Goal: Task Accomplishment & Management: Manage account settings

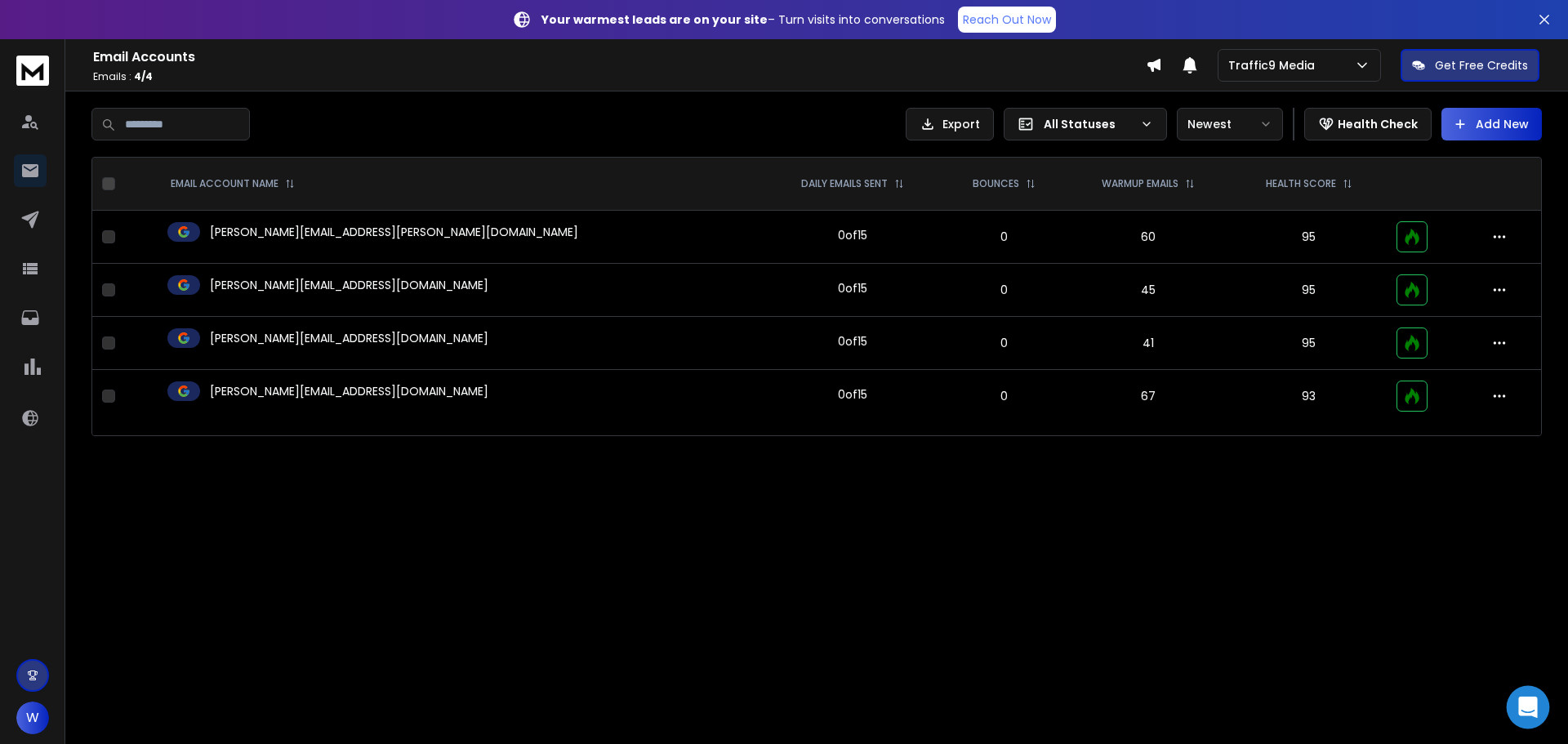
click at [1528, 722] on div "Open Intercom Messenger" at bounding box center [1528, 707] width 43 height 43
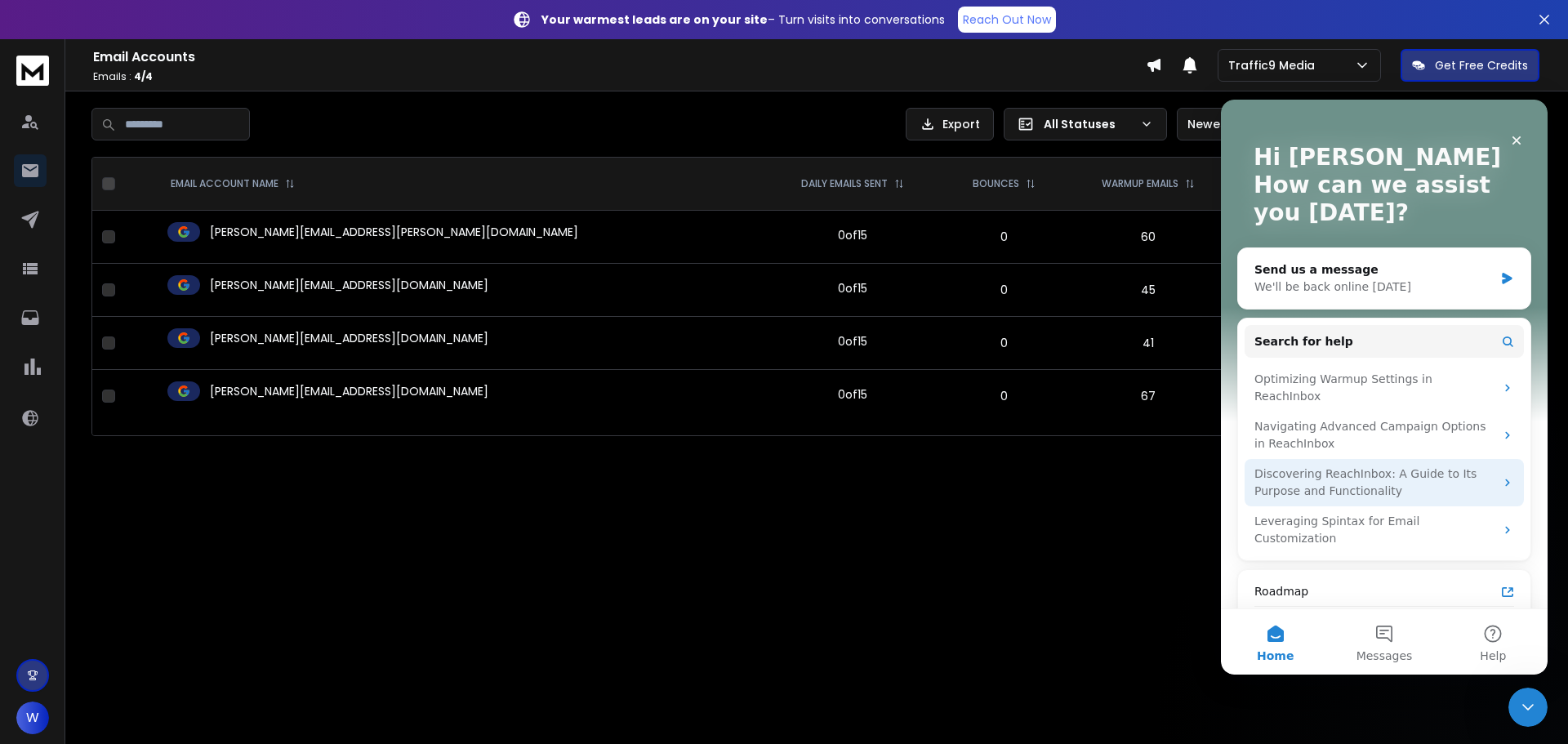
scroll to position [82, 0]
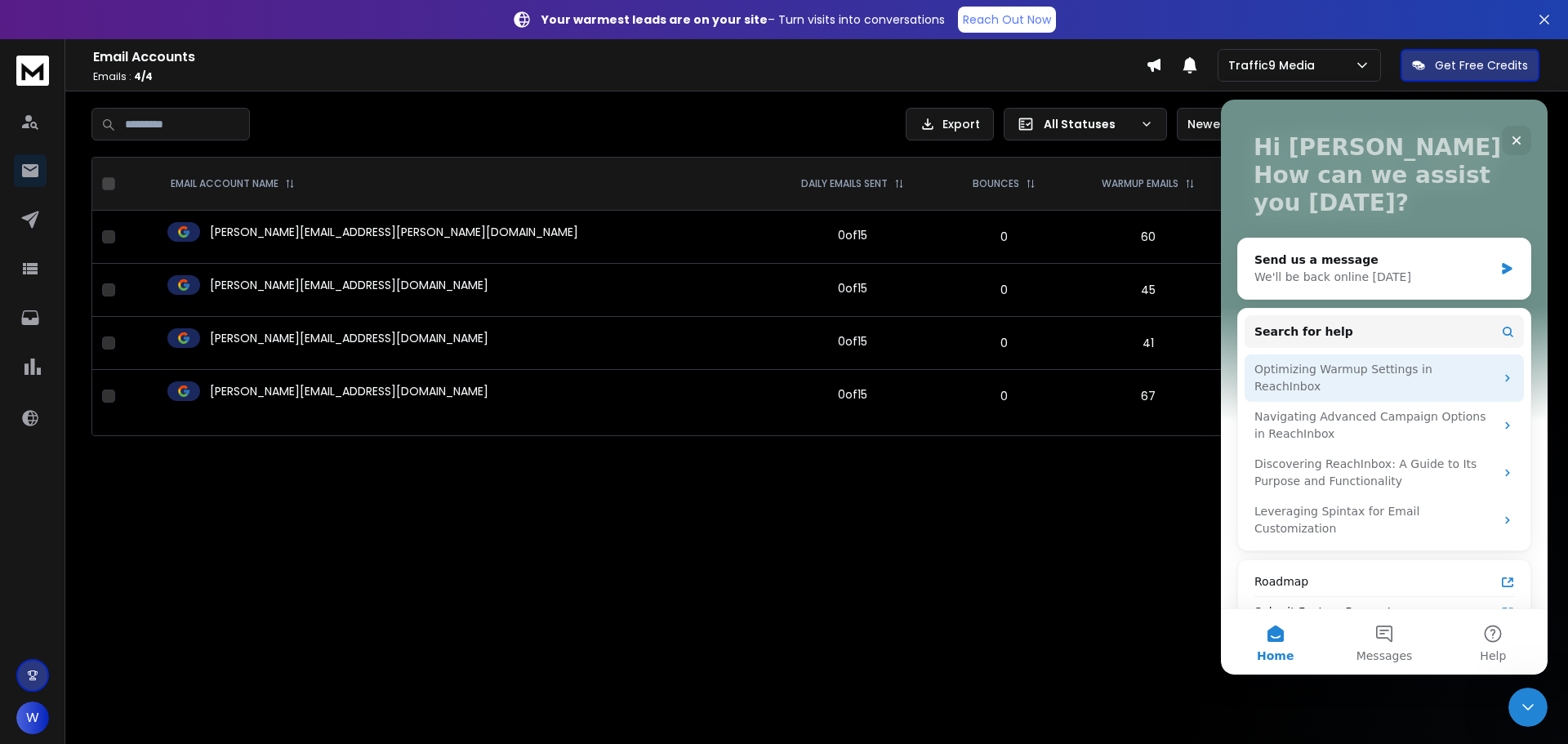
click at [1386, 379] on div "Optimizing Warmup Settings in ReachInbox" at bounding box center [1384, 378] width 279 height 47
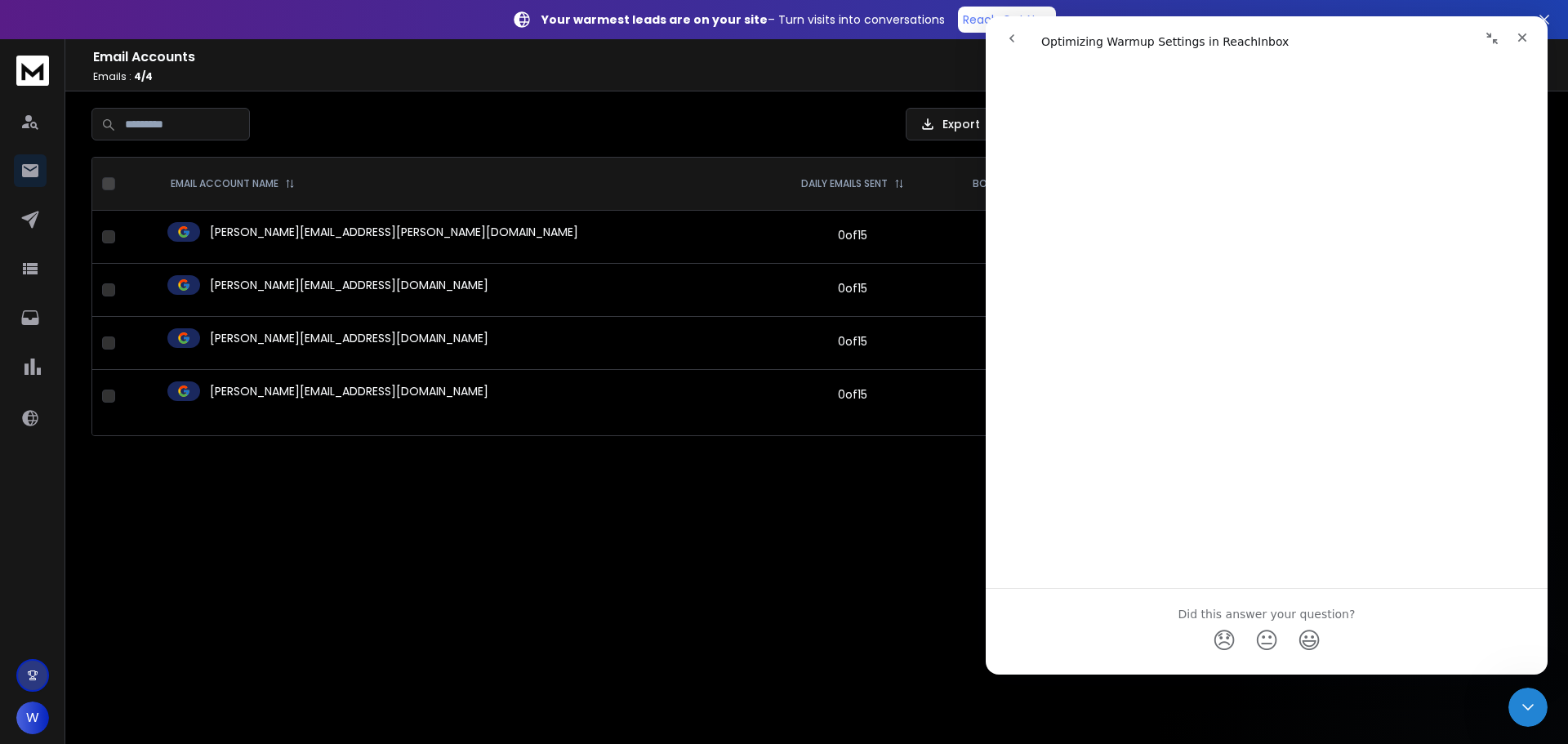
scroll to position [9527, 0]
click at [1301, 615] on span "😃" at bounding box center [1309, 636] width 32 height 43
click at [1524, 26] on div "Close" at bounding box center [1522, 38] width 30 height 30
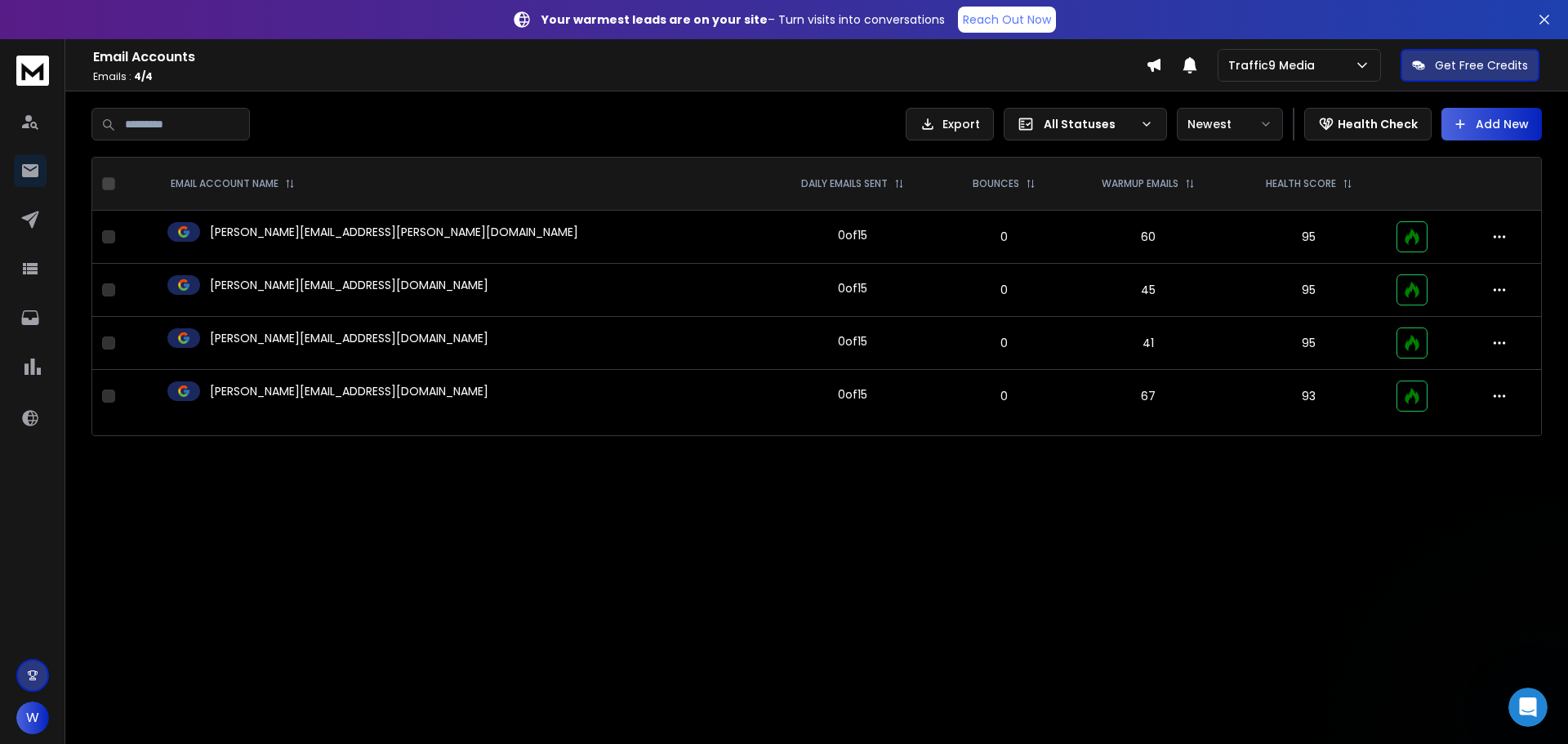
scroll to position [0, 0]
click at [1492, 239] on icon at bounding box center [1499, 236] width 14 height 14
click at [1469, 271] on div "Warmup Settings" at bounding box center [1471, 271] width 113 height 26
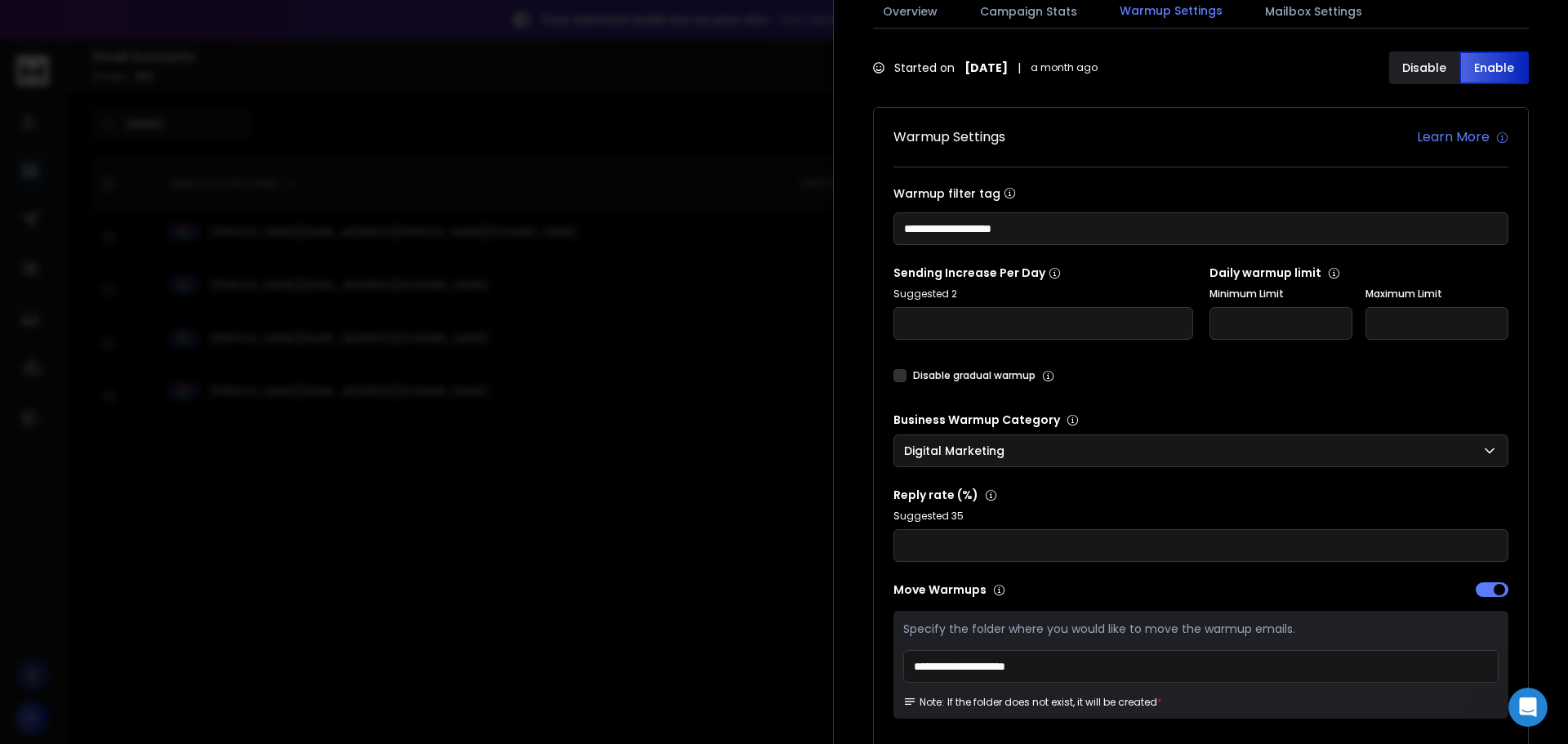
scroll to position [82, 0]
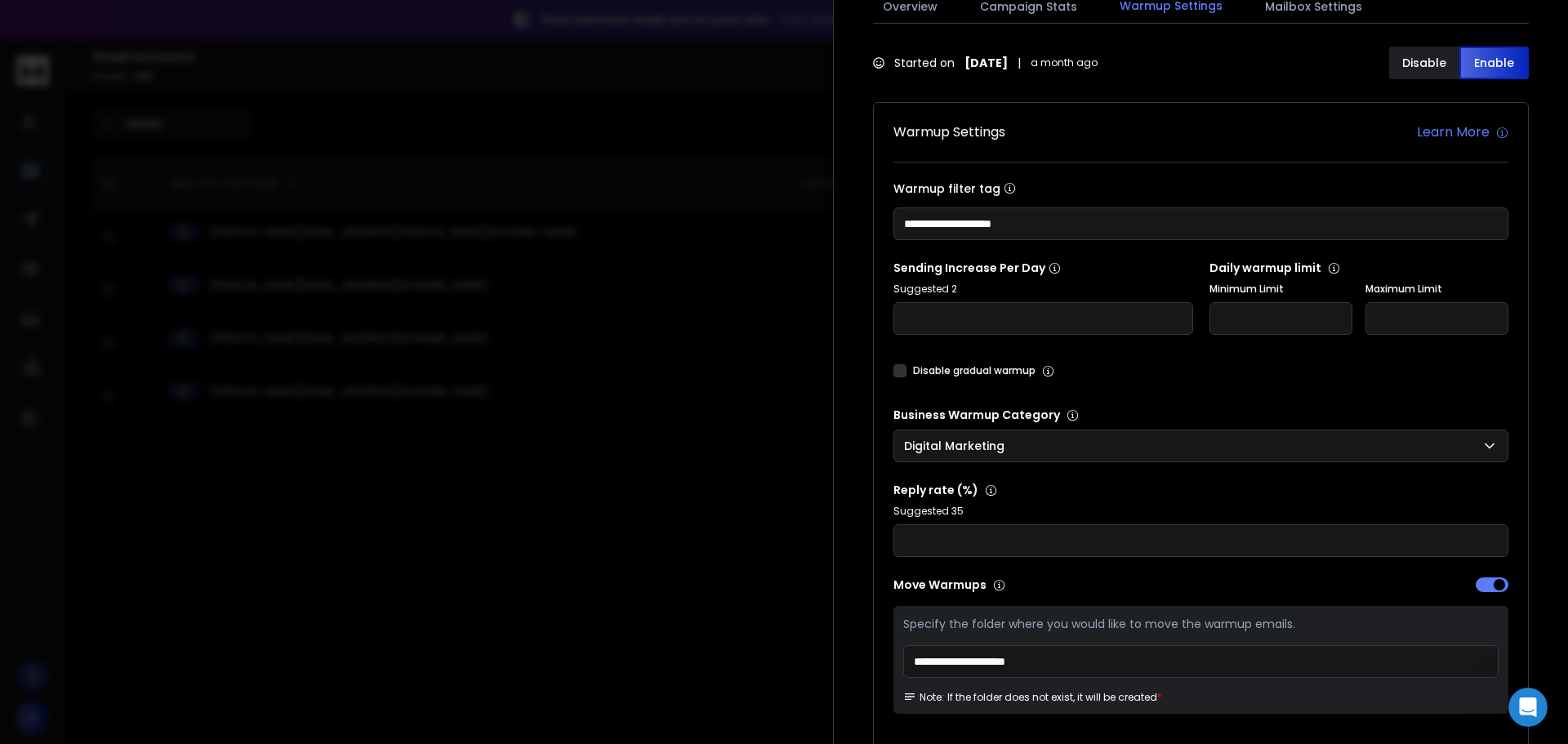
drag, startPoint x: 962, startPoint y: 319, endPoint x: 892, endPoint y: 319, distance: 70.0
click at [892, 319] on div "**********" at bounding box center [1200, 493] width 656 height 784
drag, startPoint x: 1236, startPoint y: 319, endPoint x: 1195, endPoint y: 321, distance: 41.0
click at [1195, 321] on div "Sending Increase Per Day Suggested 2 * Daily warmup limit Minimum Limit * Maxim…" at bounding box center [1201, 298] width 614 height 75
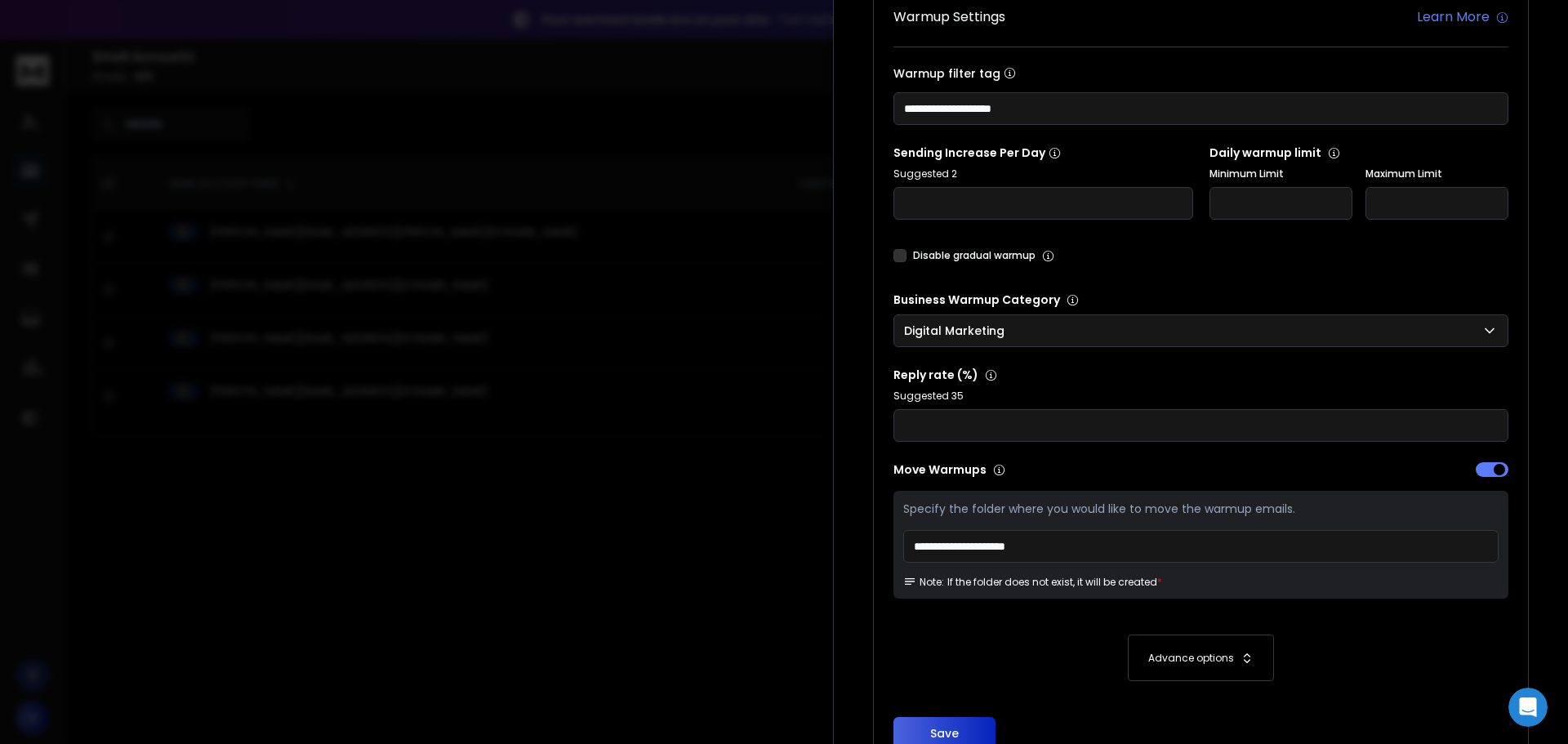
scroll to position [0, 0]
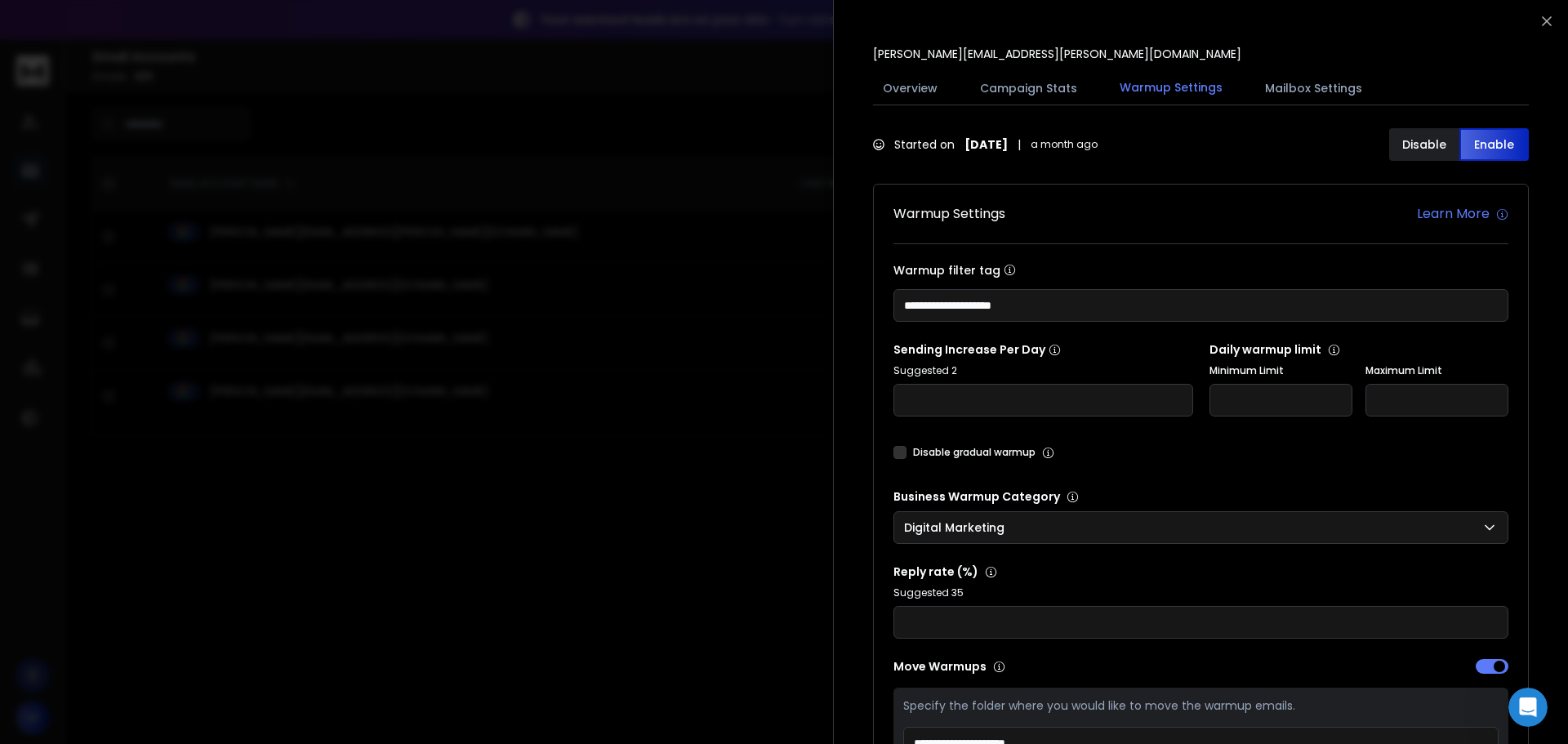
click at [911, 83] on button "Overview" at bounding box center [909, 88] width 74 height 36
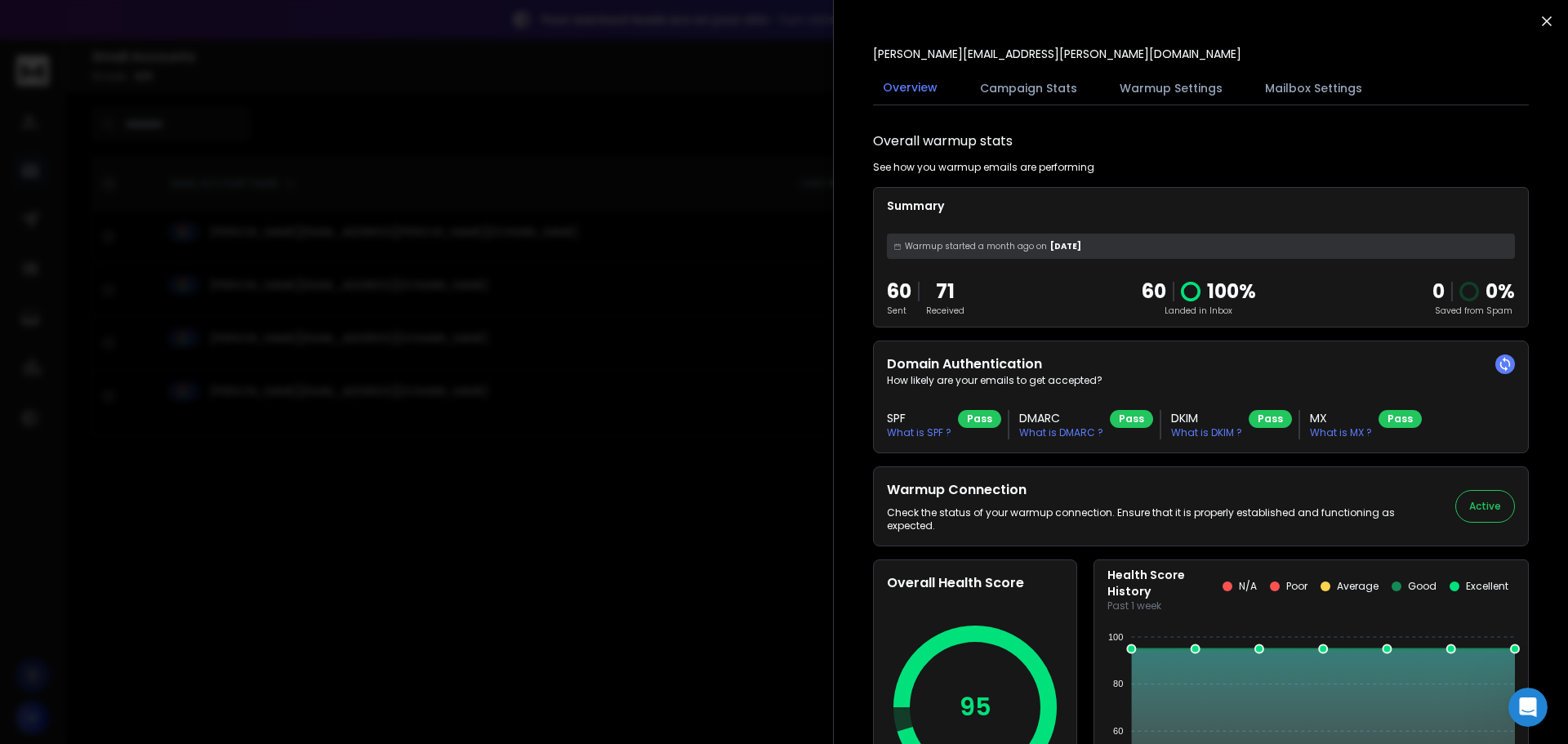
click at [1542, 26] on icon "button" at bounding box center [1546, 21] width 16 height 16
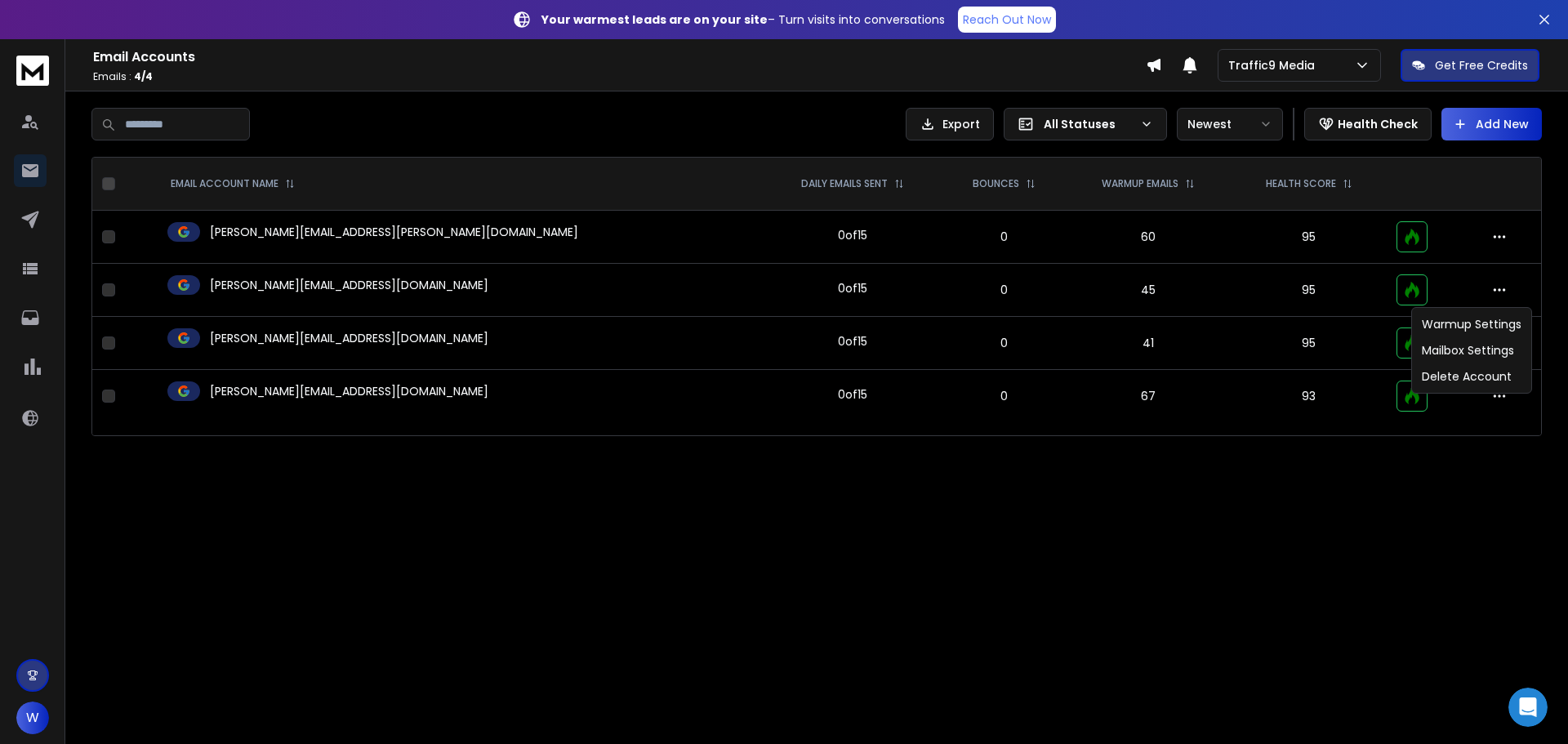
click at [1492, 294] on icon at bounding box center [1499, 289] width 14 height 14
click at [1456, 329] on div "Warmup Settings" at bounding box center [1471, 324] width 113 height 26
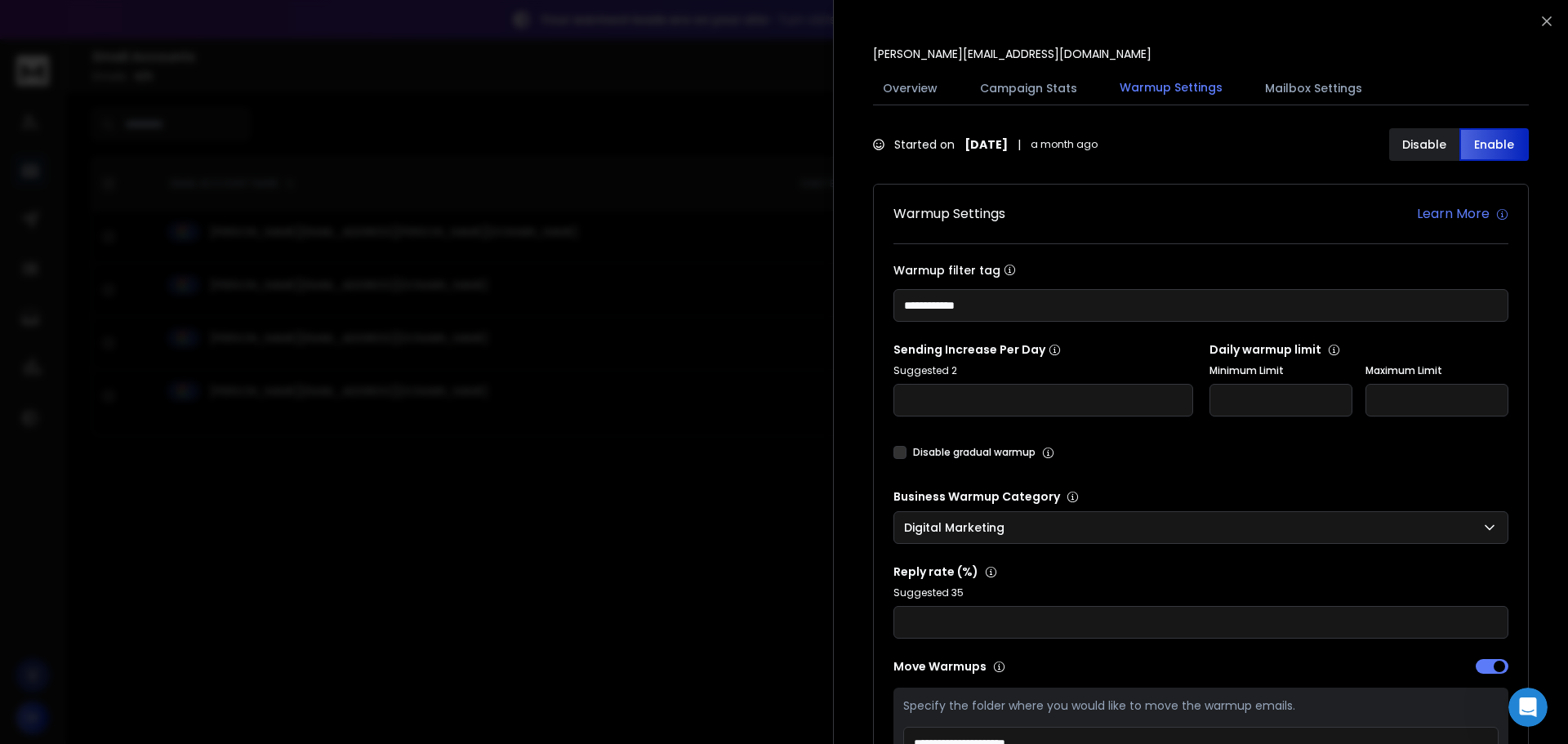
drag, startPoint x: 1542, startPoint y: 24, endPoint x: 1528, endPoint y: 45, distance: 25.2
click at [1543, 24] on icon "button" at bounding box center [1546, 21] width 16 height 16
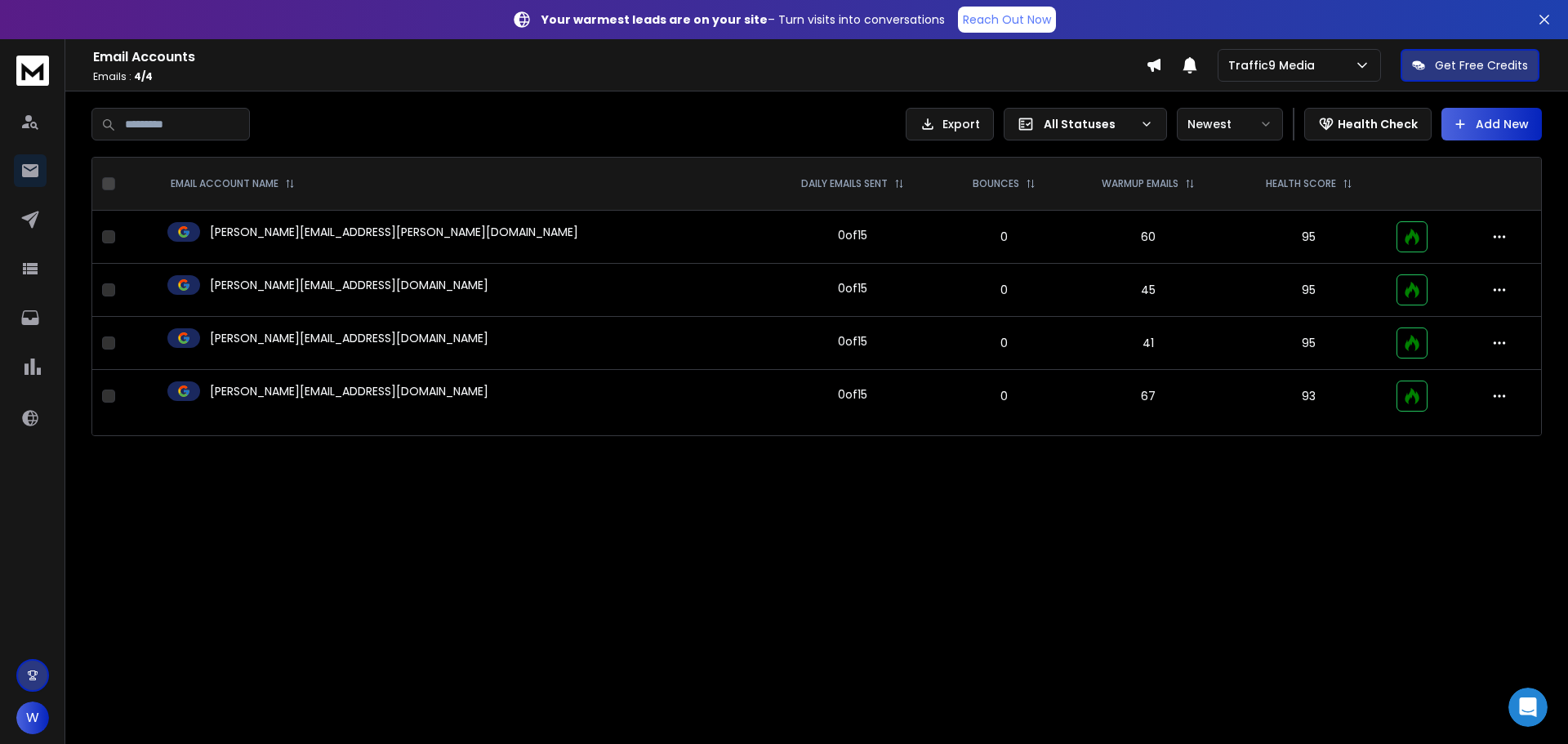
click at [1492, 342] on icon at bounding box center [1499, 342] width 14 height 14
click at [1449, 379] on div "Warmup Settings" at bounding box center [1471, 377] width 113 height 26
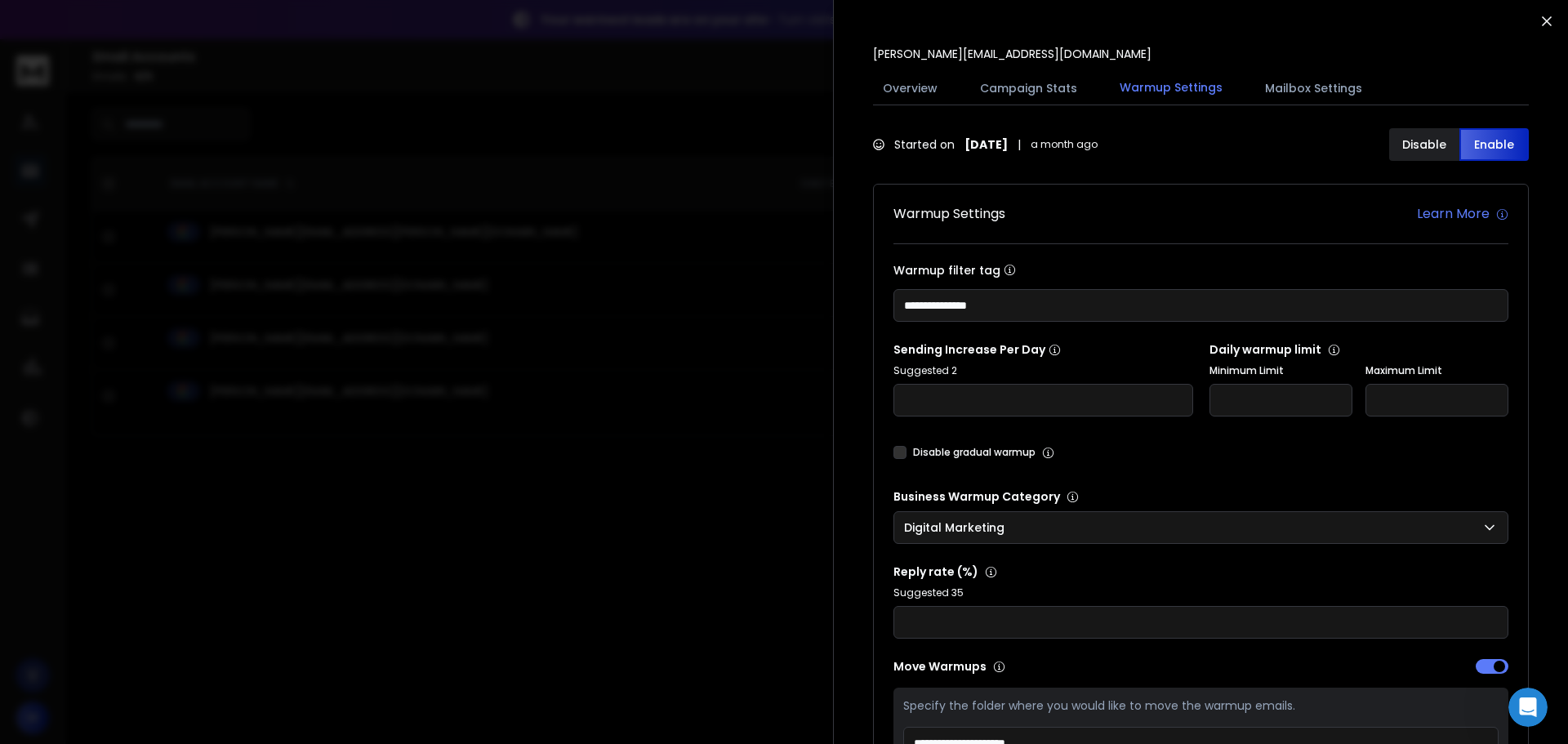
click at [1542, 23] on icon "button" at bounding box center [1546, 21] width 16 height 16
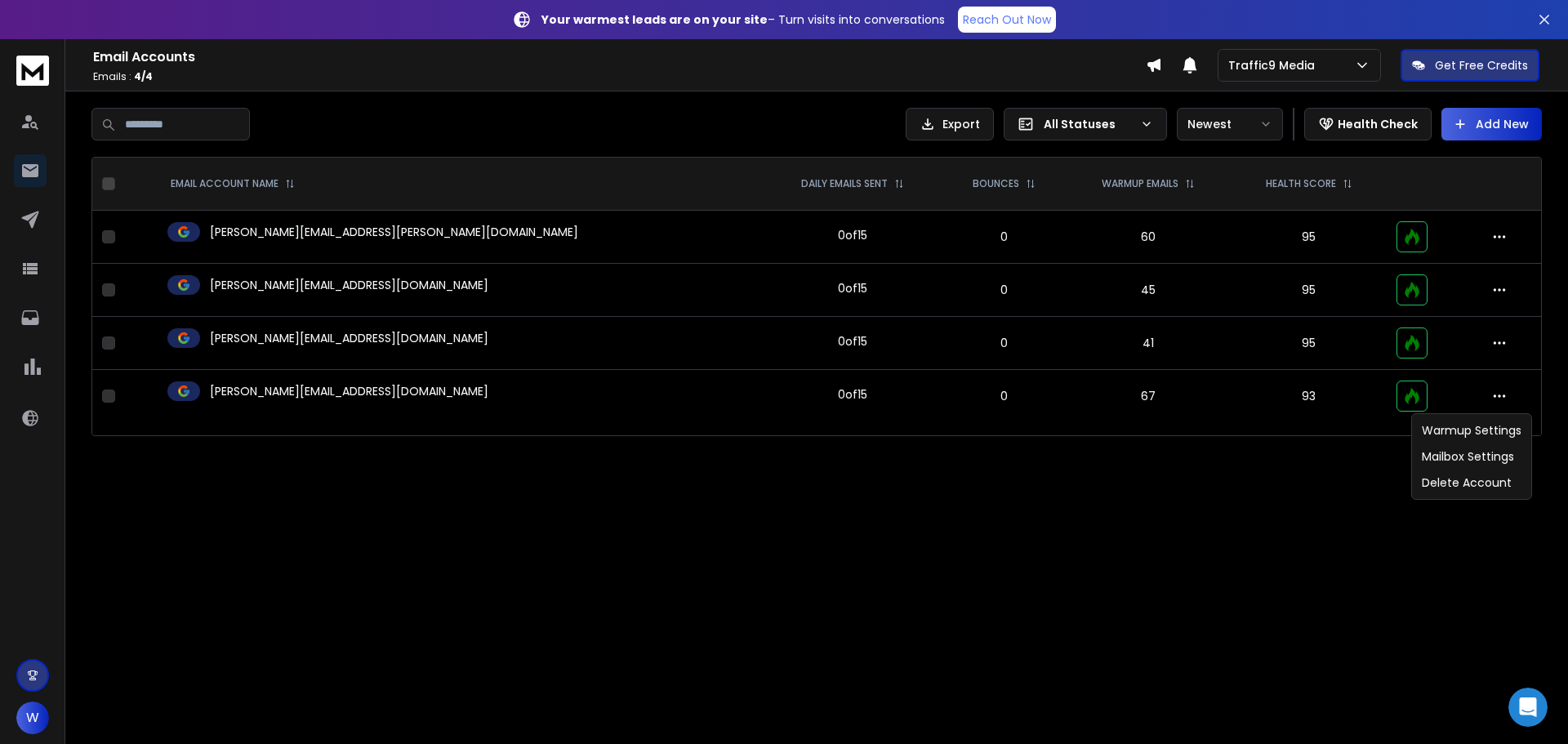
click at [1493, 397] on icon at bounding box center [1499, 395] width 13 height 3
click at [1473, 433] on div "Warmup Settings" at bounding box center [1471, 430] width 113 height 26
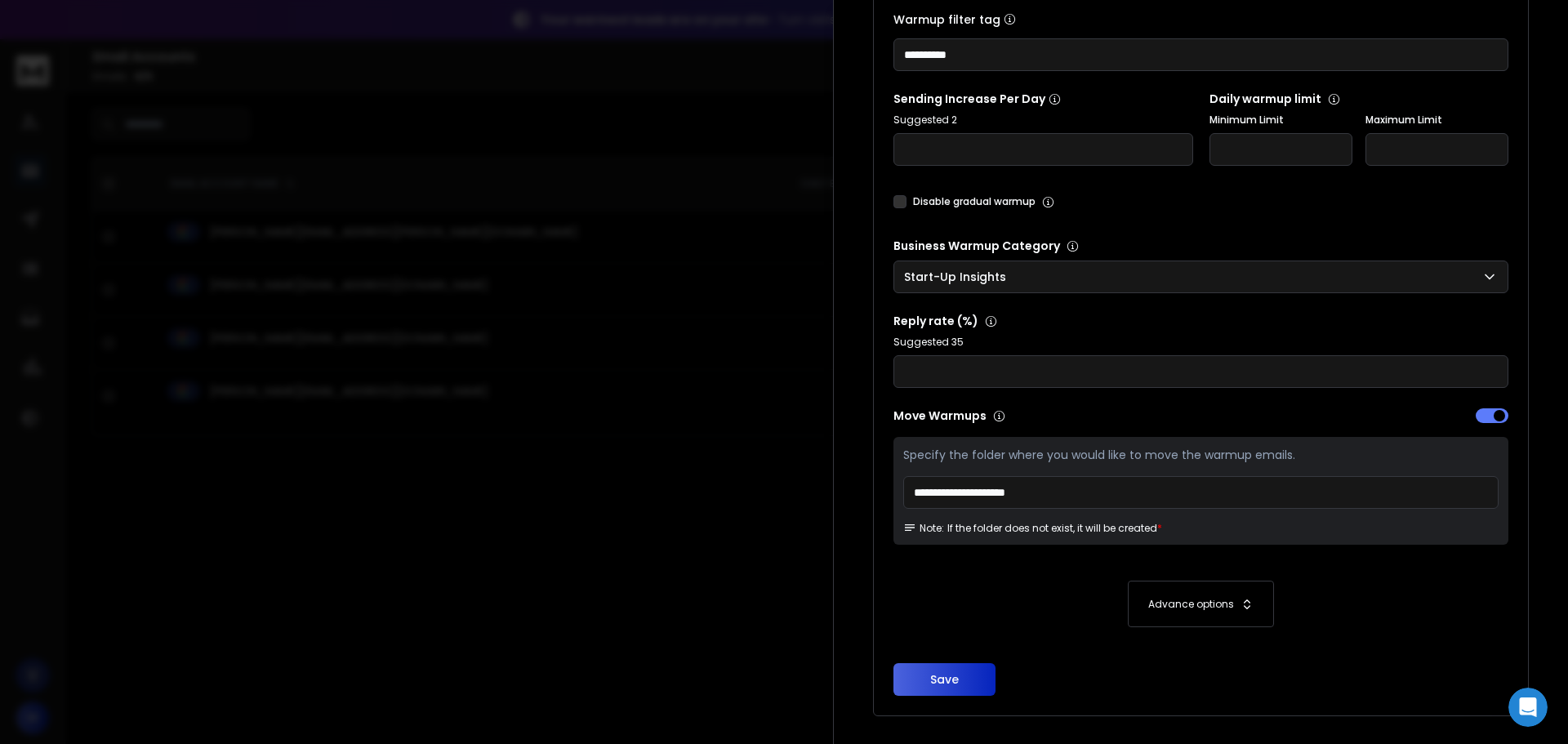
scroll to position [269, 0]
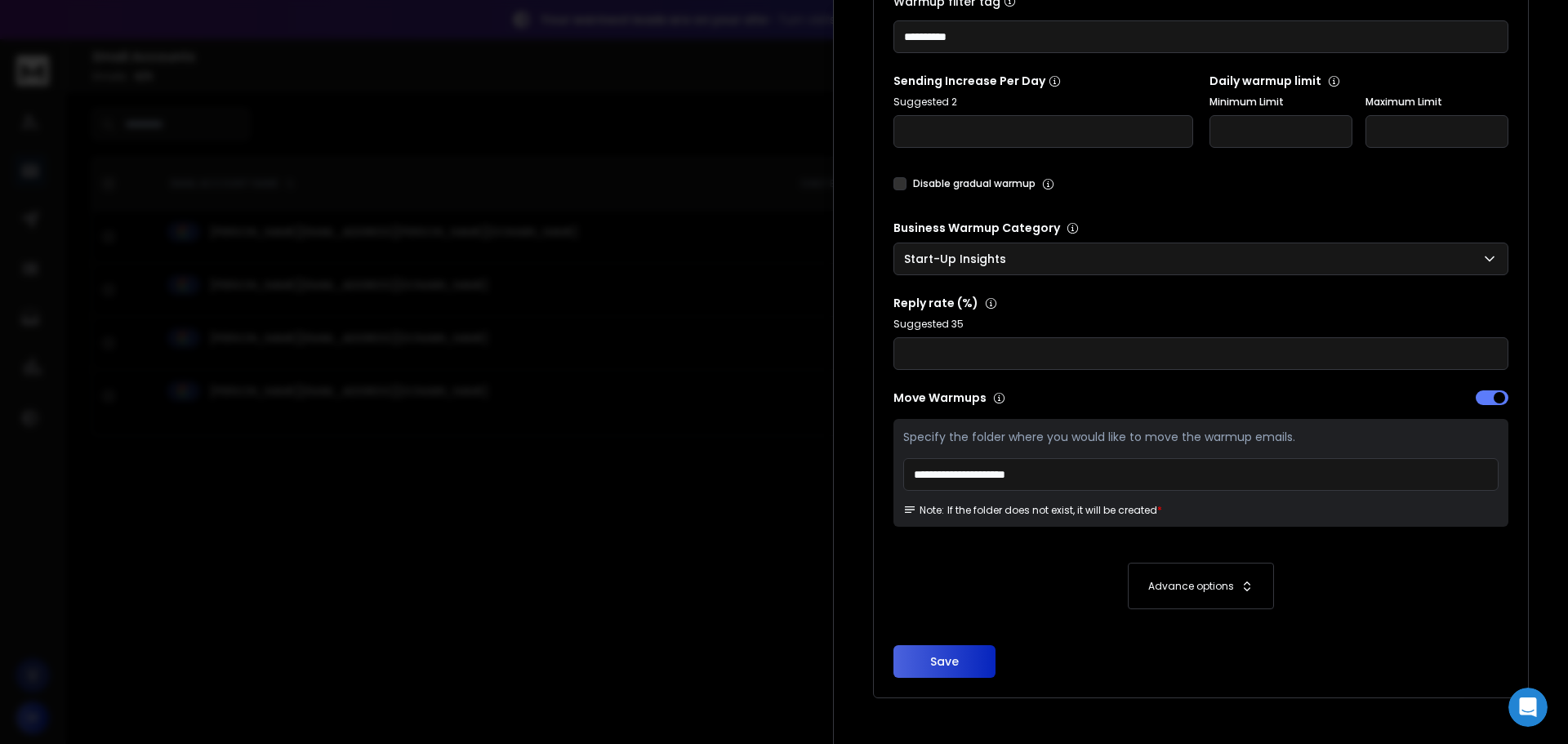
click at [1242, 586] on icon "button" at bounding box center [1247, 587] width 13 height 13
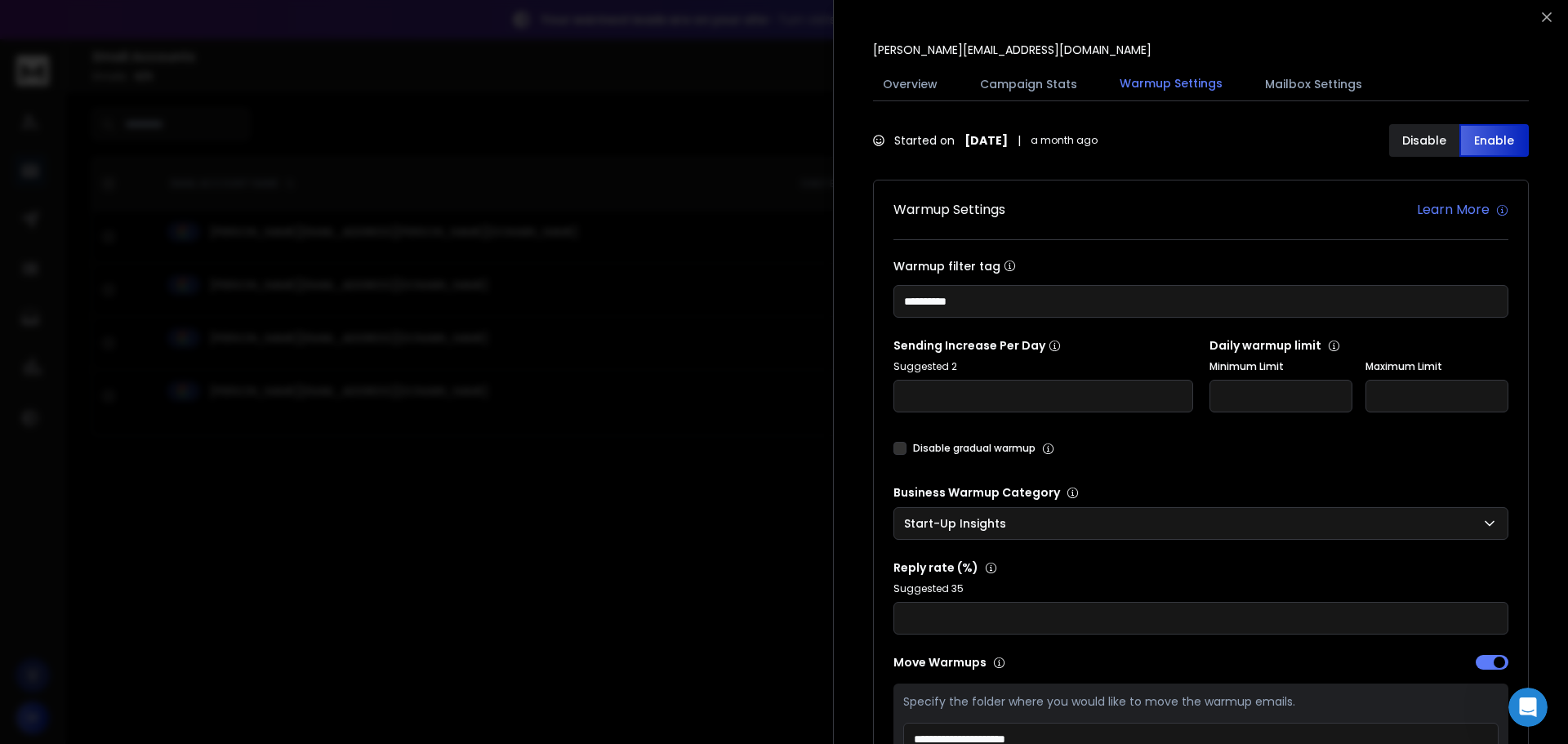
scroll to position [0, 0]
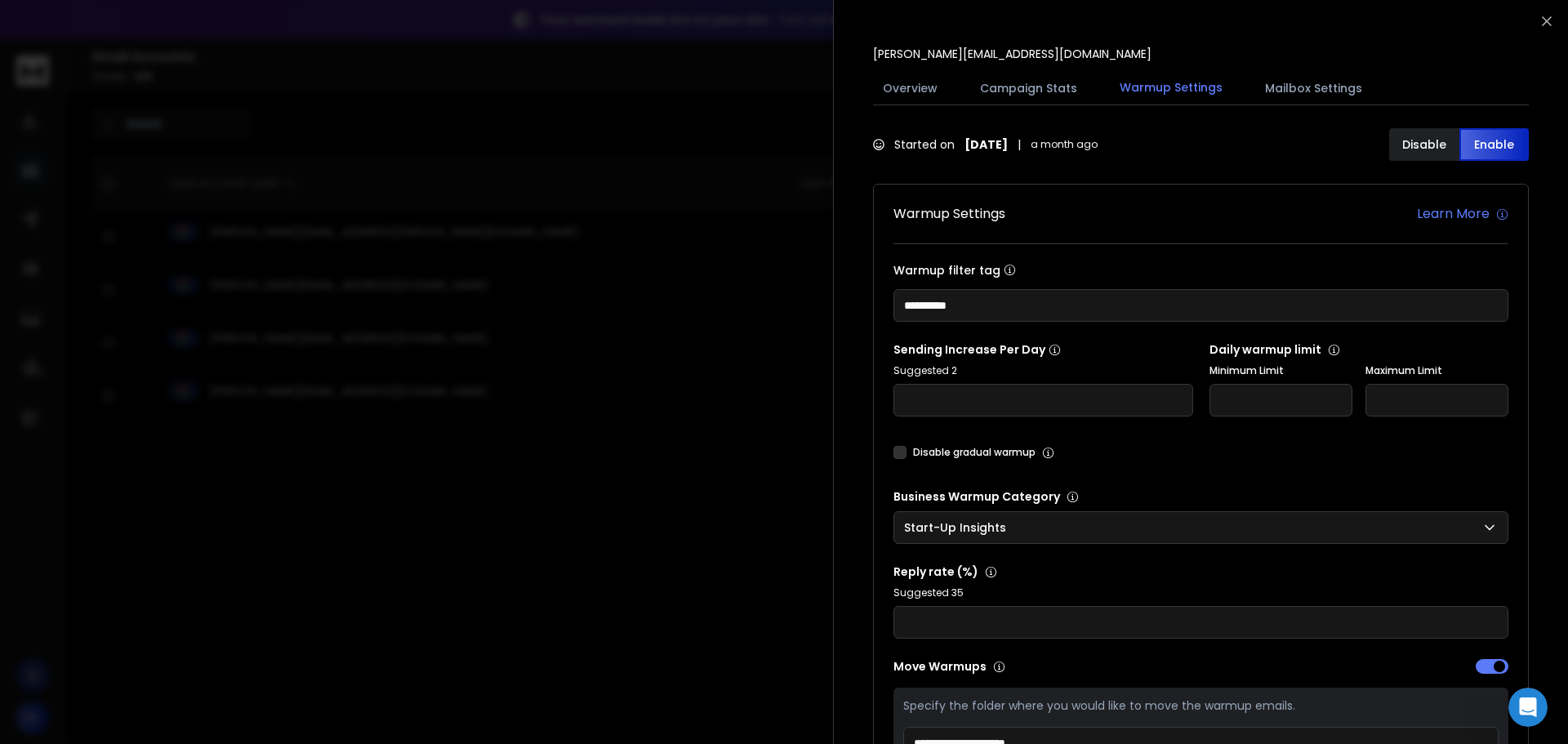
click at [901, 84] on button "Overview" at bounding box center [909, 88] width 74 height 36
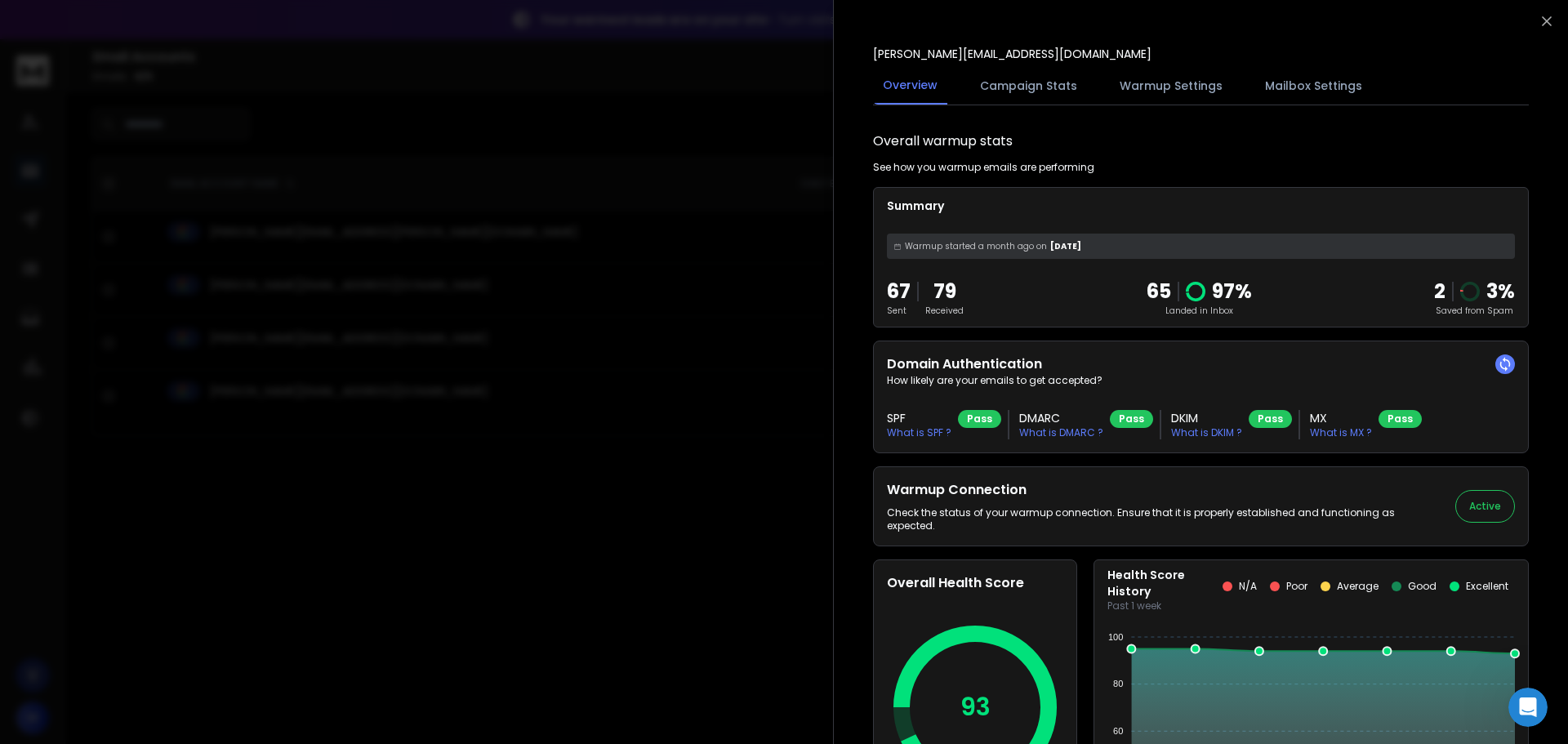
click at [1009, 79] on button "Campaign Stats" at bounding box center [1028, 85] width 117 height 36
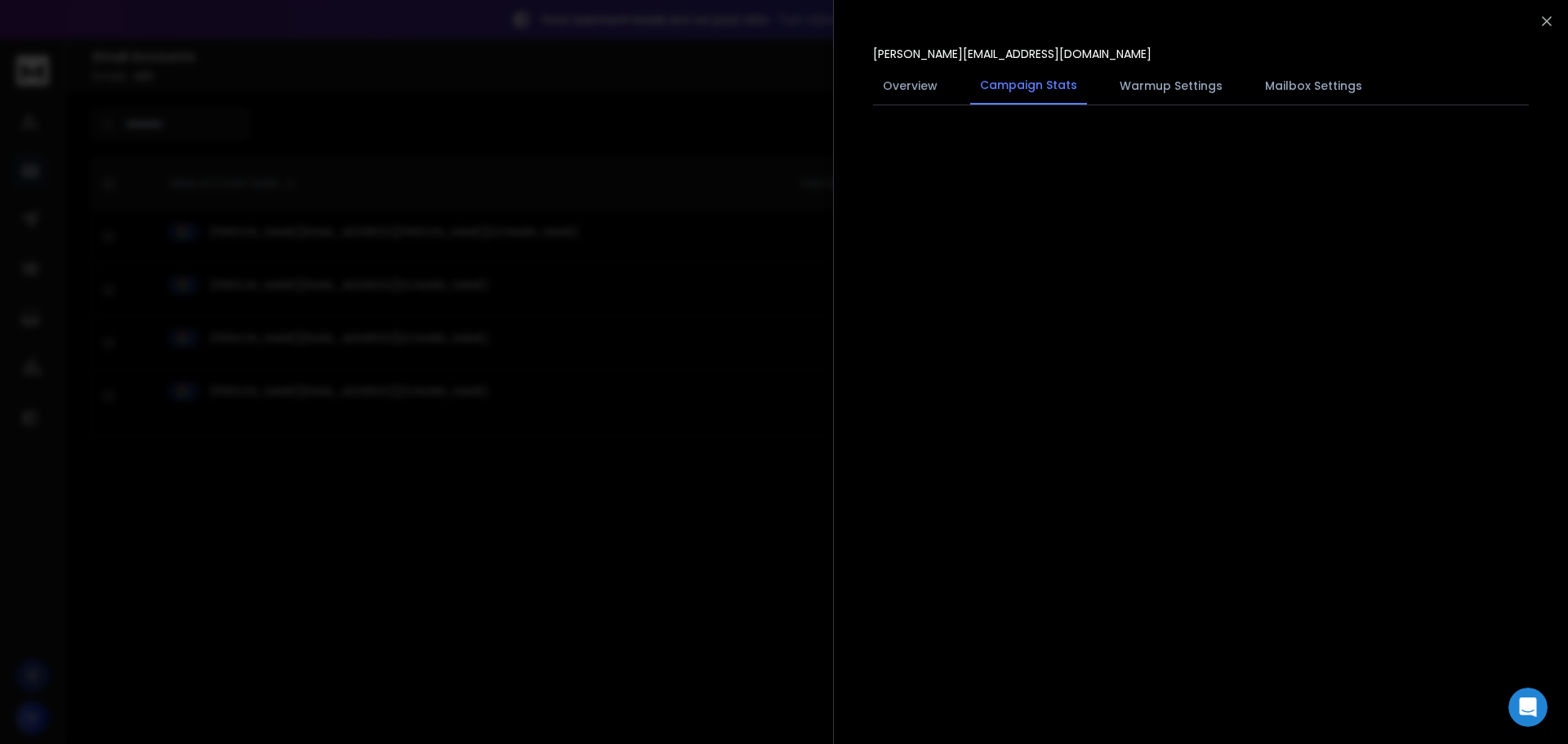
scroll to position [9, 0]
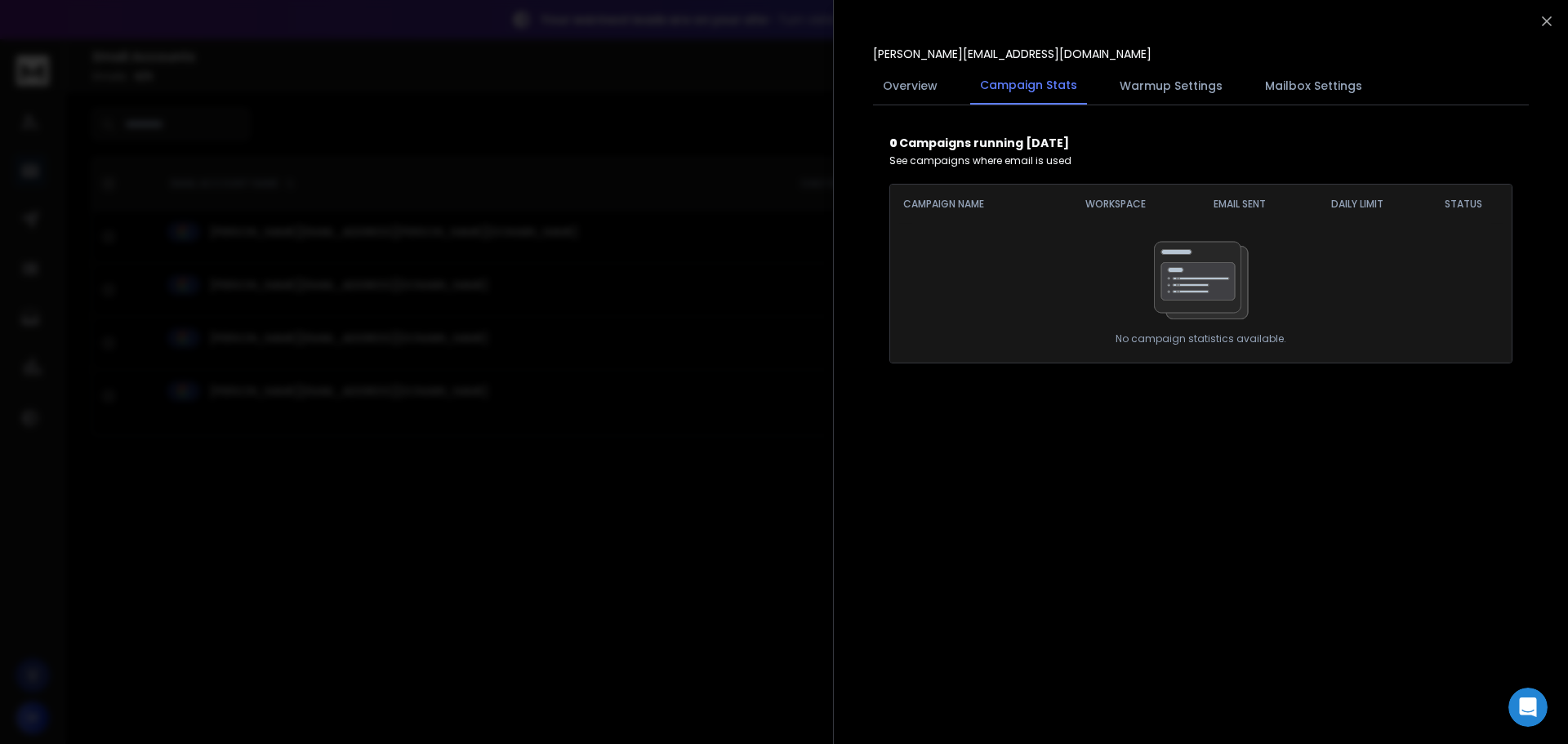
click at [1157, 78] on button "Warmup Settings" at bounding box center [1170, 85] width 122 height 36
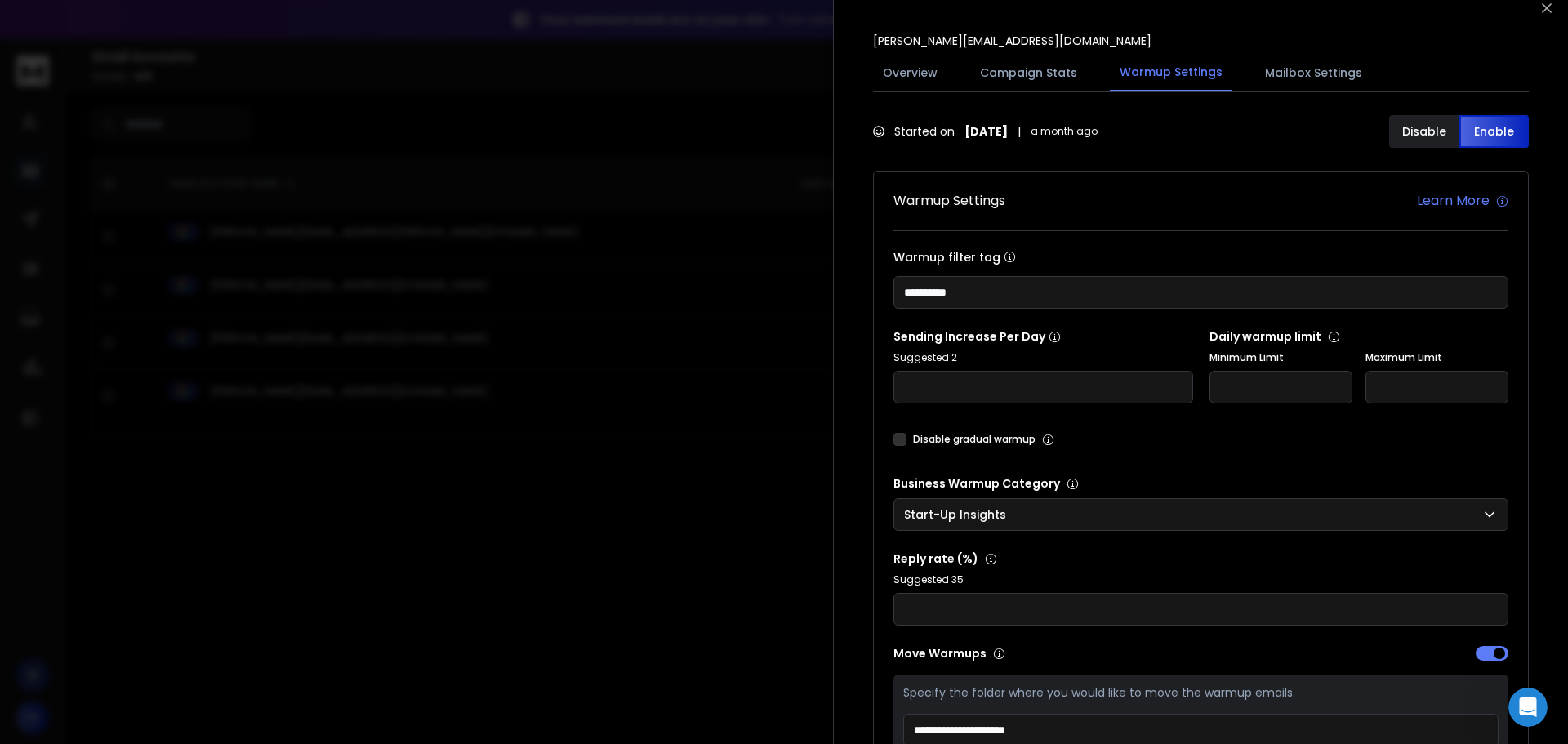
scroll to position [0, 0]
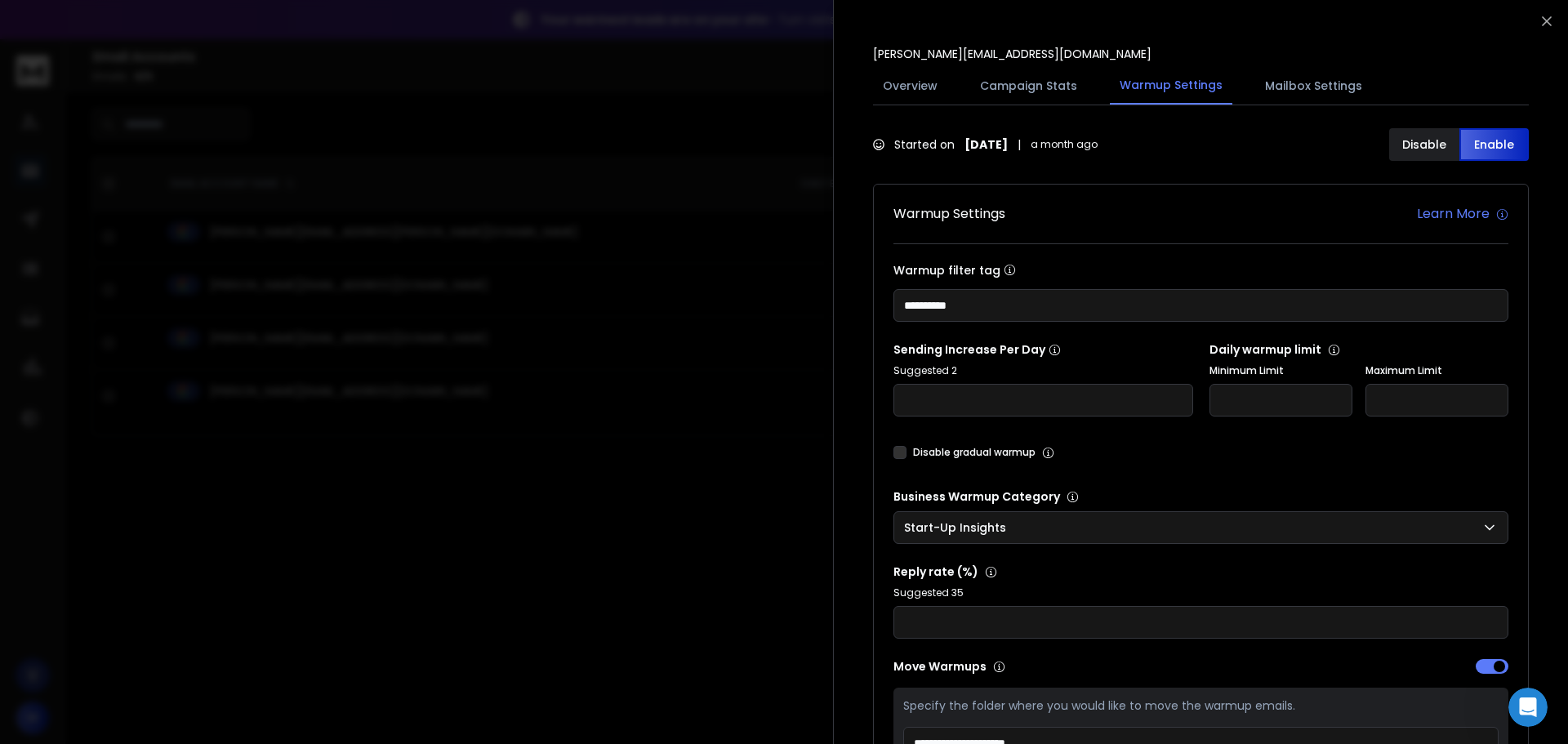
drag, startPoint x: 1260, startPoint y: 403, endPoint x: 1180, endPoint y: 400, distance: 80.1
click at [1180, 400] on div "Sending Increase Per Day Suggested 2 * Daily warmup limit Minimum Limit * Maxim…" at bounding box center [1201, 379] width 614 height 75
drag, startPoint x: 1238, startPoint y: 400, endPoint x: 1192, endPoint y: 402, distance: 46.0
click at [1192, 402] on div "Sending Increase Per Day Suggested 2 * Daily warmup limit Minimum Limit * Maxim…" at bounding box center [1201, 379] width 614 height 75
click at [1242, 406] on input "*" at bounding box center [1281, 400] width 143 height 33
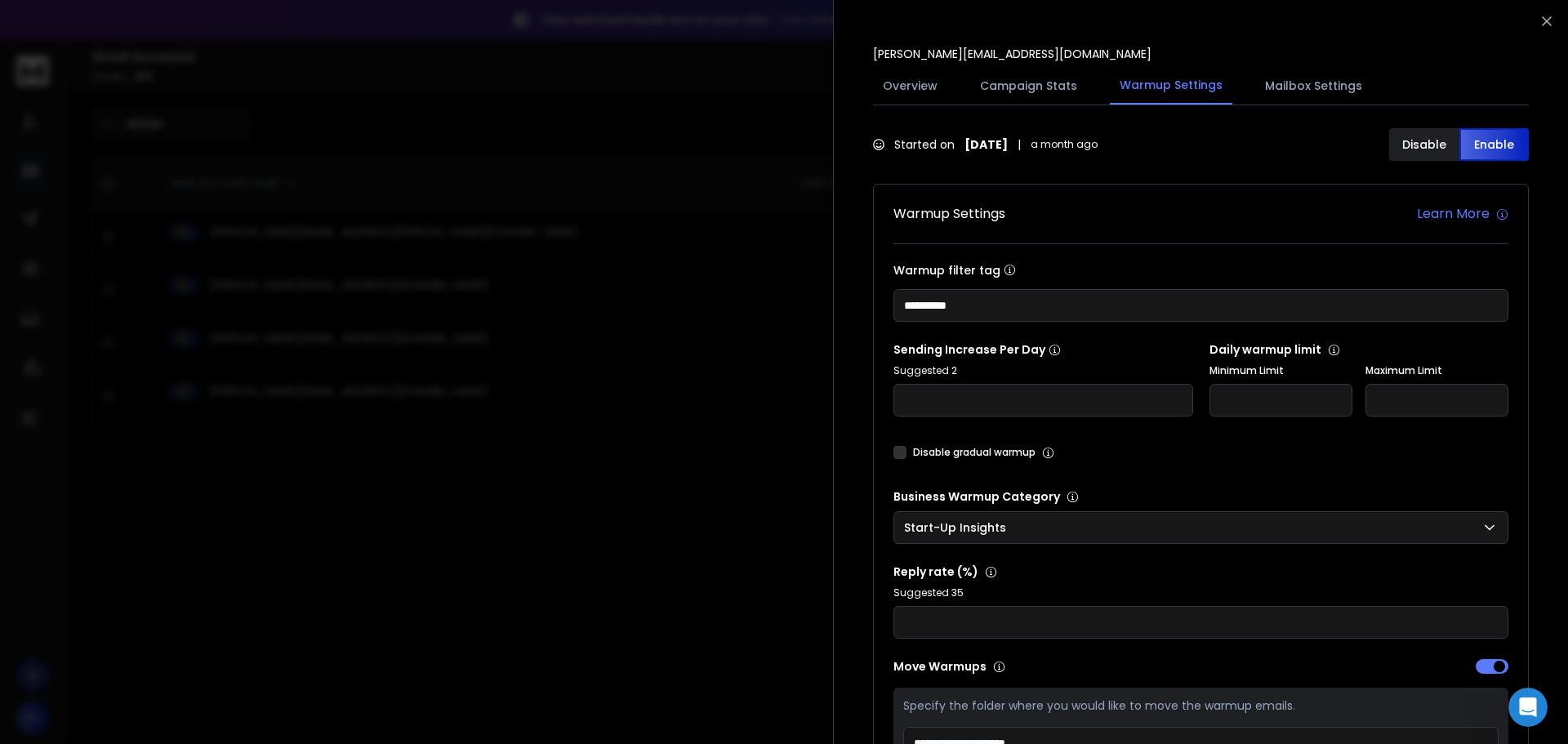
drag, startPoint x: 1233, startPoint y: 399, endPoint x: 1207, endPoint y: 400, distance: 26.0
click at [1210, 400] on input "*" at bounding box center [1281, 400] width 143 height 33
click at [1254, 403] on input "*" at bounding box center [1281, 400] width 143 height 33
drag, startPoint x: 1240, startPoint y: 401, endPoint x: 1209, endPoint y: 401, distance: 31.0
click at [1210, 401] on input "*" at bounding box center [1281, 400] width 143 height 33
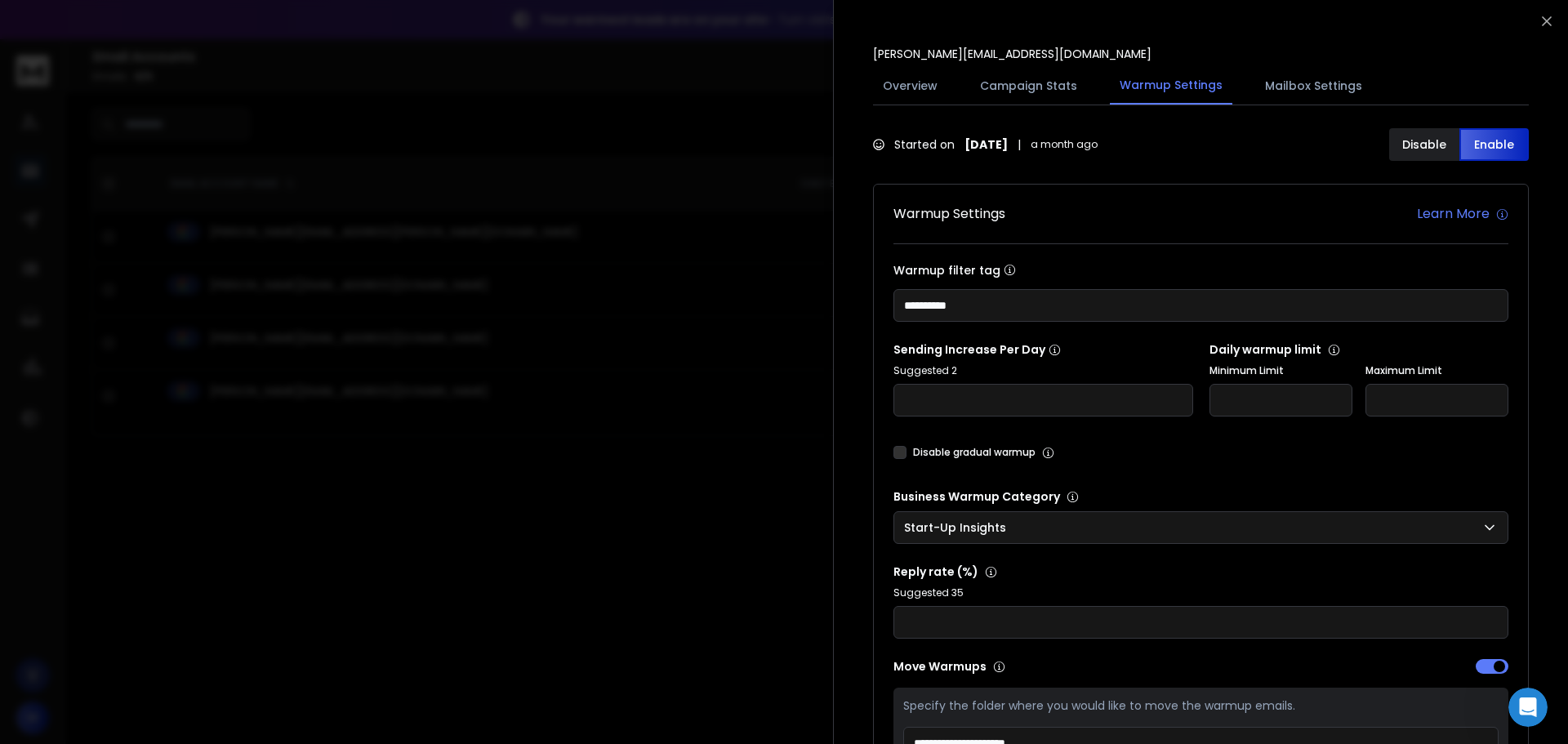
drag, startPoint x: 1228, startPoint y: 406, endPoint x: 1237, endPoint y: 402, distance: 9.8
click at [1229, 406] on input "*" at bounding box center [1281, 400] width 143 height 33
click at [1247, 400] on input "*" at bounding box center [1281, 400] width 143 height 33
drag, startPoint x: 1265, startPoint y: 396, endPoint x: 1205, endPoint y: 400, distance: 60.1
click at [1205, 400] on div "Sending Increase Per Day Suggested 2 * Daily warmup limit Minimum Limit * Maxim…" at bounding box center [1201, 379] width 614 height 75
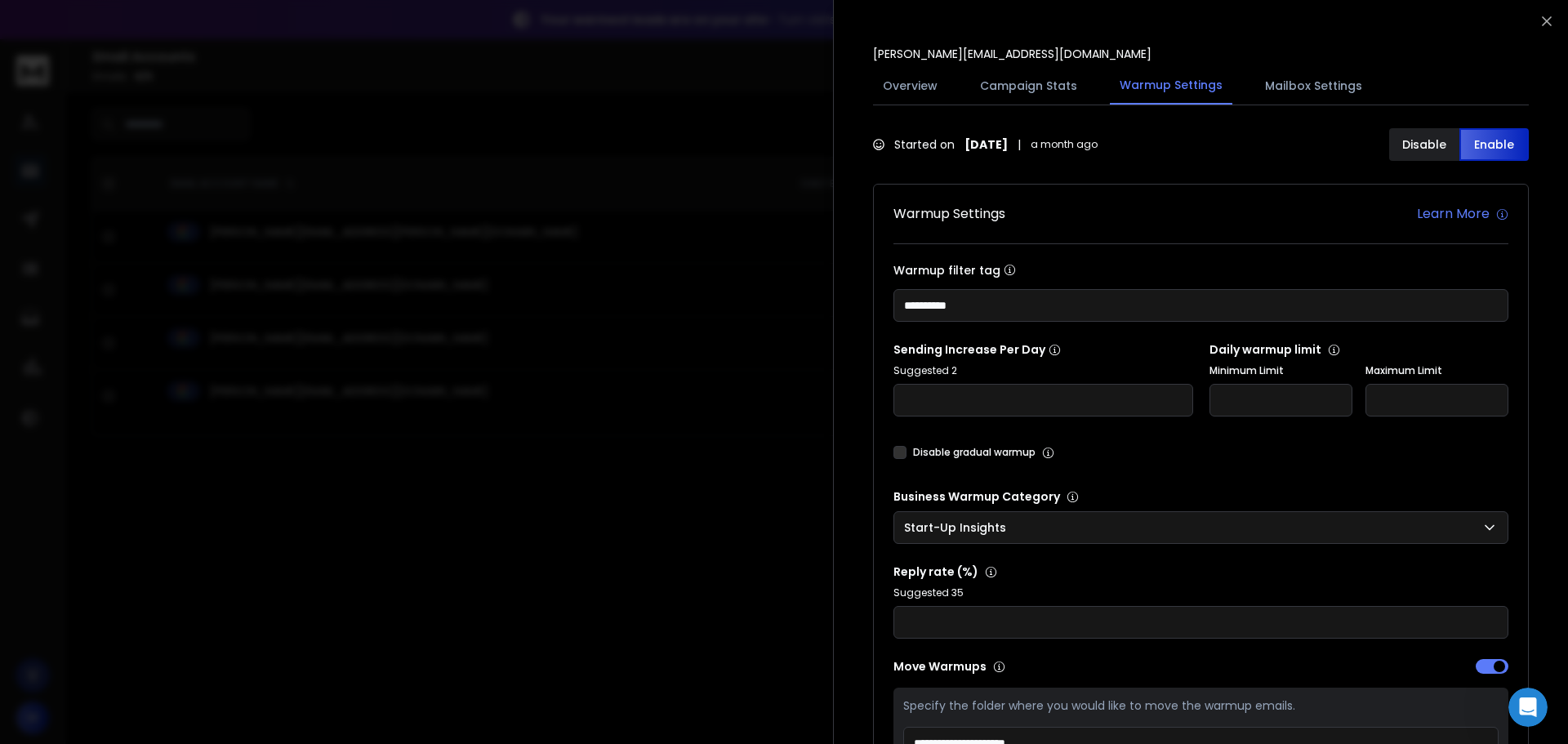
type input "**"
click at [1272, 367] on label "Minimum Limit" at bounding box center [1281, 371] width 143 height 13
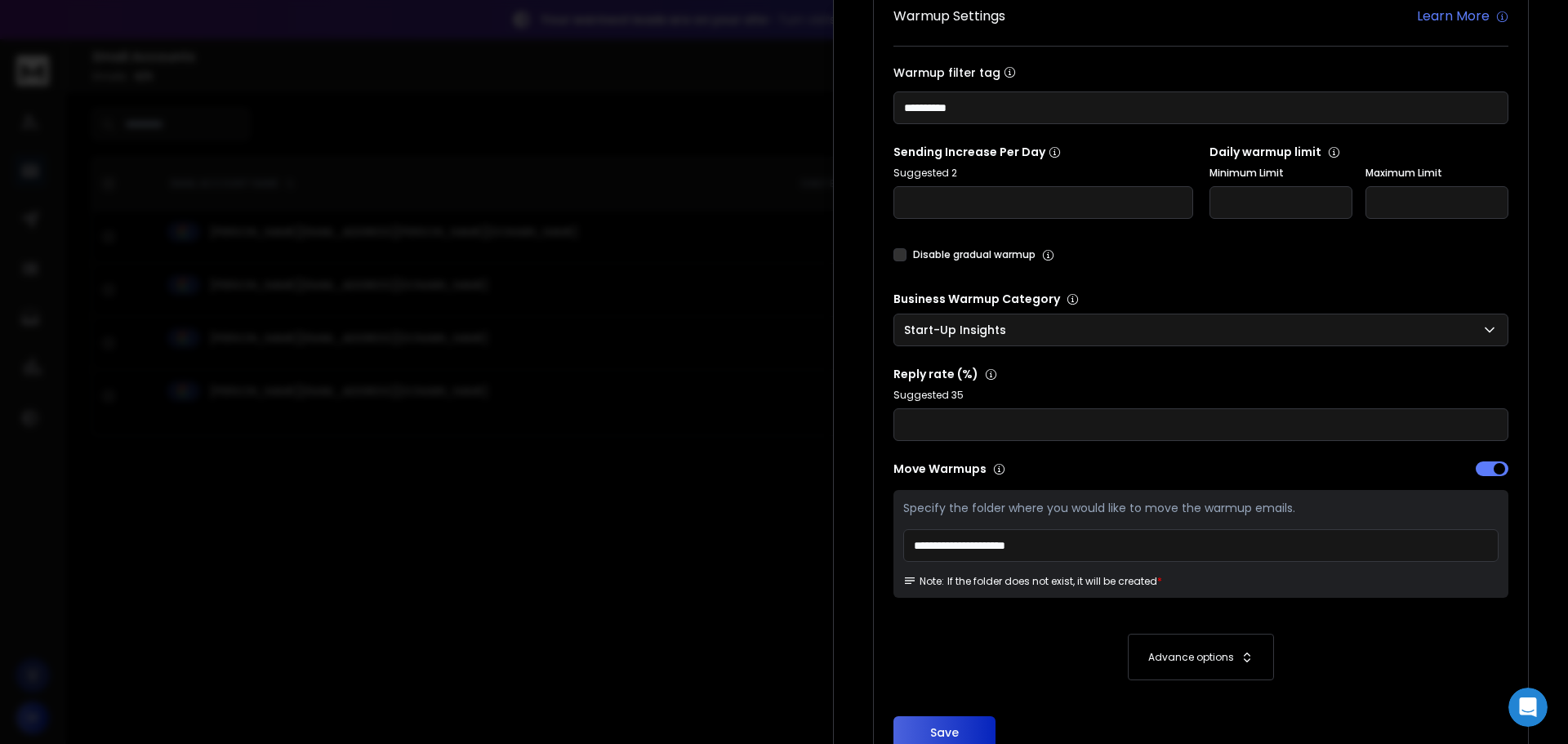
scroll to position [269, 0]
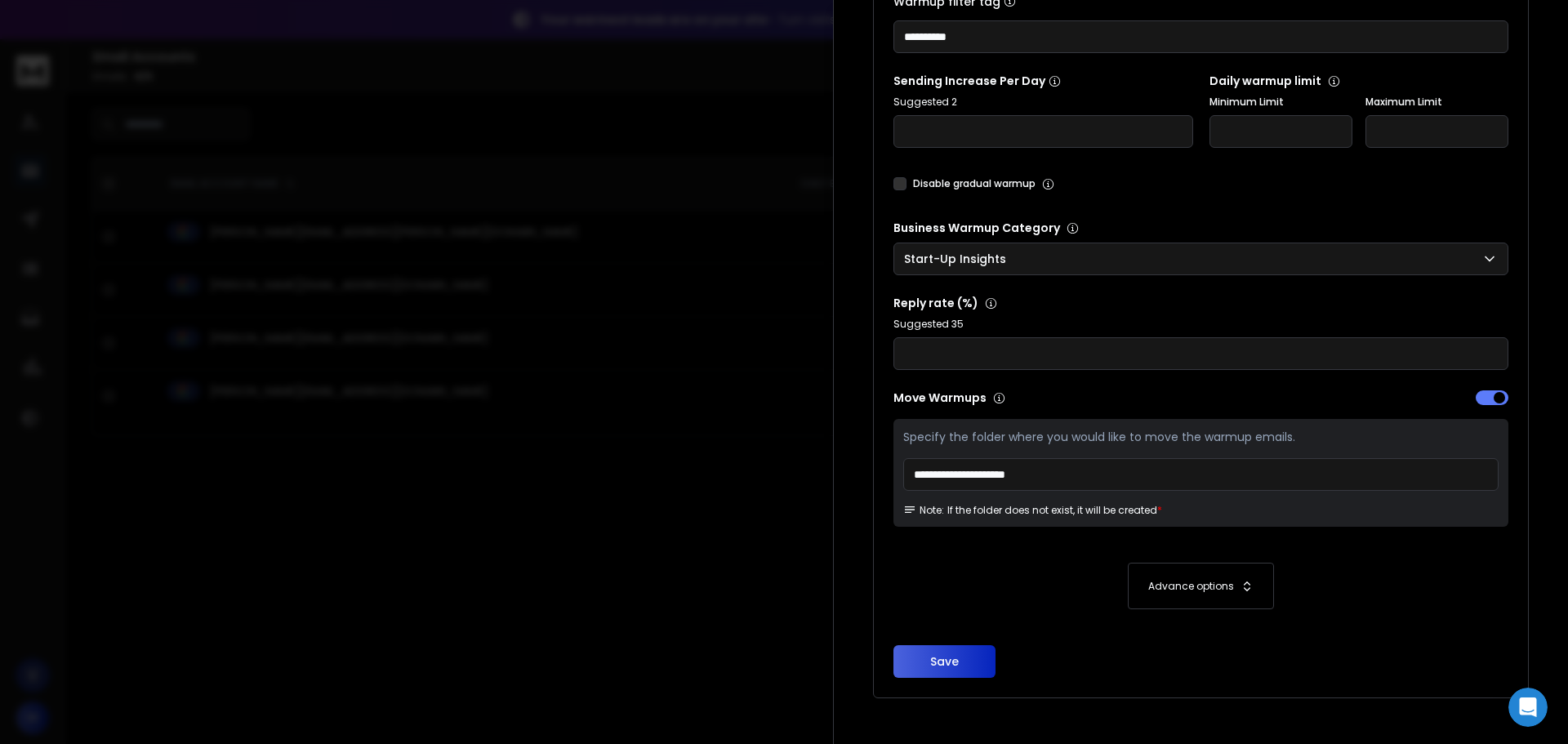
click at [951, 667] on button "Save" at bounding box center [945, 662] width 102 height 33
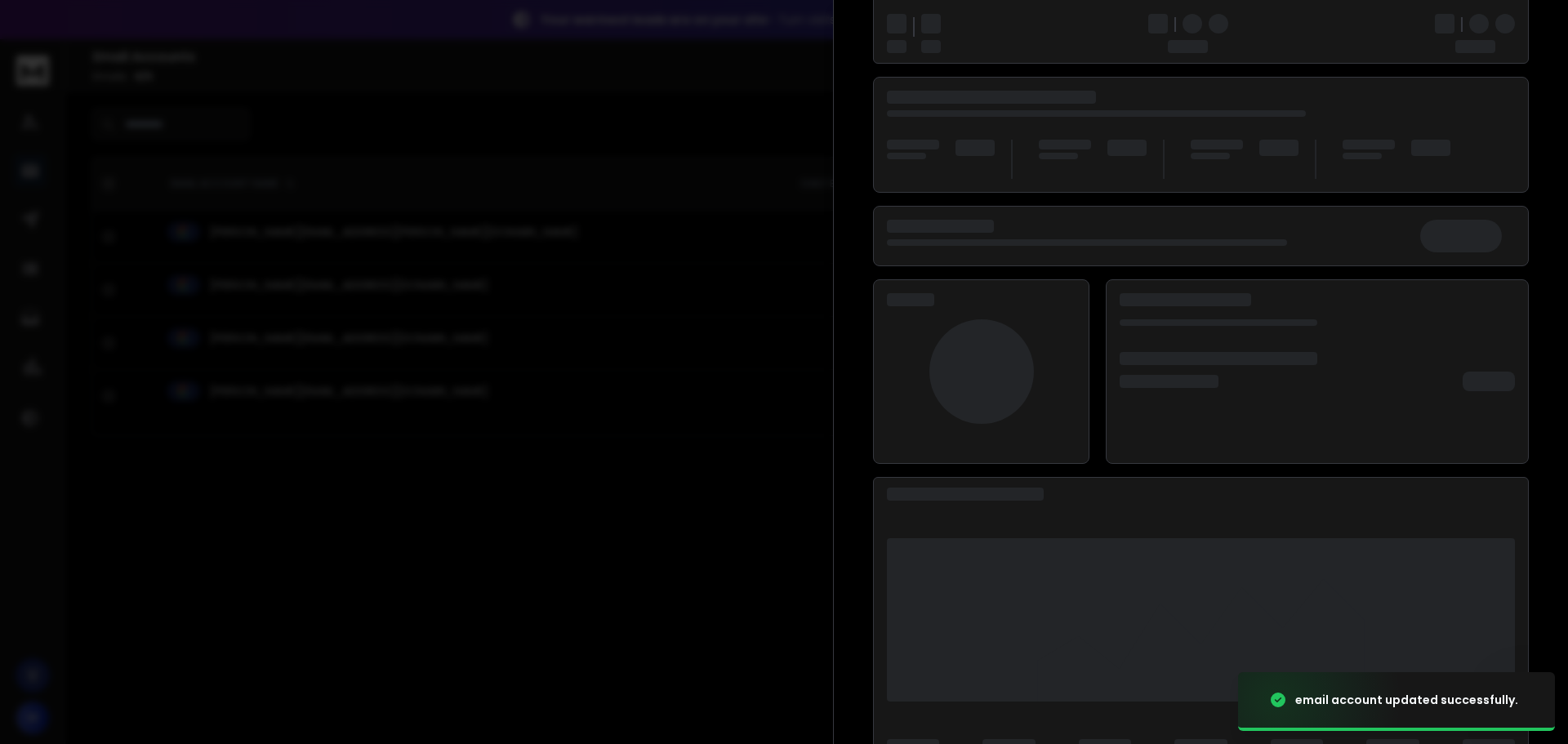
scroll to position [8, 0]
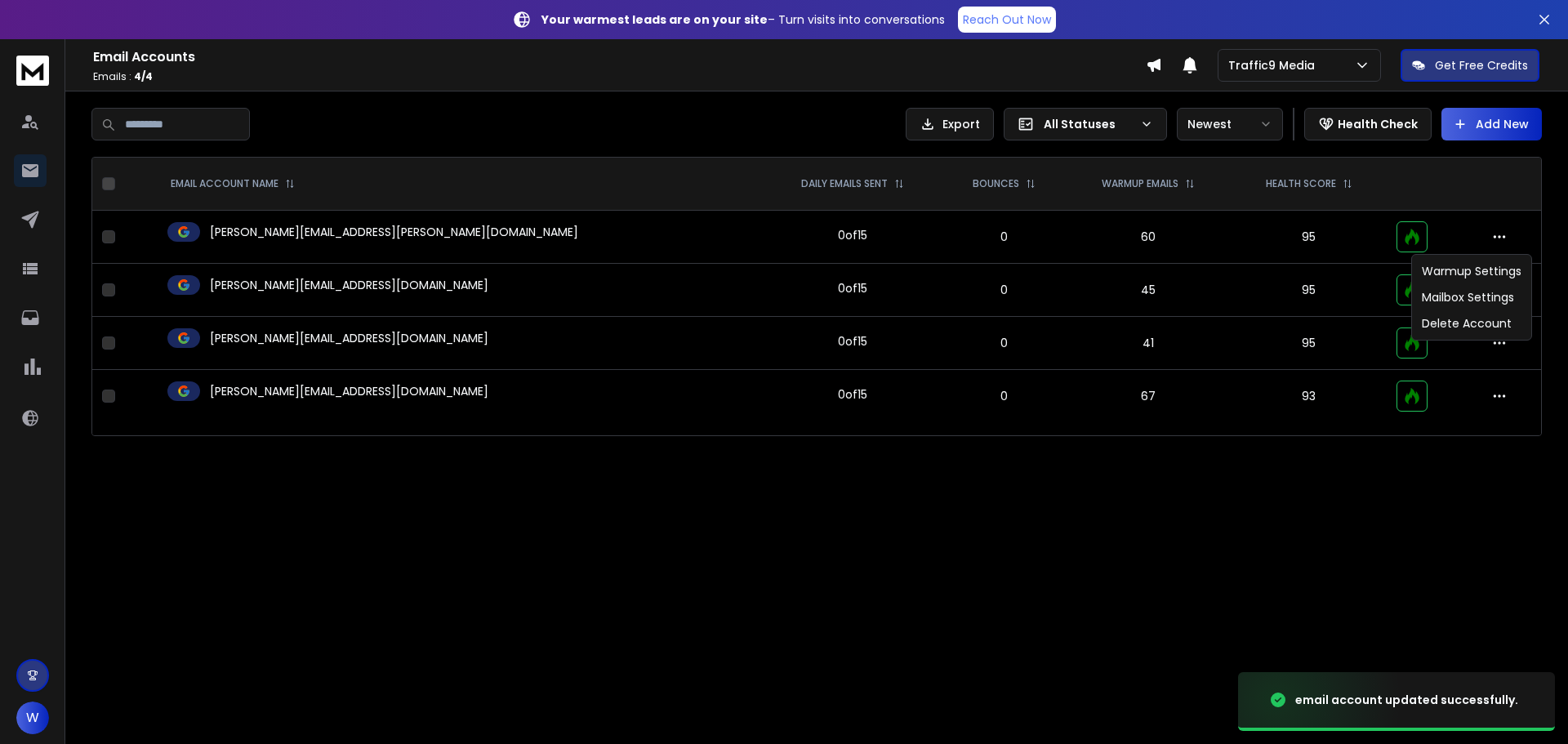
click at [1492, 238] on icon at bounding box center [1499, 236] width 14 height 14
click at [1469, 274] on div "Warmup Settings" at bounding box center [1471, 271] width 113 height 26
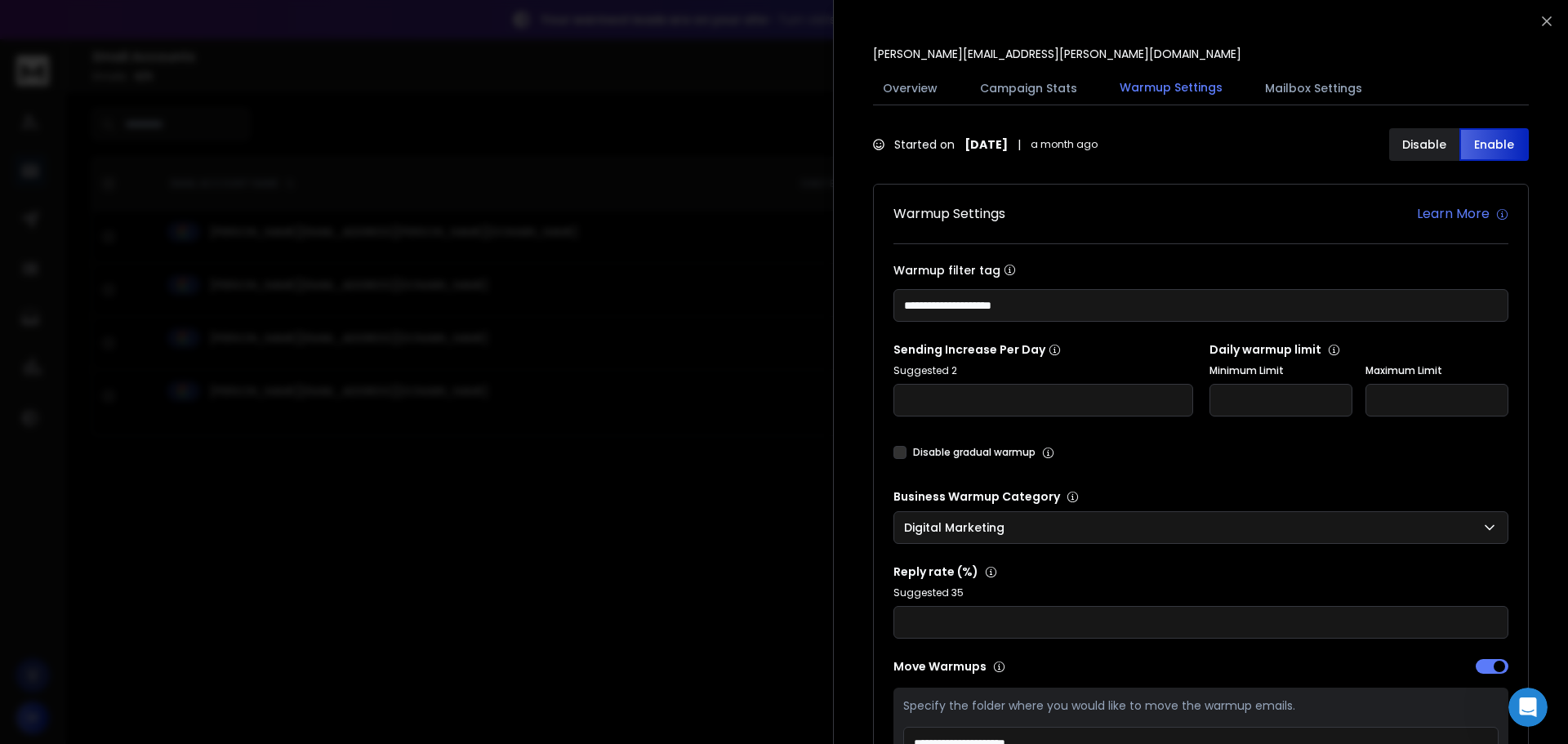
drag, startPoint x: 1226, startPoint y: 401, endPoint x: 1188, endPoint y: 405, distance: 38.2
click at [1195, 404] on div "Sending Increase Per Day Suggested 2 * Daily warmup limit Minimum Limit * Maxim…" at bounding box center [1201, 379] width 614 height 75
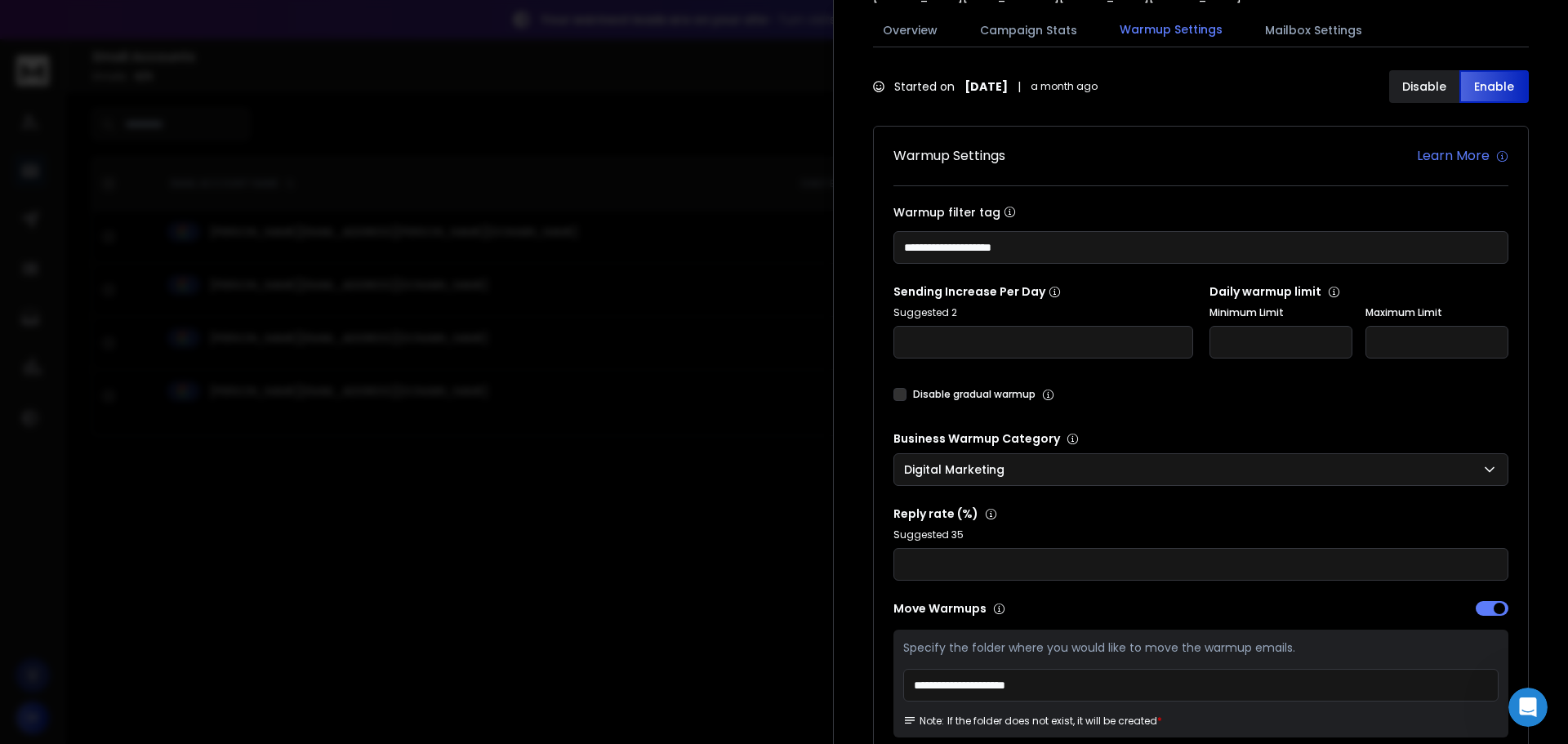
scroll to position [269, 0]
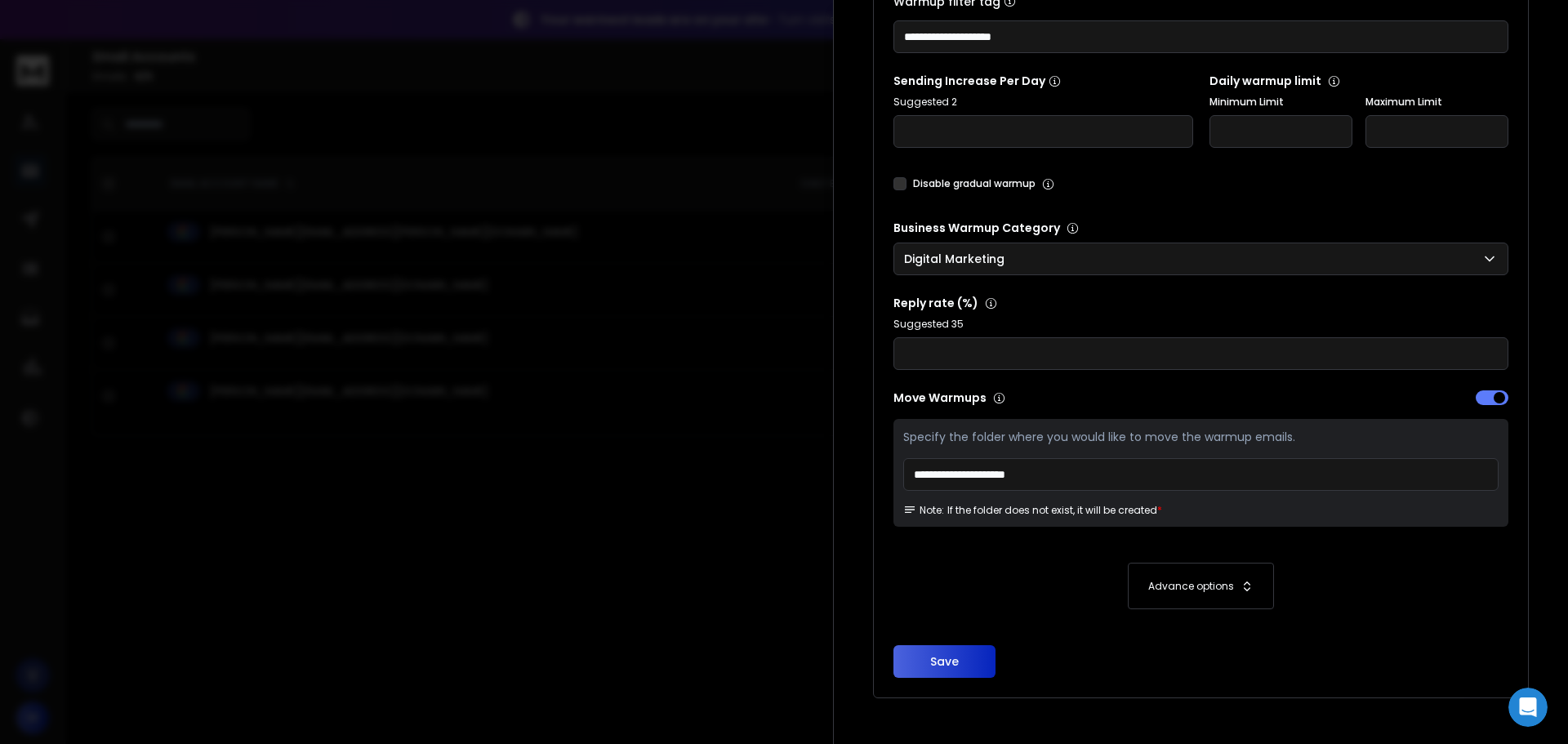
type input "**"
click at [937, 664] on button "Save" at bounding box center [945, 662] width 102 height 33
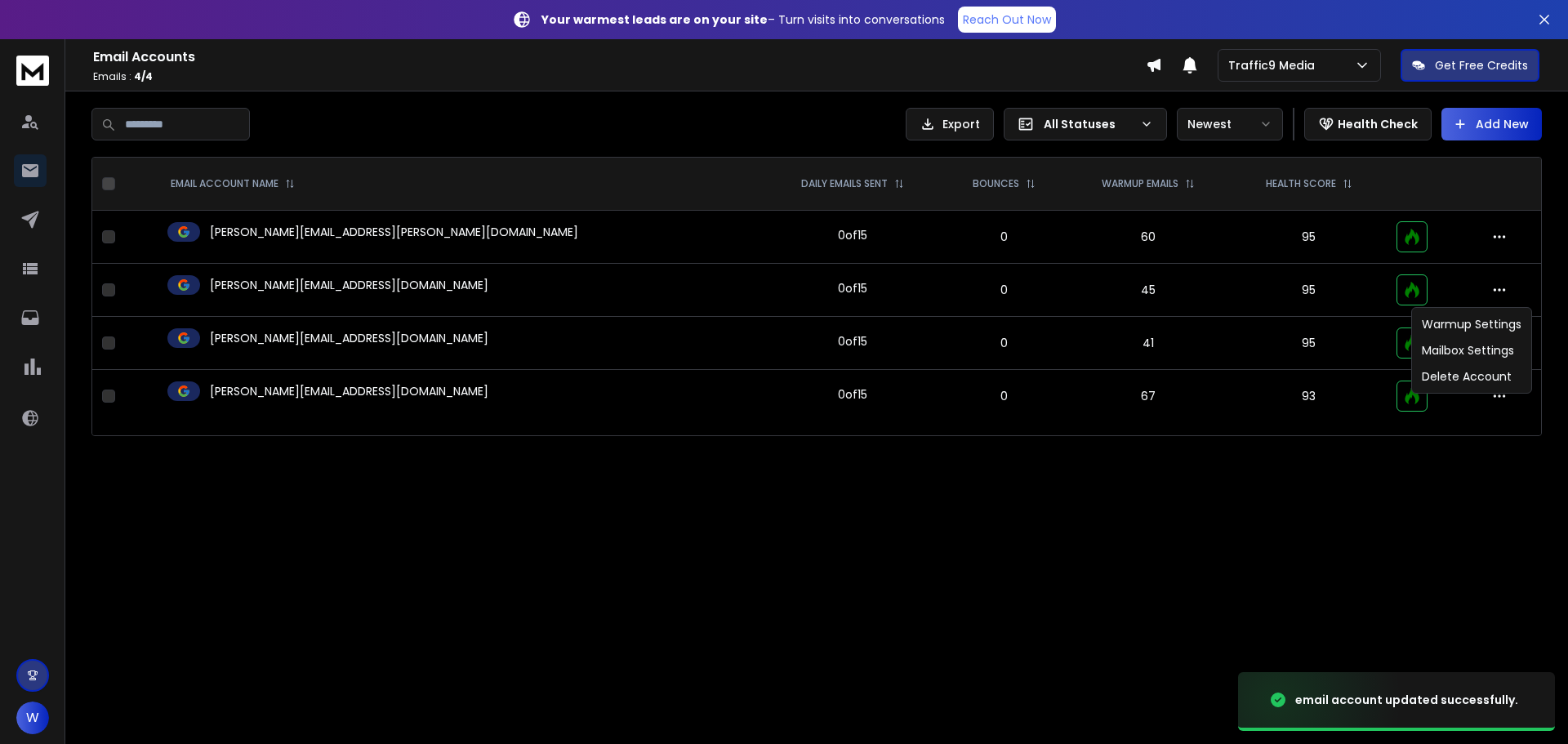
click at [1492, 286] on icon at bounding box center [1499, 289] width 14 height 14
click at [1462, 323] on div "Warmup Settings" at bounding box center [1471, 324] width 113 height 26
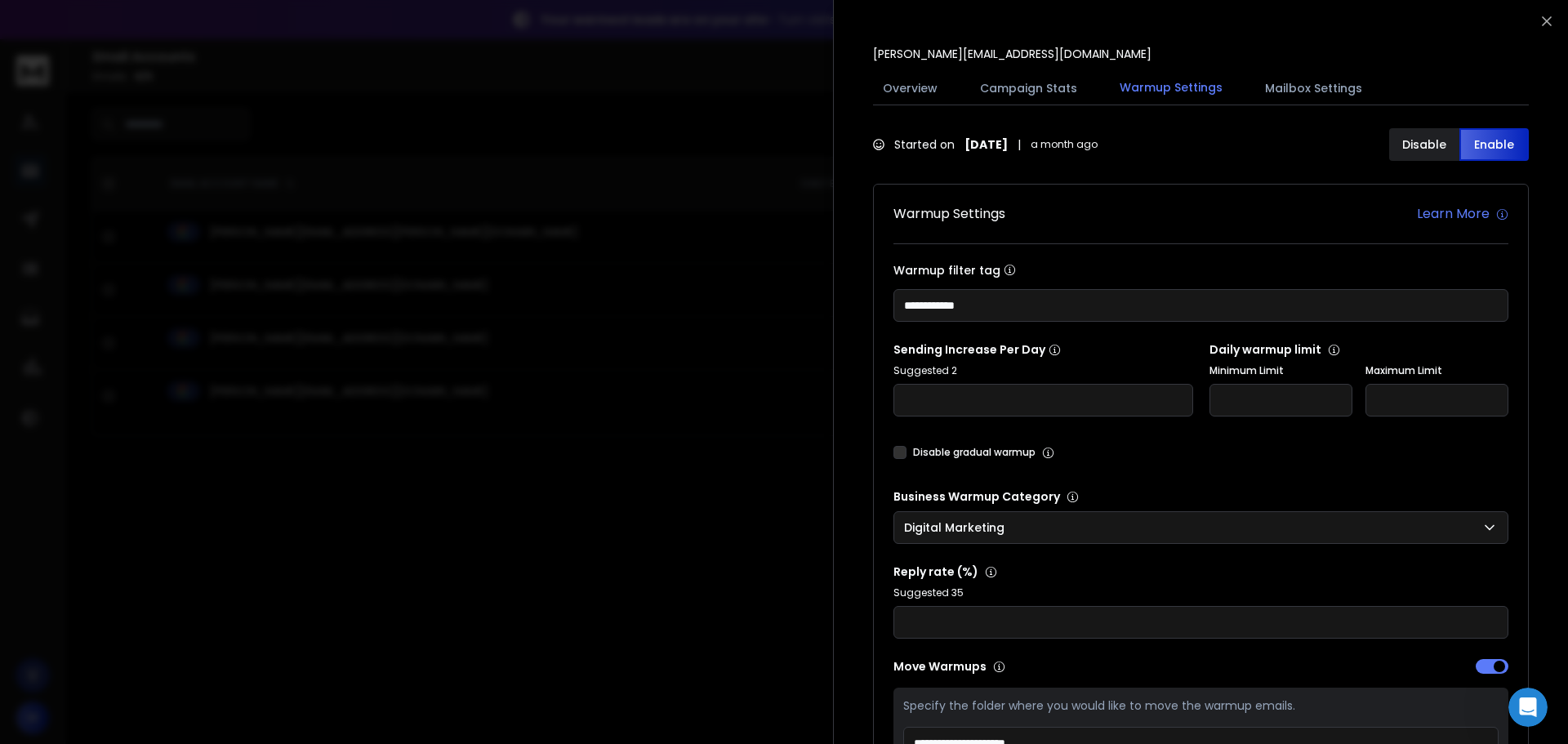
drag, startPoint x: 1232, startPoint y: 399, endPoint x: 1190, endPoint y: 398, distance: 42.0
click at [1190, 398] on div "Sending Increase Per Day Suggested 2 * Daily warmup limit Minimum Limit * Maxim…" at bounding box center [1201, 379] width 614 height 75
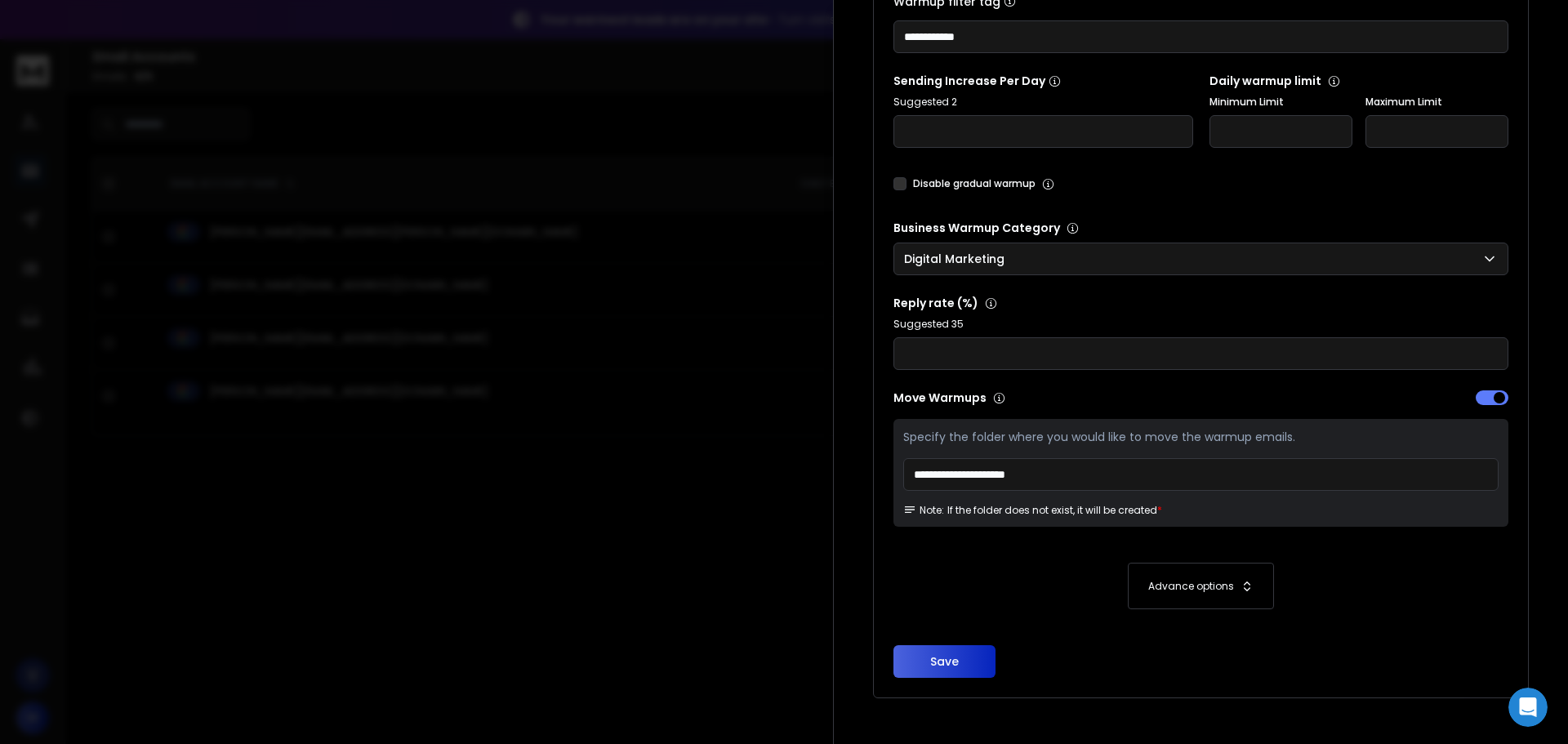
type input "**"
click at [936, 666] on button "Save" at bounding box center [945, 662] width 102 height 33
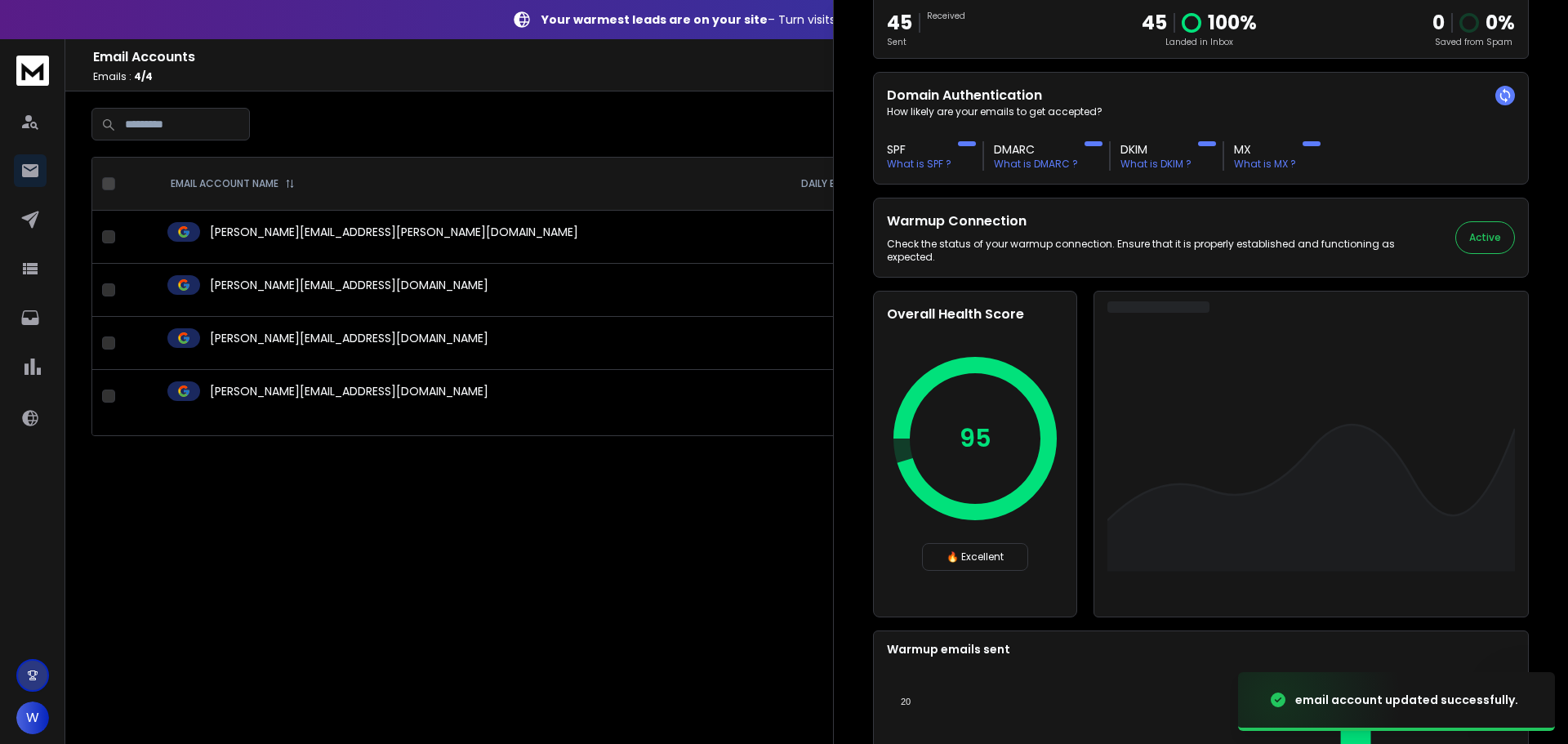
scroll to position [0, 0]
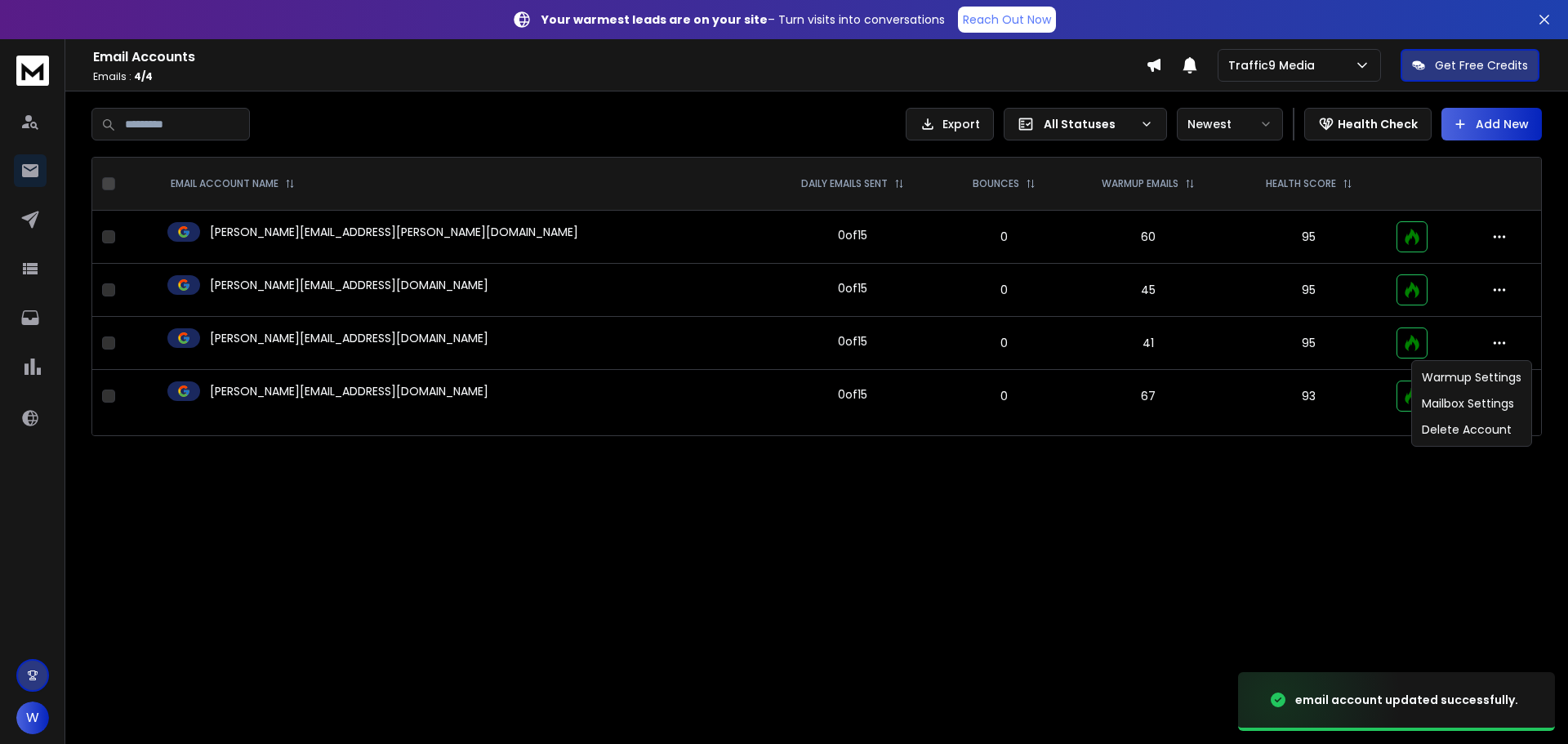
click at [1492, 337] on icon at bounding box center [1499, 342] width 14 height 14
click at [1462, 383] on div "Warmup Settings" at bounding box center [1471, 377] width 113 height 26
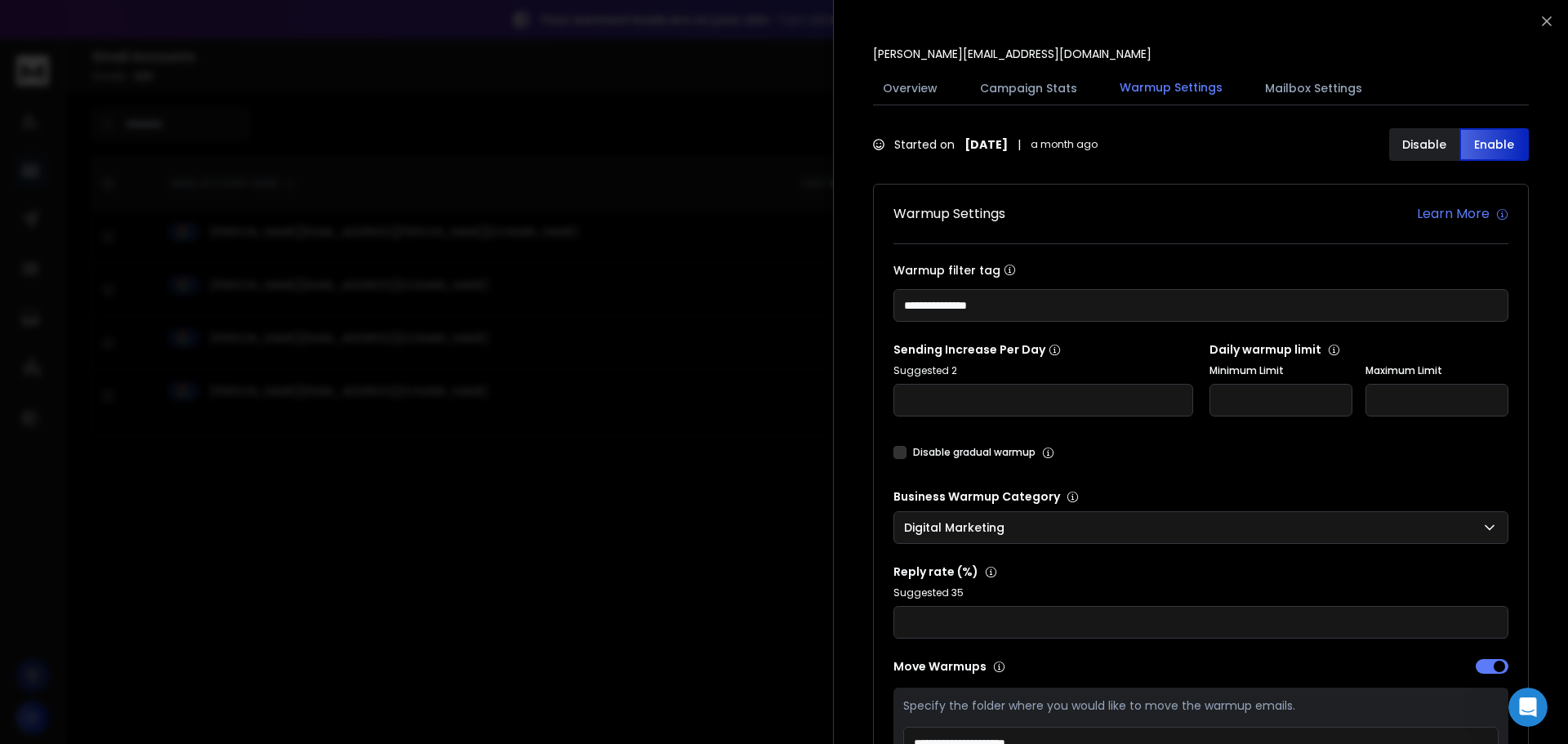
drag, startPoint x: 1258, startPoint y: 407, endPoint x: 1153, endPoint y: 406, distance: 105.0
click at [1153, 406] on div "Sending Increase Per Day Suggested 2 * Daily warmup limit Minimum Limit * Maxim…" at bounding box center [1201, 379] width 614 height 75
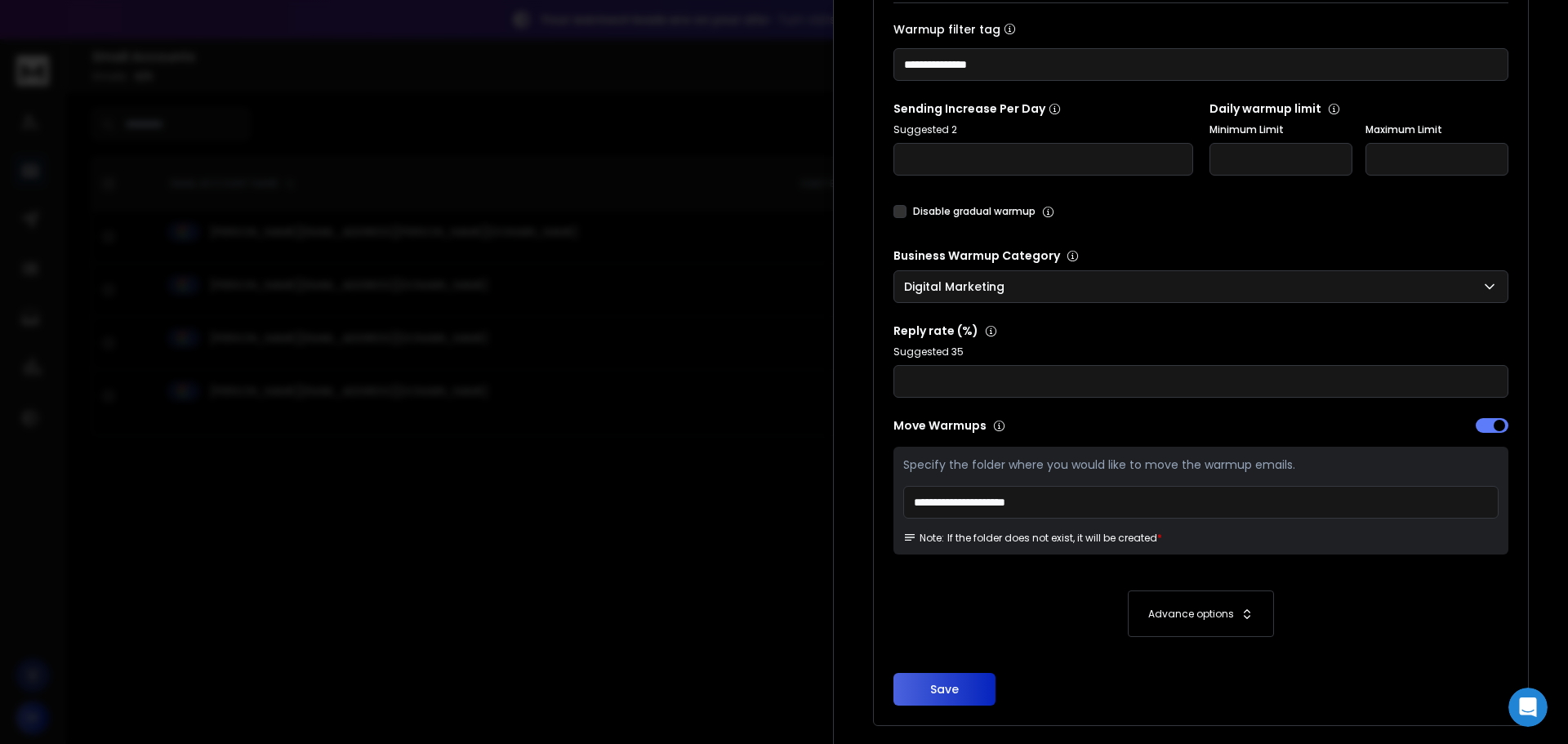
scroll to position [269, 0]
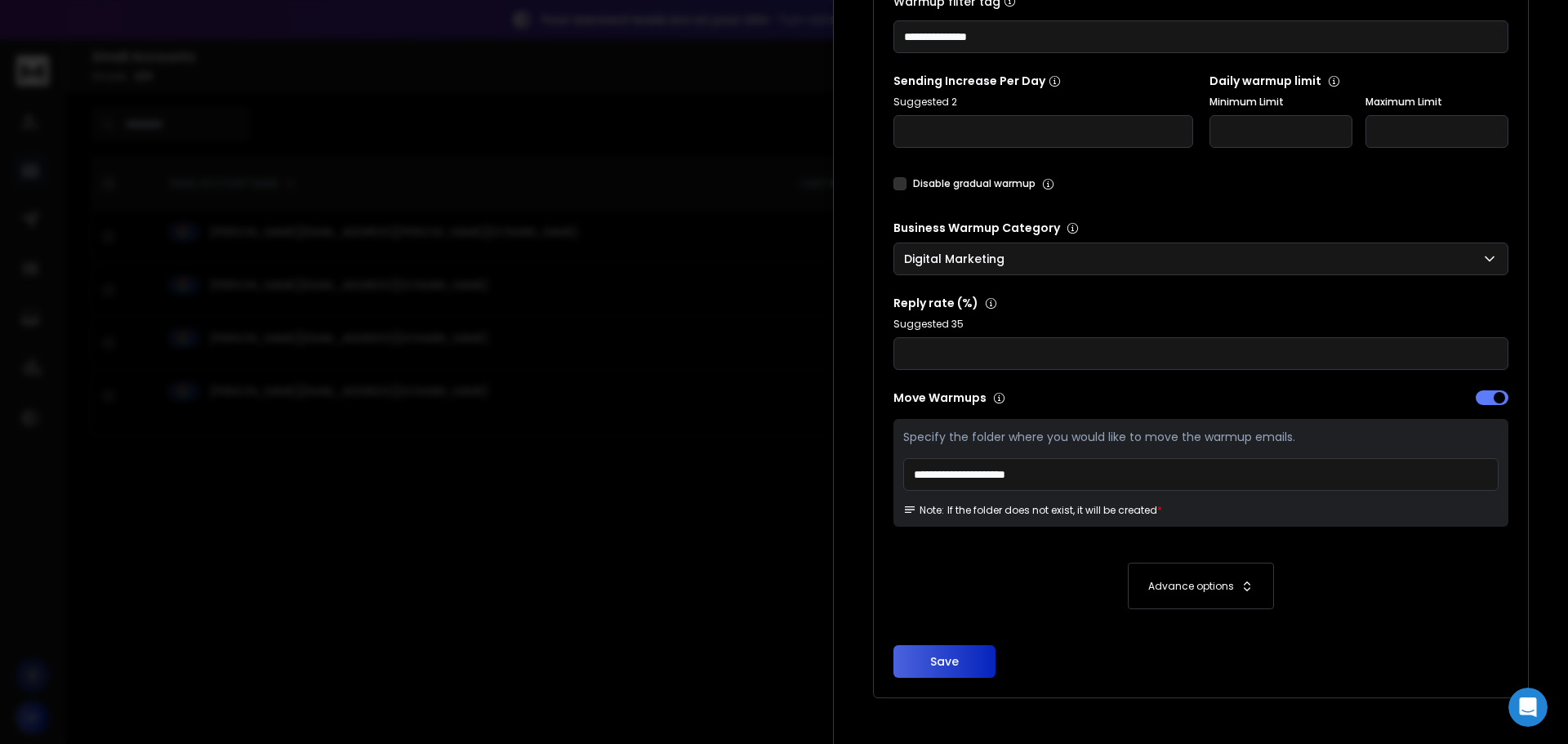
type input "**"
click at [939, 659] on button "Save" at bounding box center [945, 662] width 102 height 33
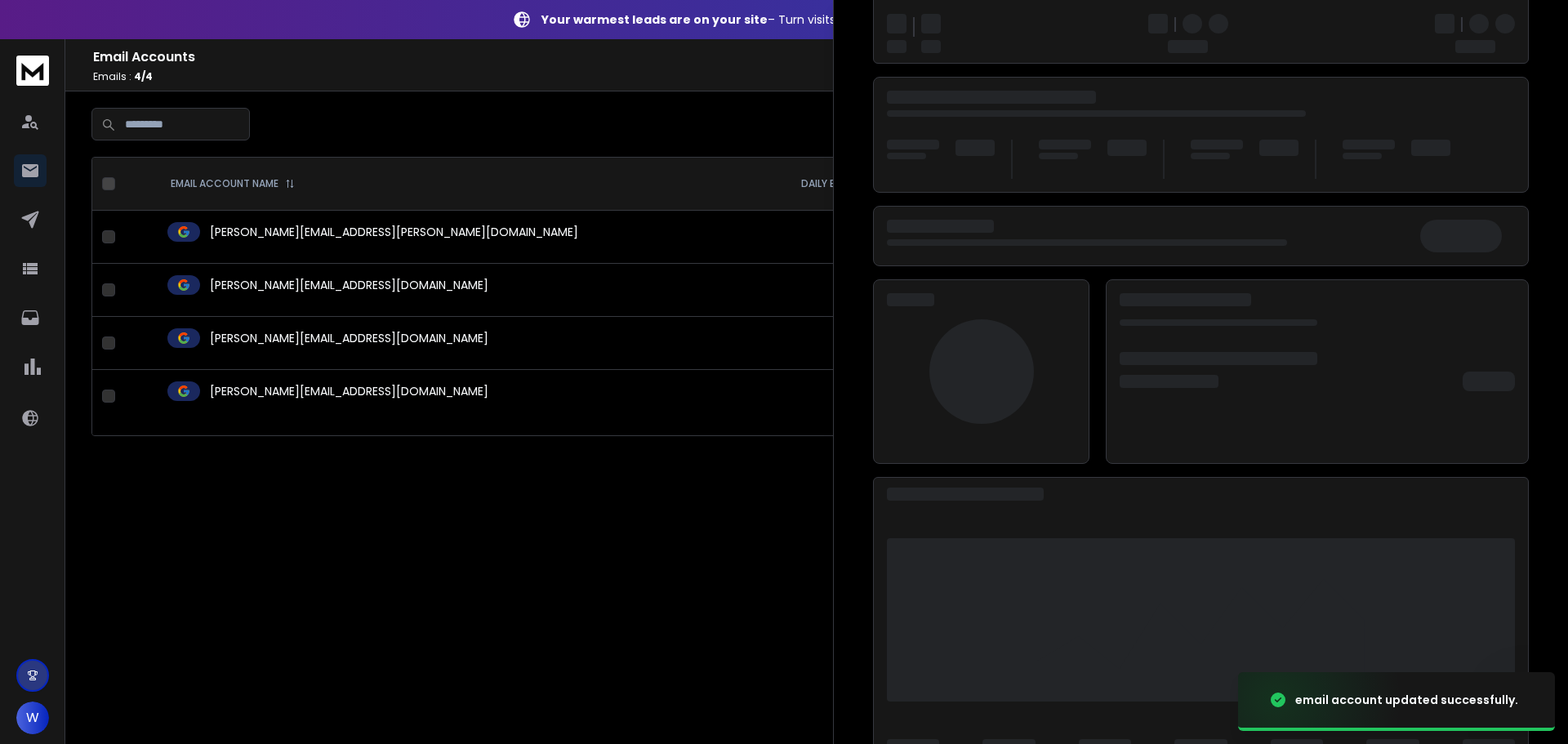
scroll to position [0, 0]
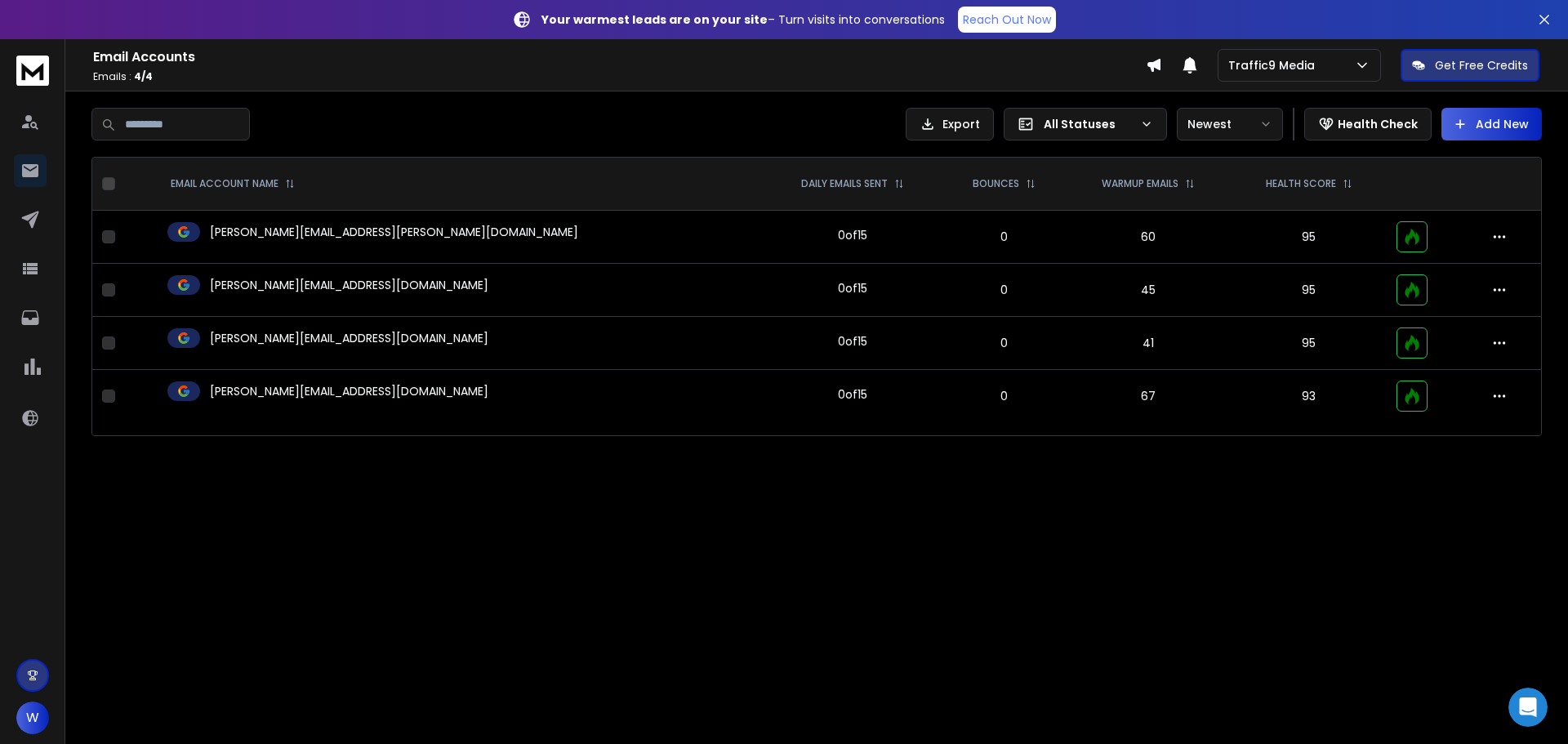
click at [1492, 394] on icon at bounding box center [1499, 396] width 14 height 14
click at [1450, 432] on div "Warmup Settings" at bounding box center [1471, 430] width 113 height 26
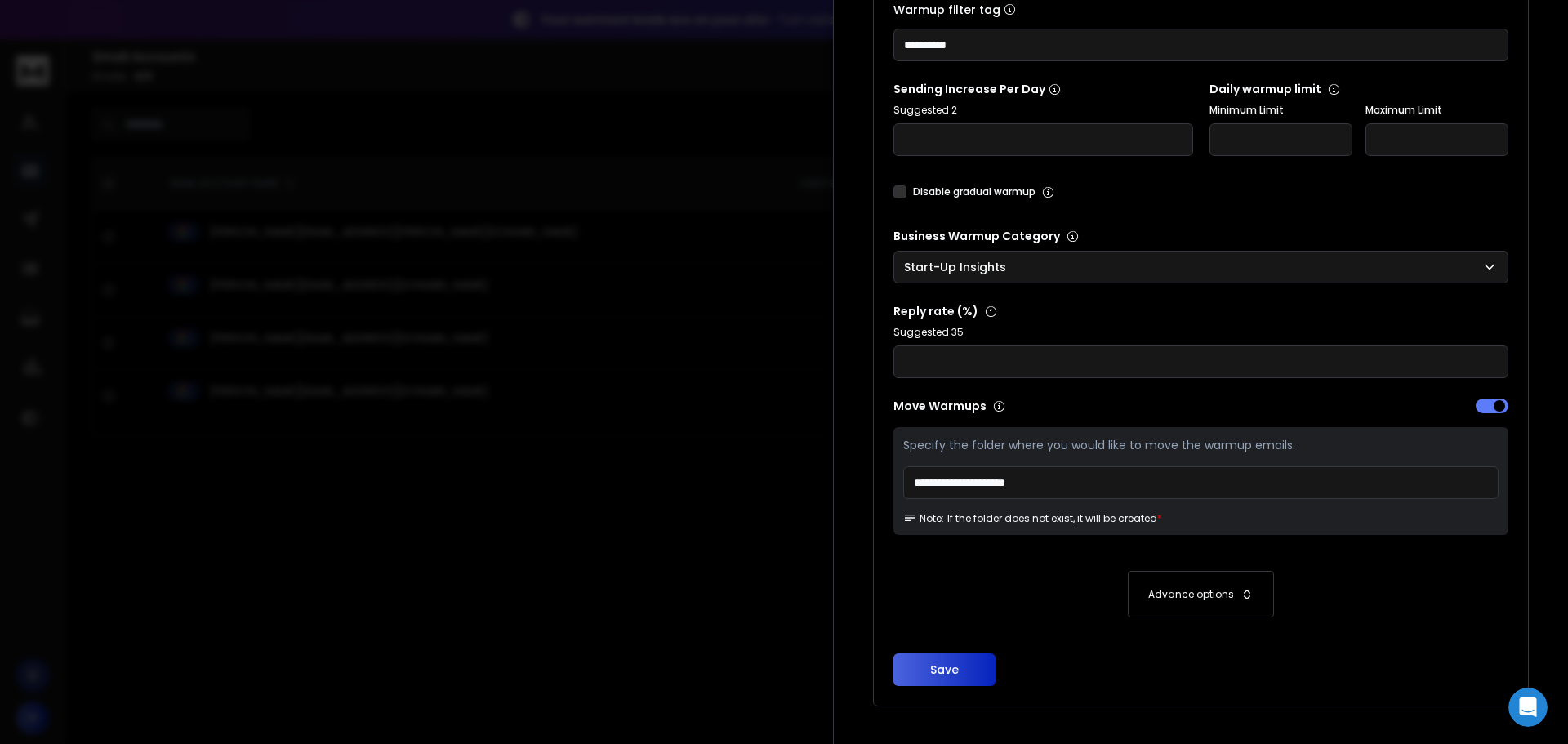
scroll to position [269, 0]
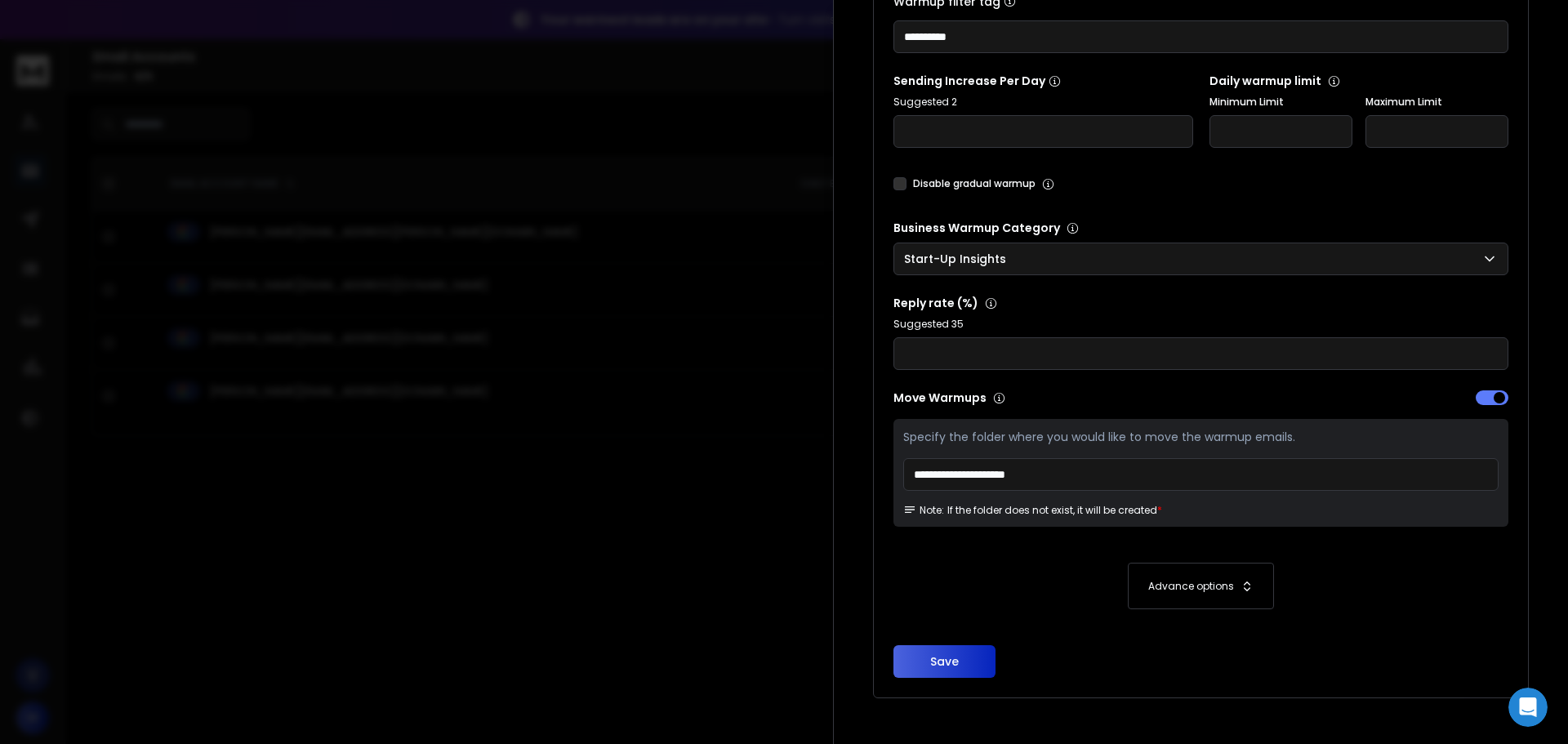
click at [928, 668] on button "Save" at bounding box center [945, 662] width 102 height 33
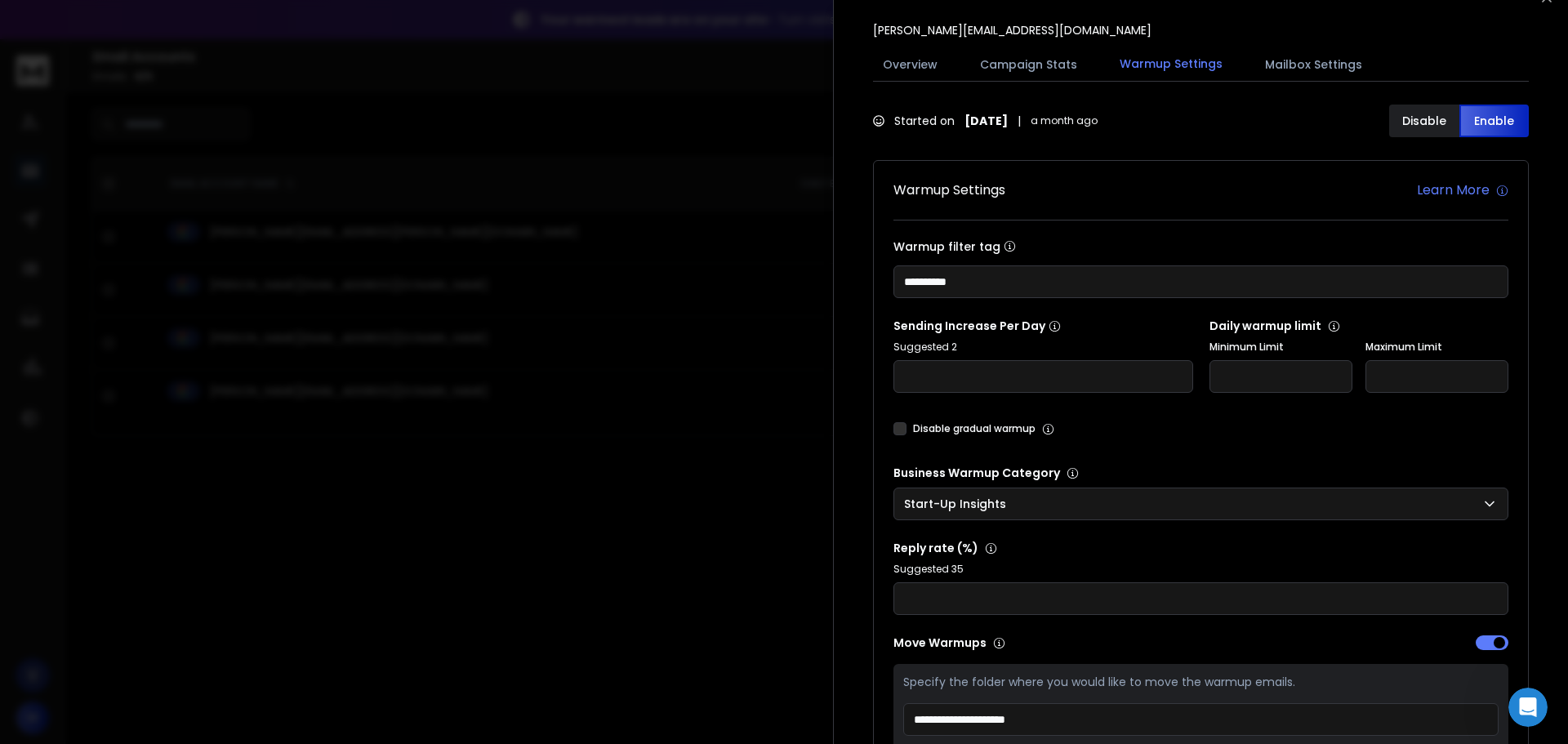
scroll to position [0, 0]
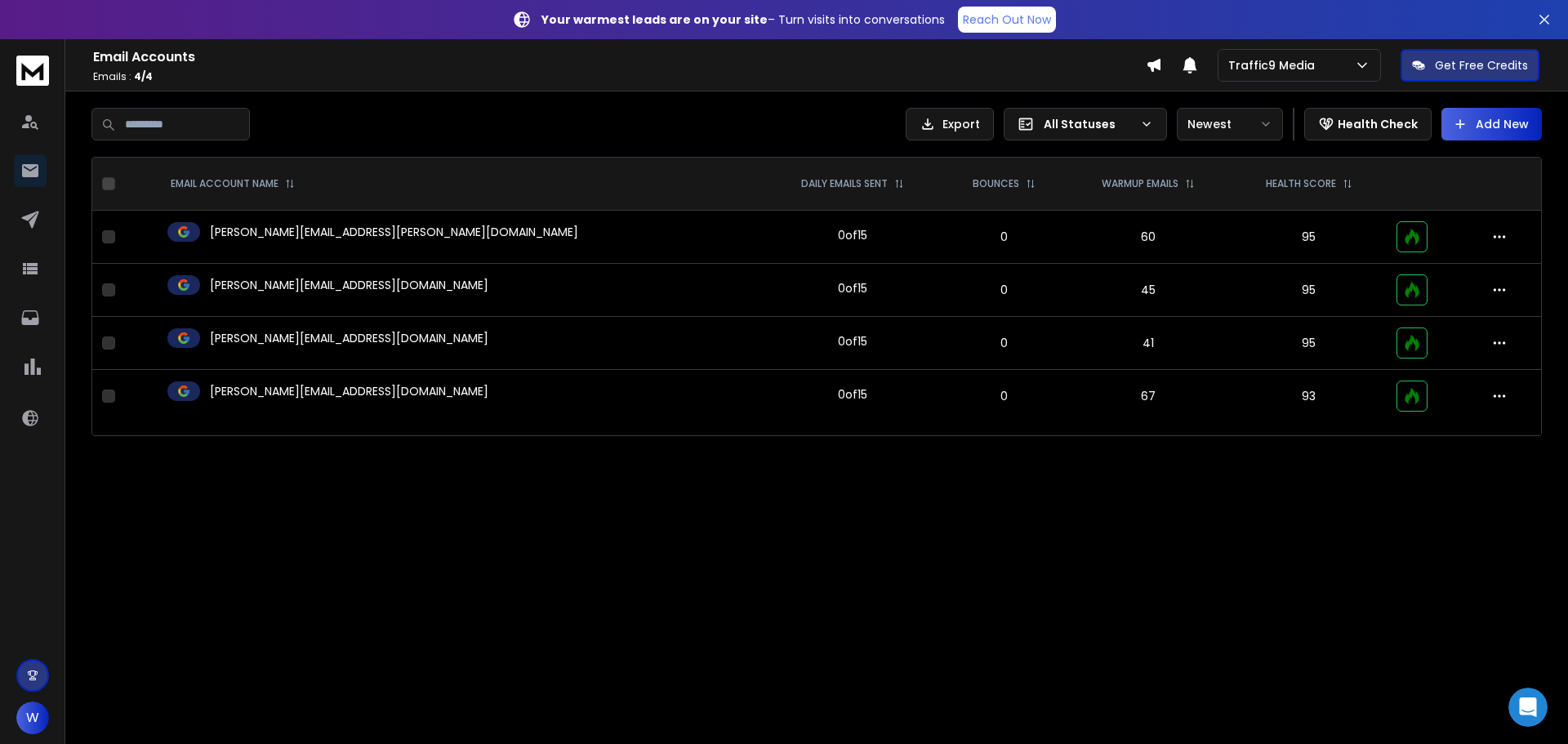
click at [1522, 712] on icon "Open Intercom Messenger" at bounding box center [1529, 708] width 27 height 27
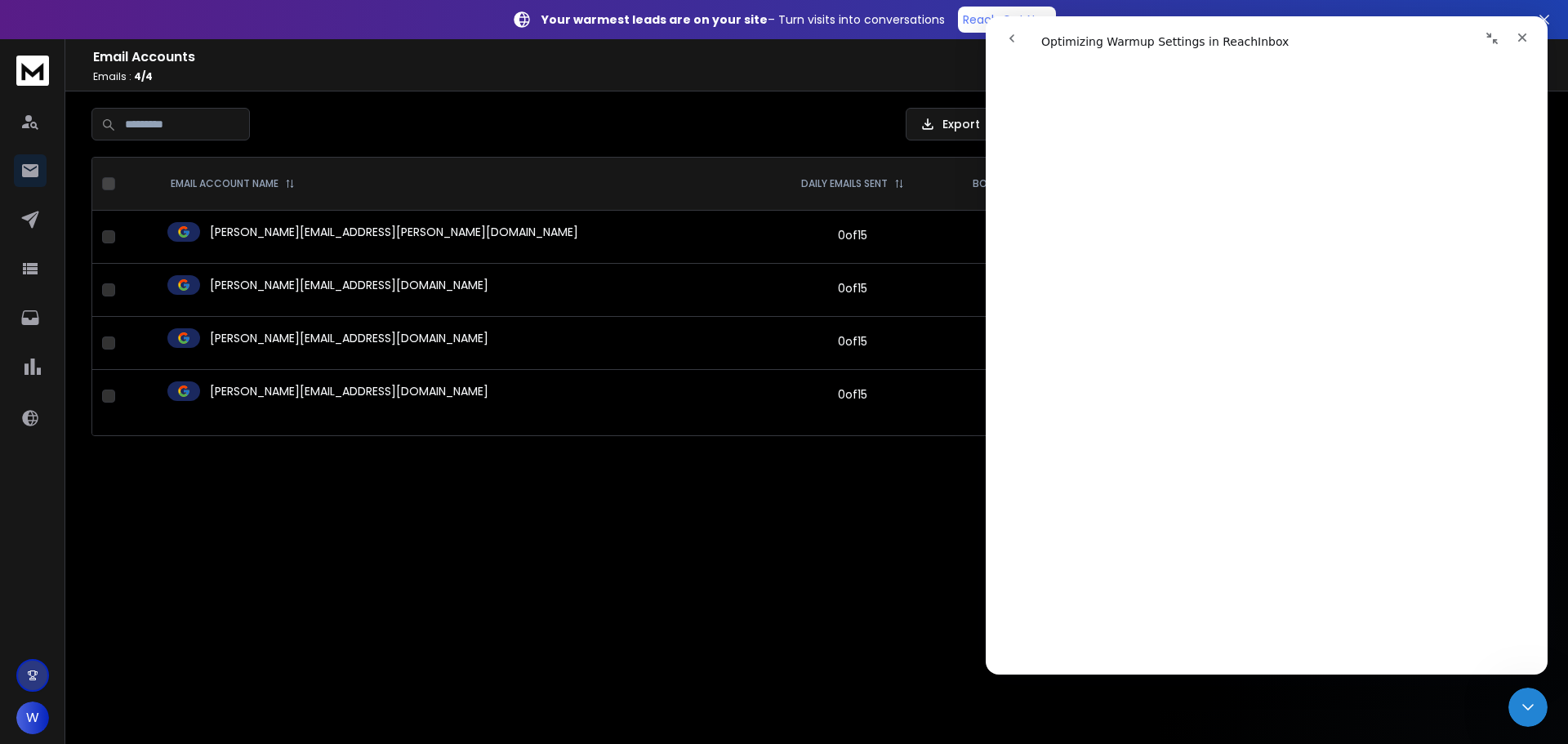
scroll to position [3432, 0]
click at [1010, 36] on icon "go back" at bounding box center [1012, 39] width 13 height 13
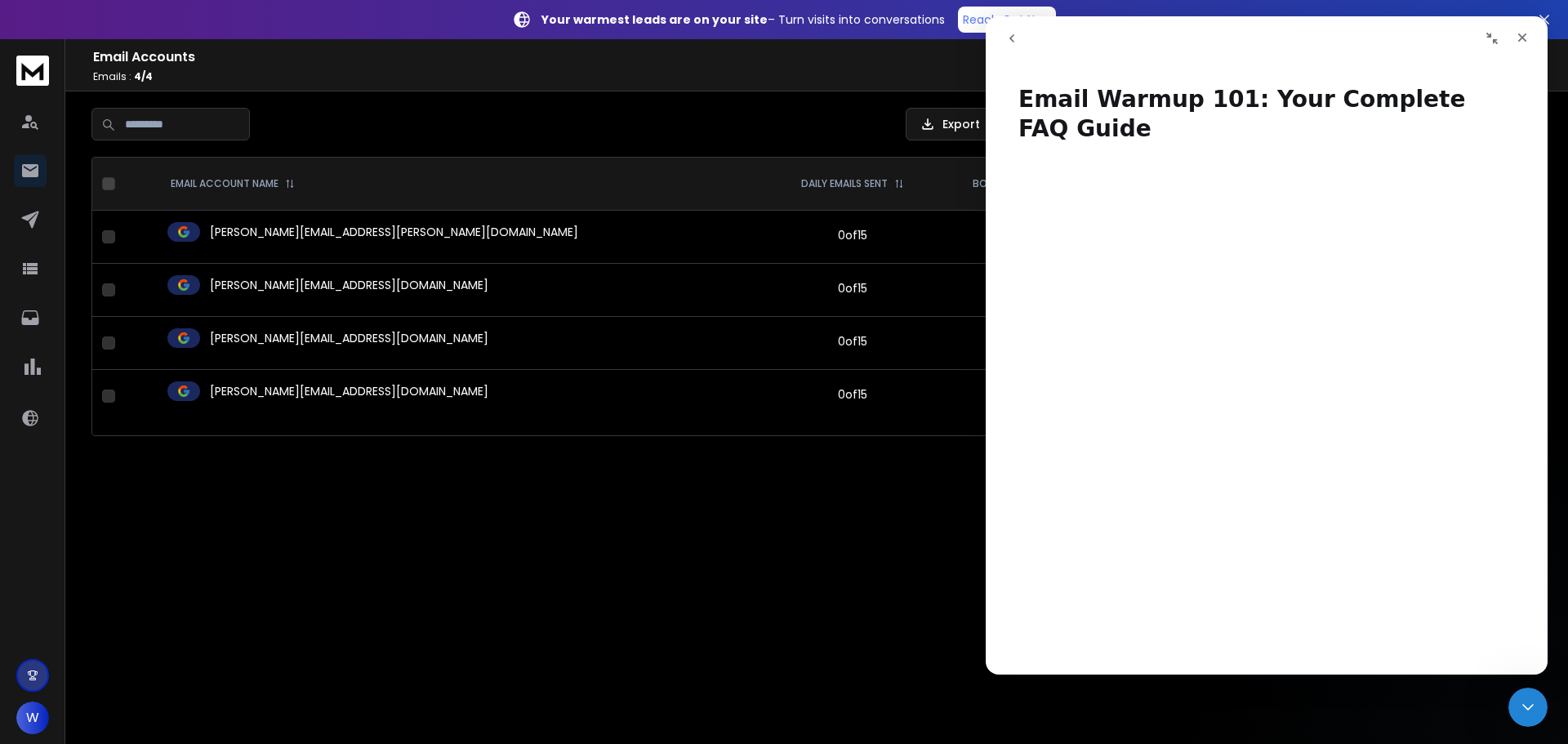
click at [1010, 34] on icon "go back" at bounding box center [1012, 39] width 13 height 13
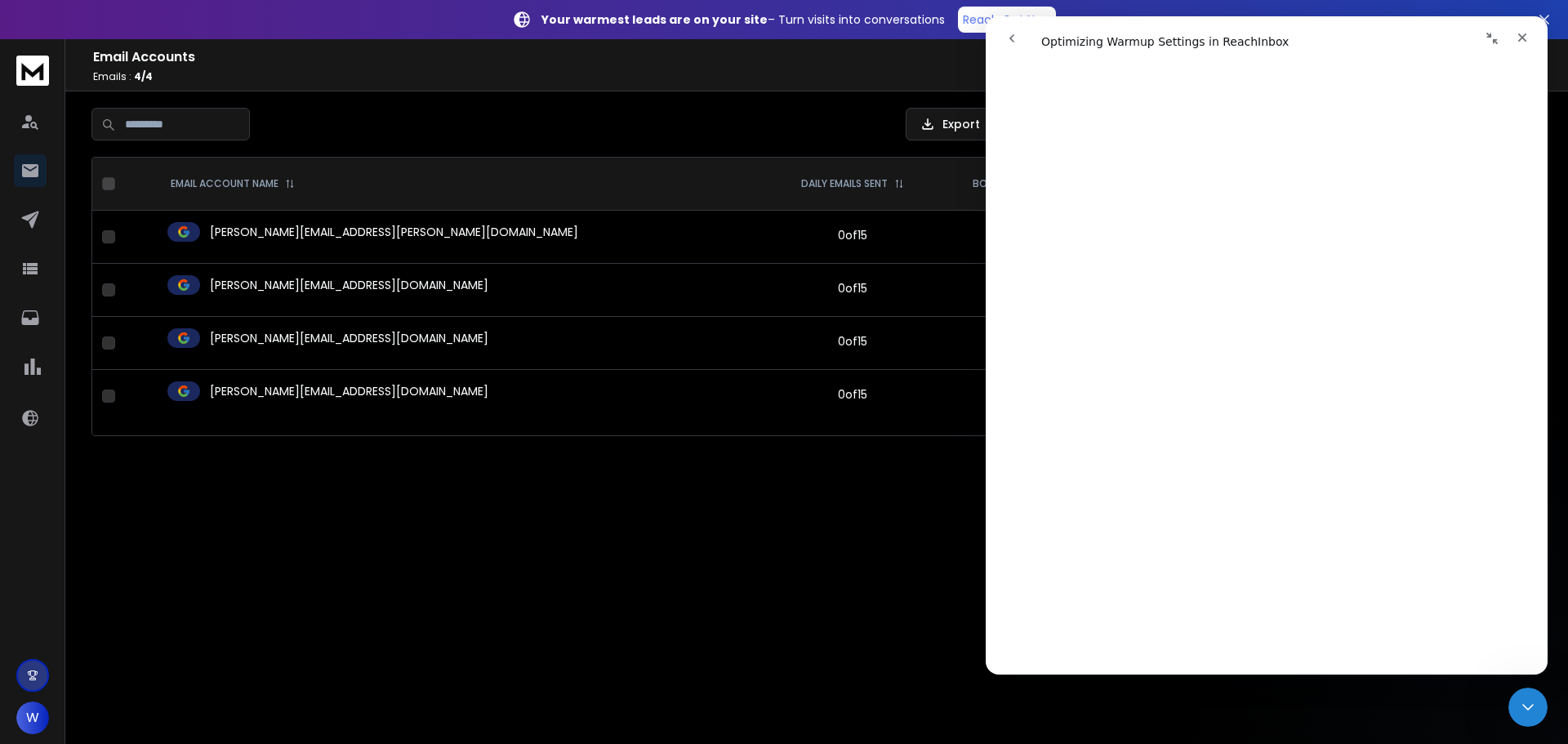
scroll to position [653, 0]
click at [1007, 40] on icon "go back" at bounding box center [1012, 39] width 13 height 13
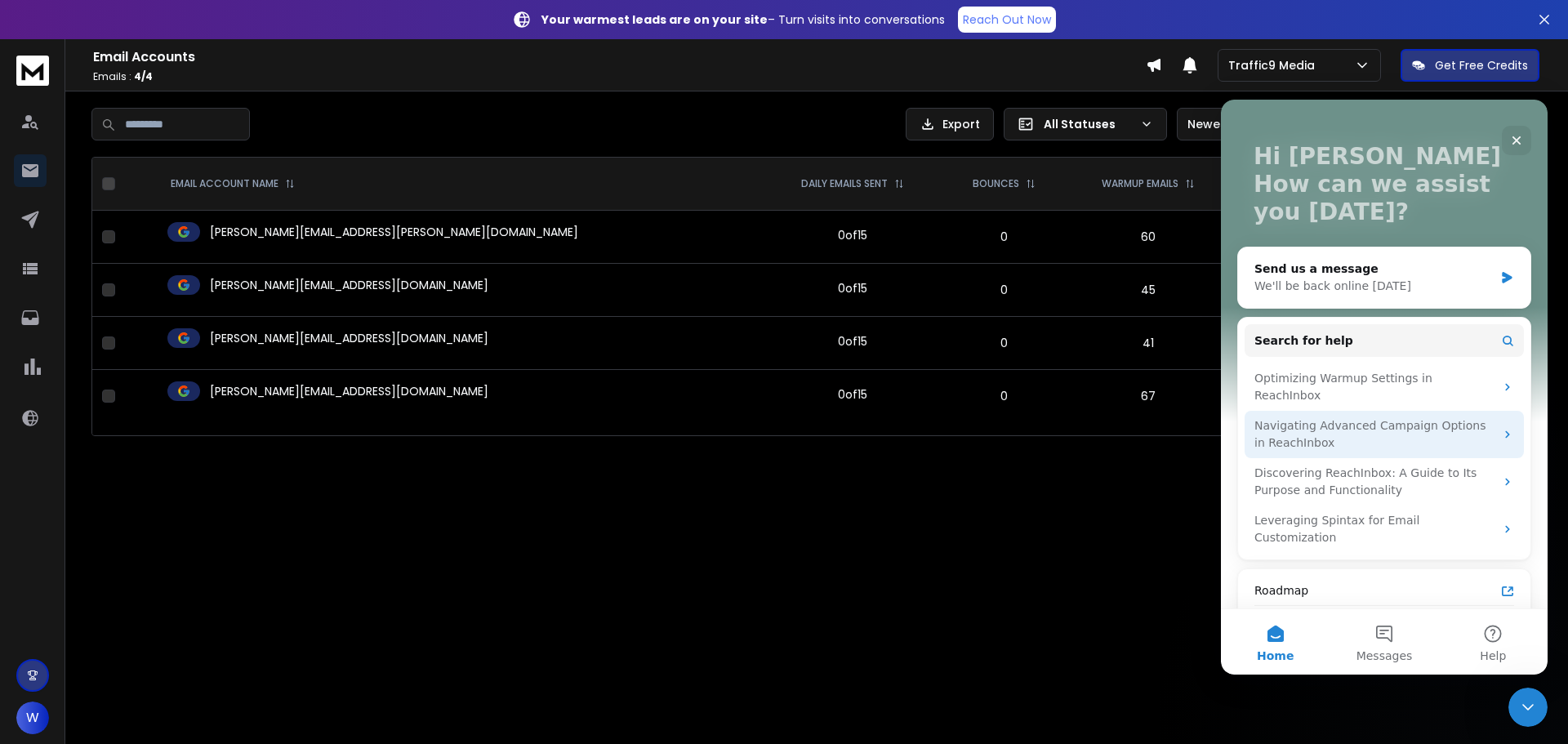
scroll to position [82, 0]
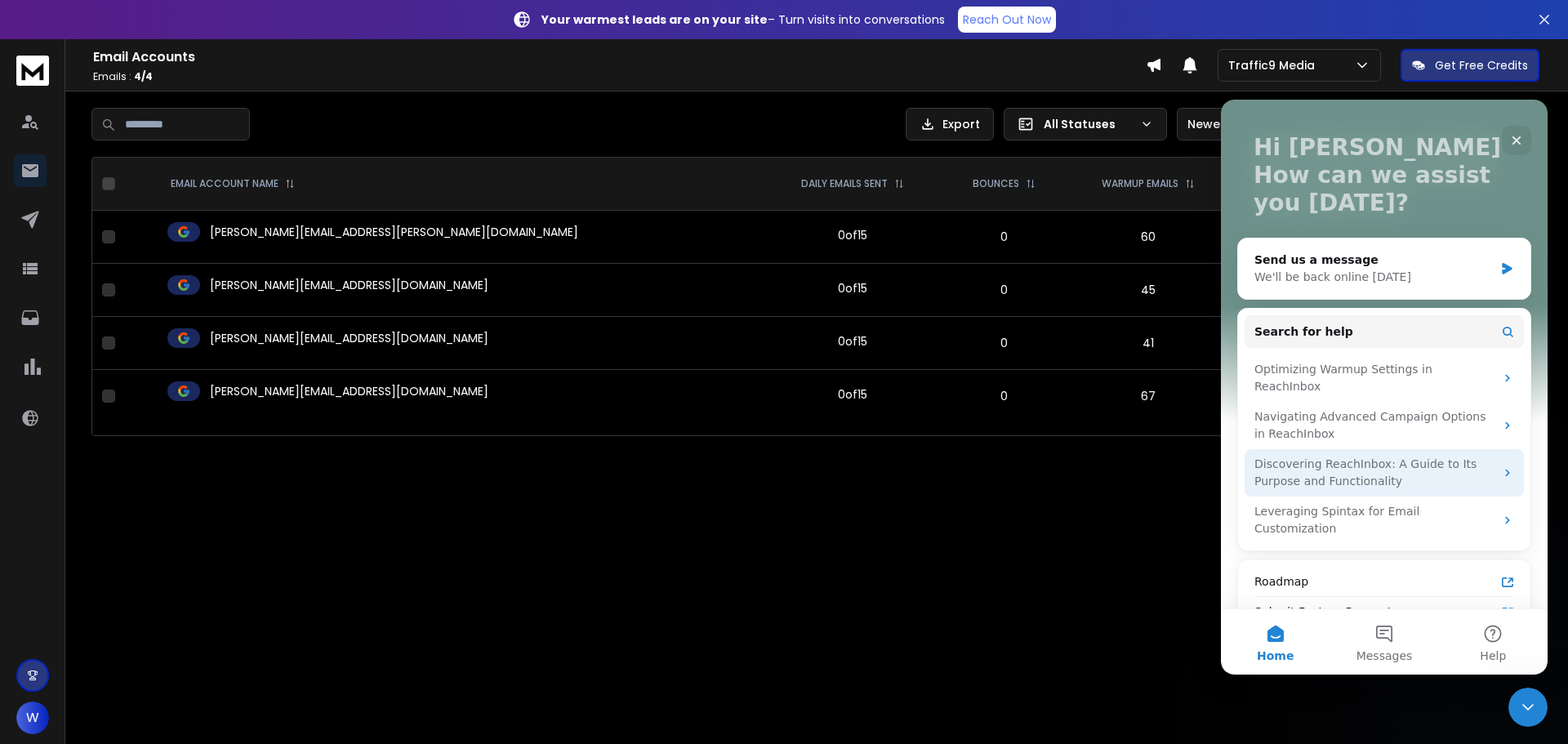
click at [1366, 456] on div "Discovering ReachInbox: A Guide to Its Purpose and Functionality" at bounding box center [1373, 473] width 240 height 35
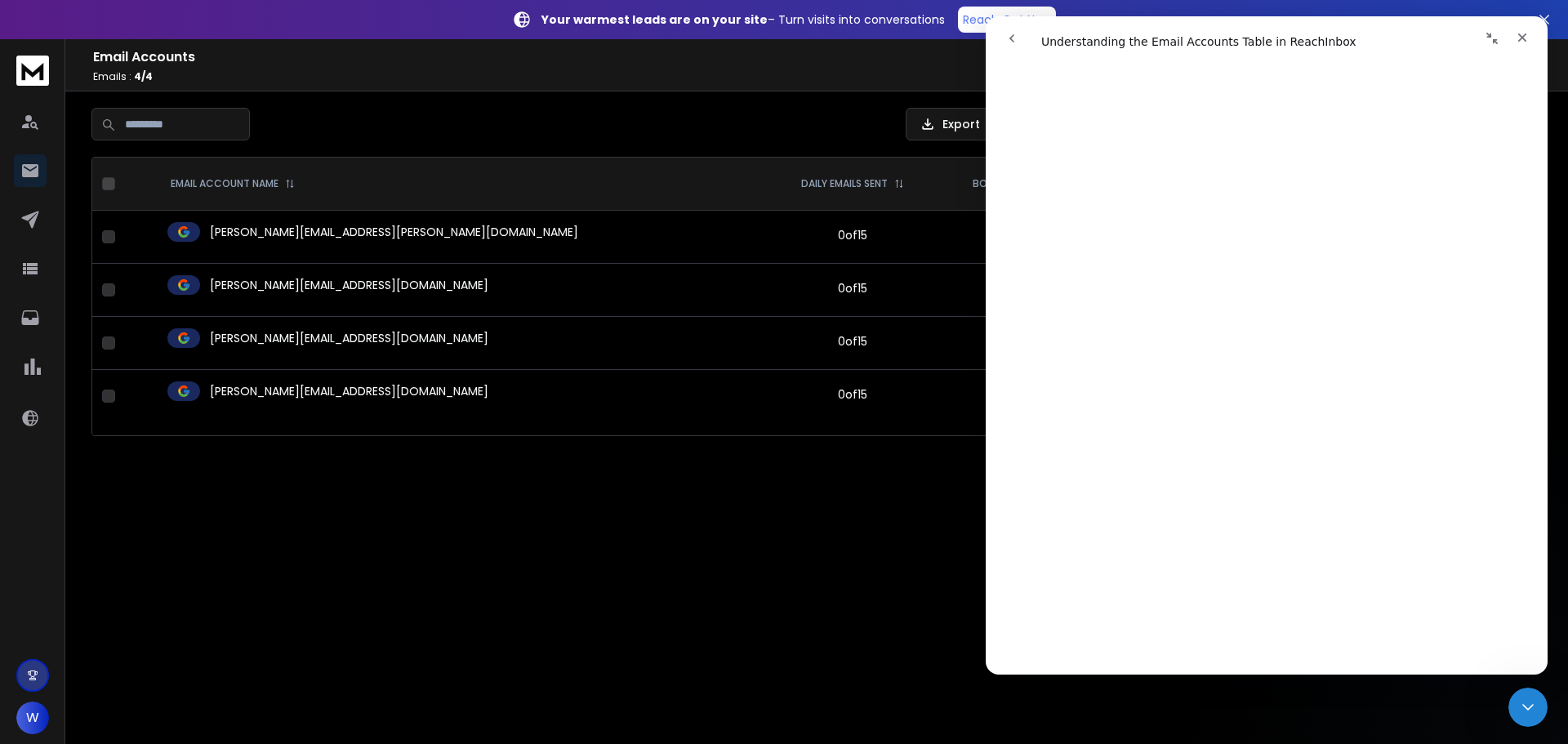
scroll to position [2983, 0]
click at [1017, 43] on button "go back" at bounding box center [1011, 39] width 31 height 31
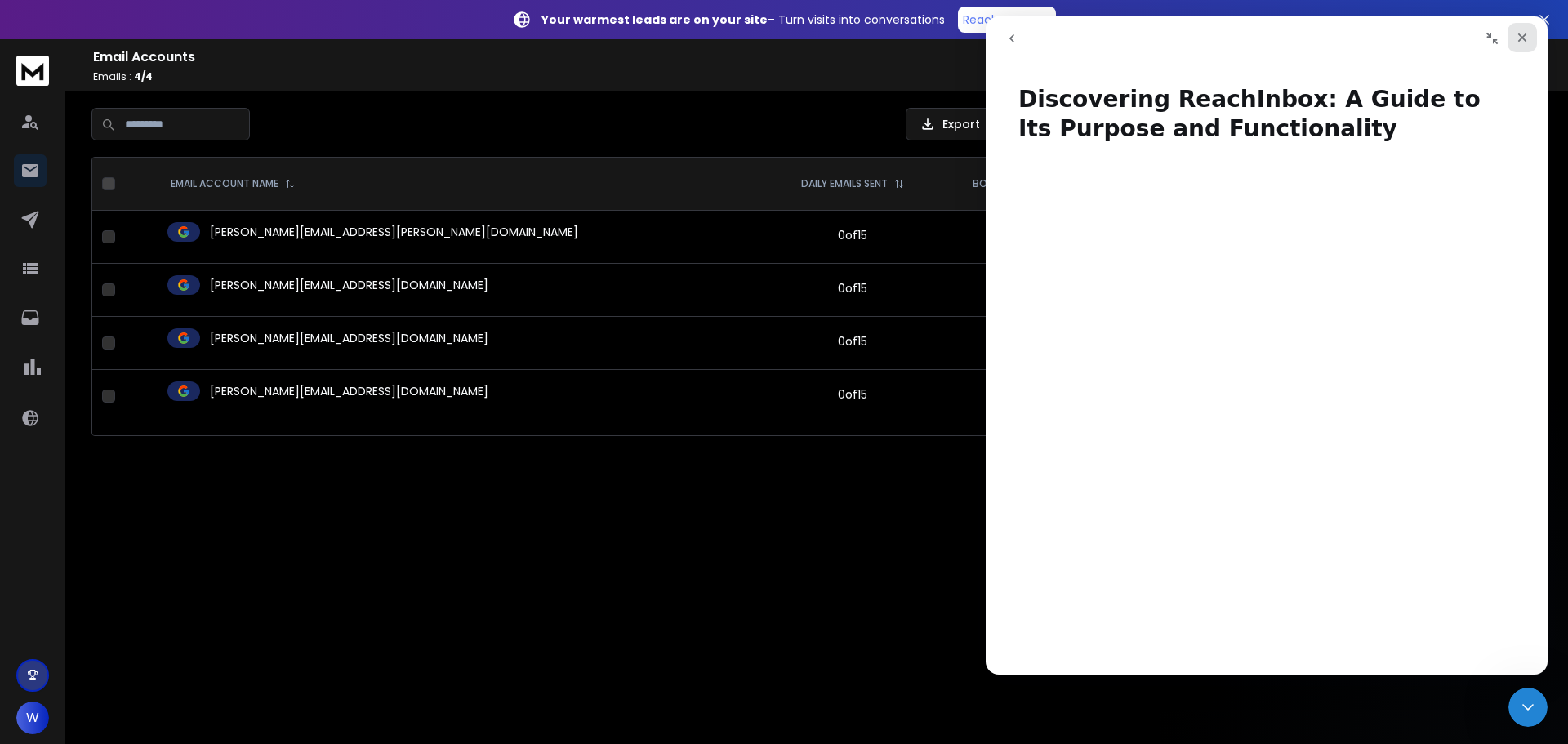
click at [1511, 40] on div "Close" at bounding box center [1522, 38] width 30 height 30
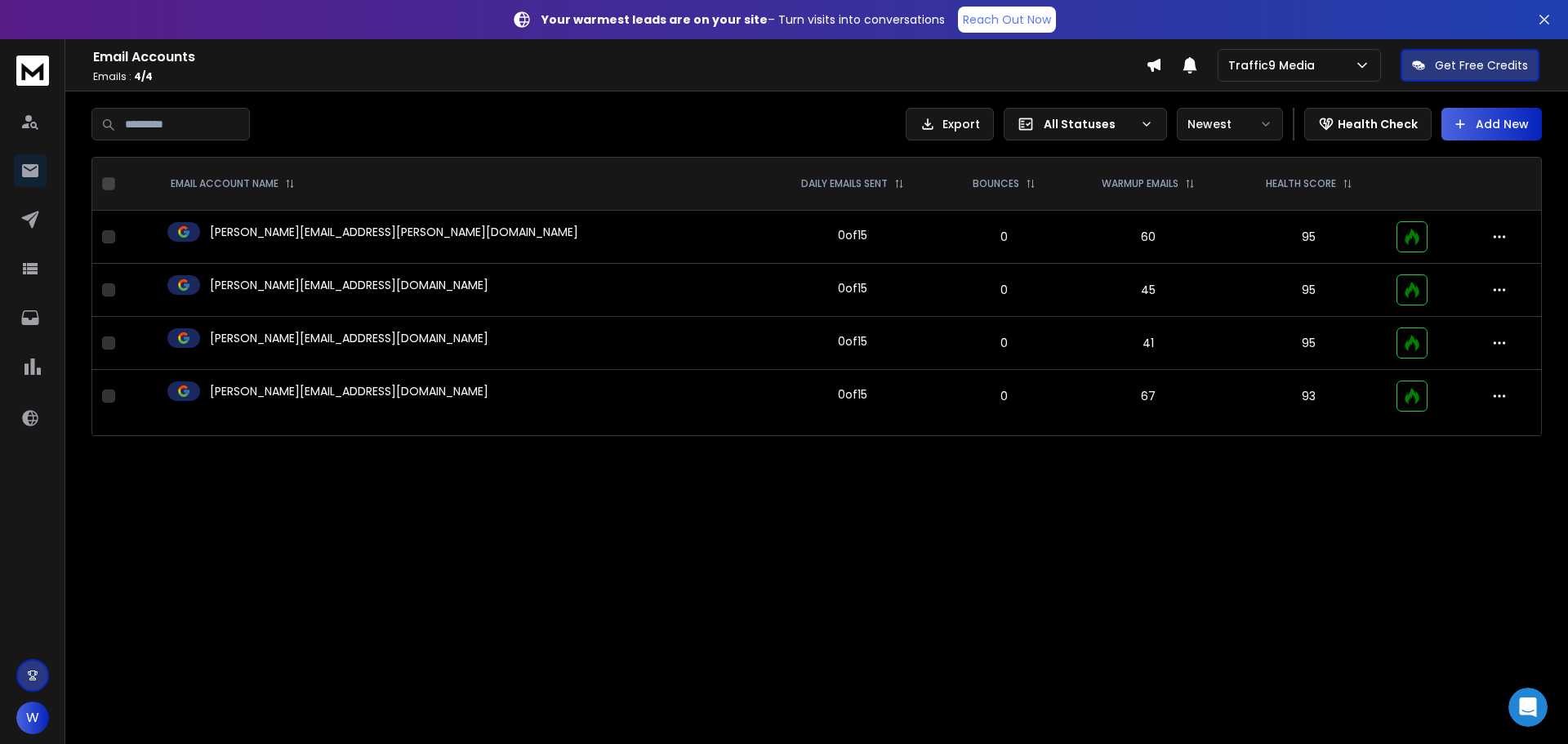
click at [1530, 710] on icon "Open Intercom Messenger" at bounding box center [1529, 708] width 27 height 27
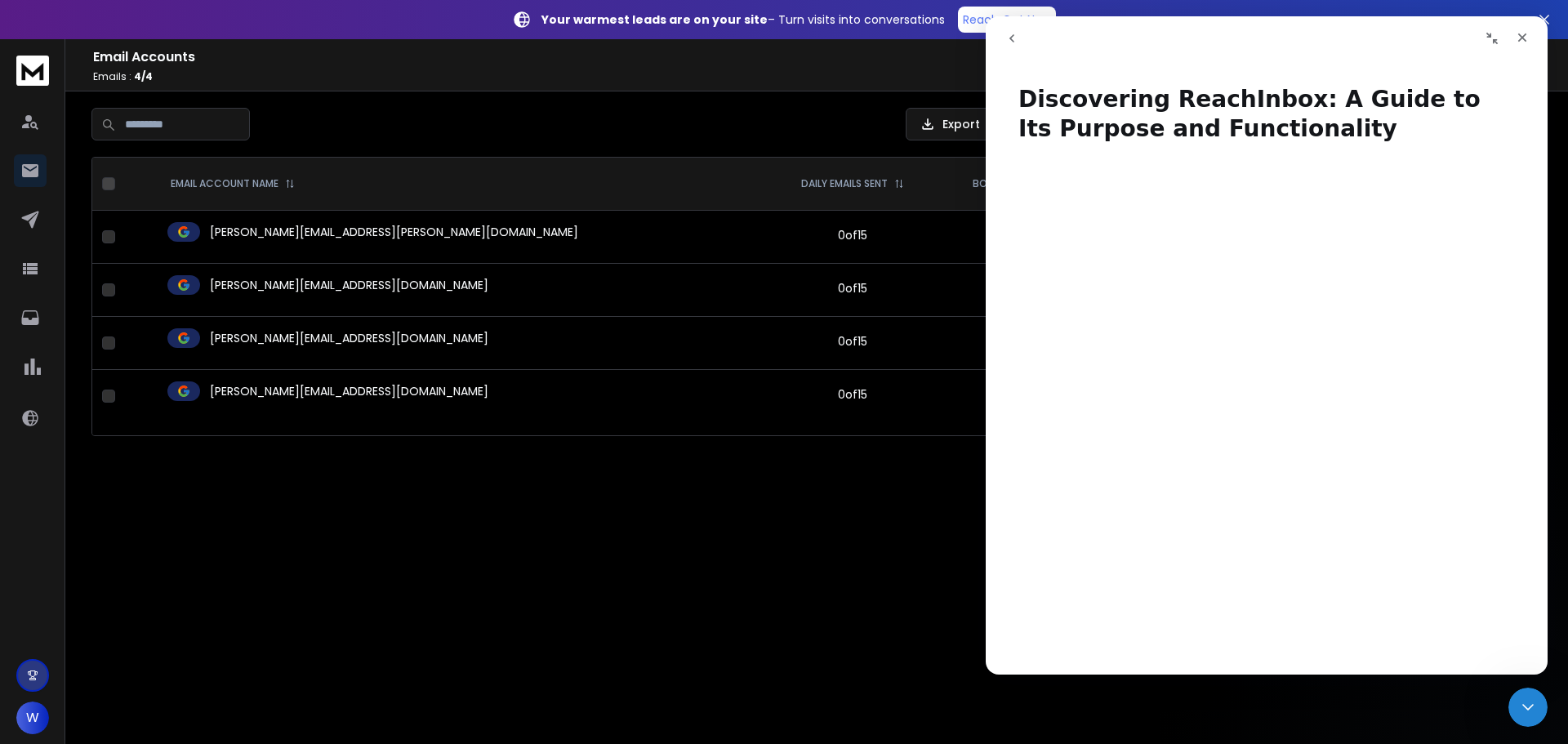
click at [1009, 42] on icon "go back" at bounding box center [1012, 39] width 13 height 13
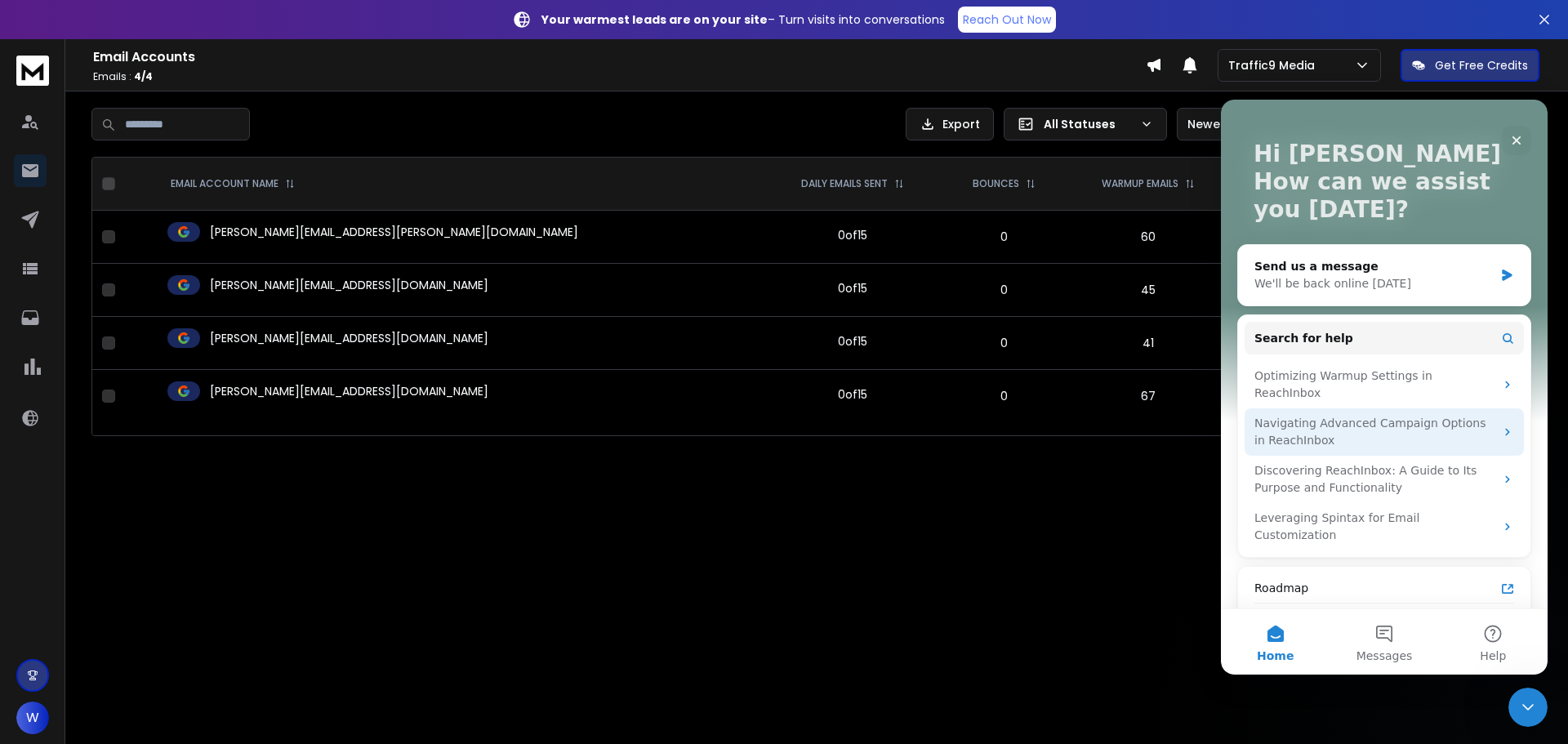
scroll to position [82, 0]
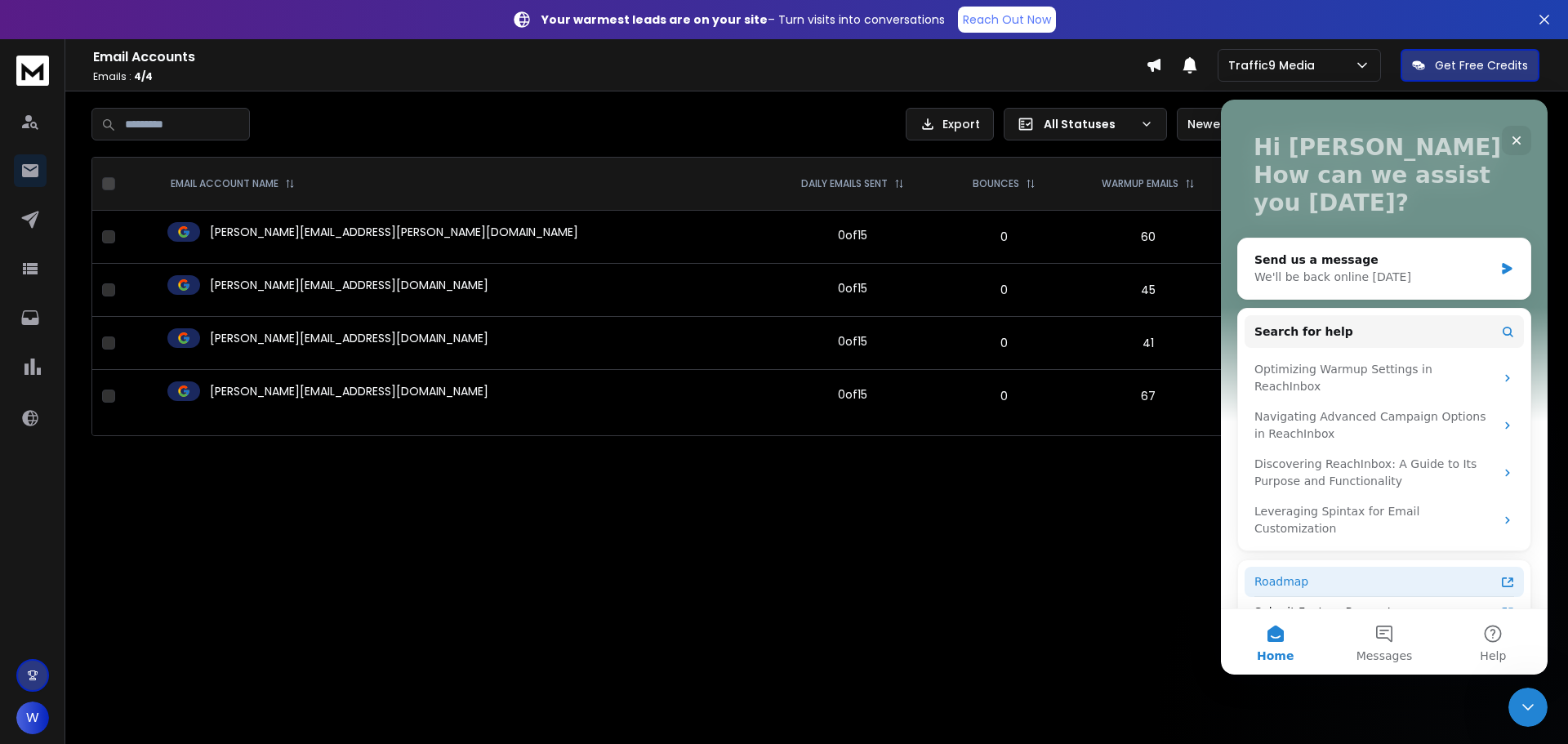
click at [1387, 573] on div "Roadmap" at bounding box center [1373, 582] width 240 height 17
click at [1497, 645] on button "Help" at bounding box center [1493, 642] width 109 height 66
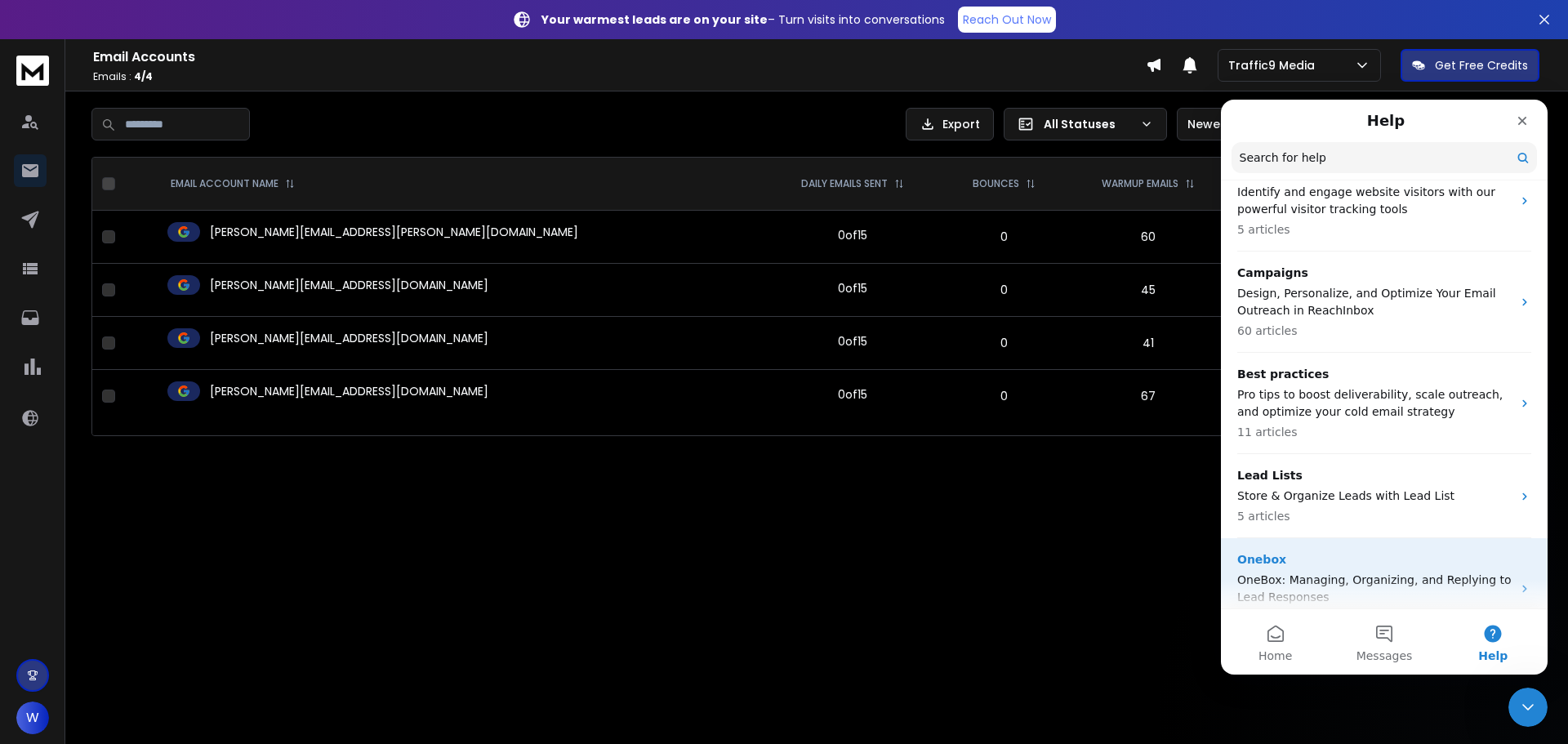
scroll to position [571, 0]
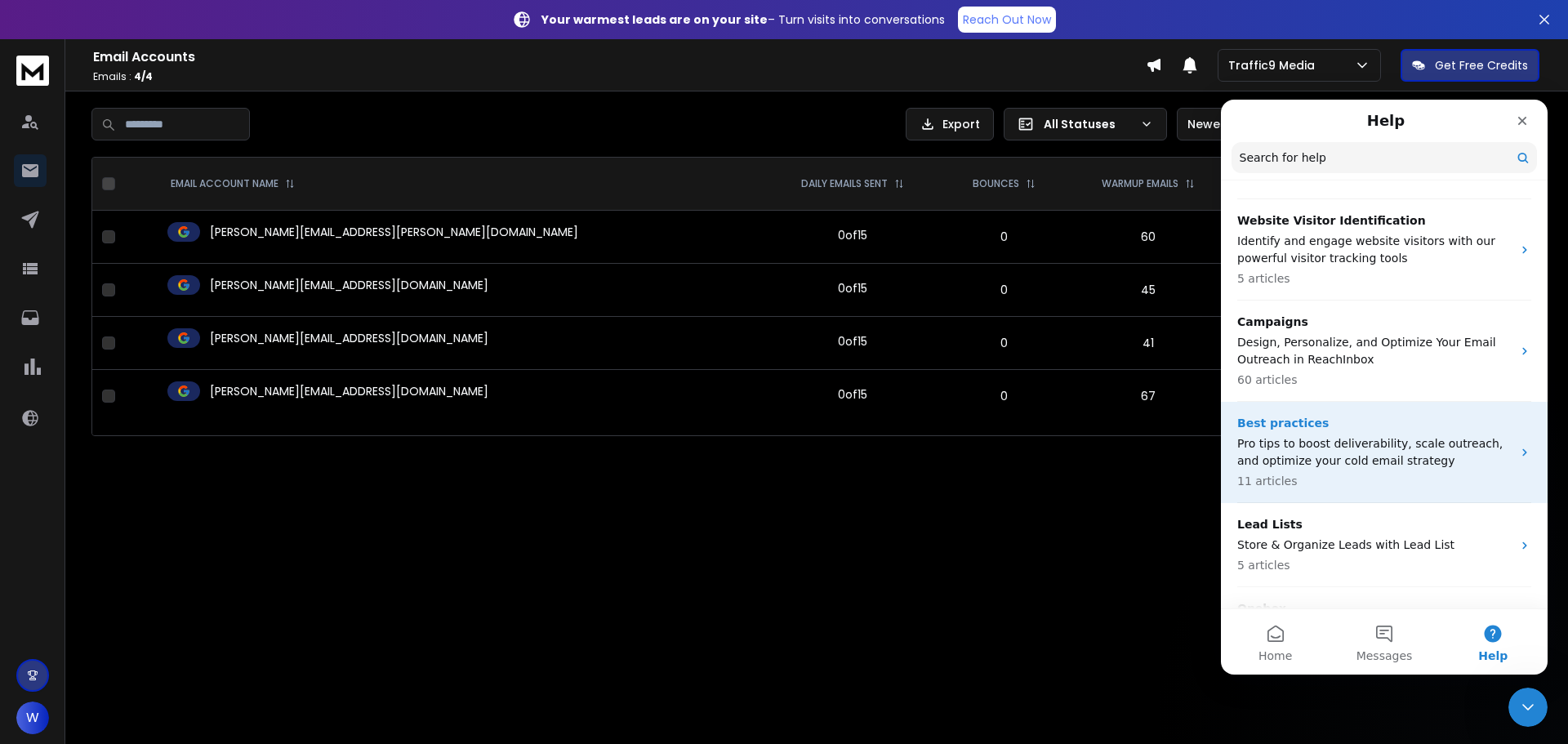
click at [1398, 436] on p "Pro tips to boost deliverability, scale outreach, and optimize your cold email …" at bounding box center [1373, 453] width 274 height 35
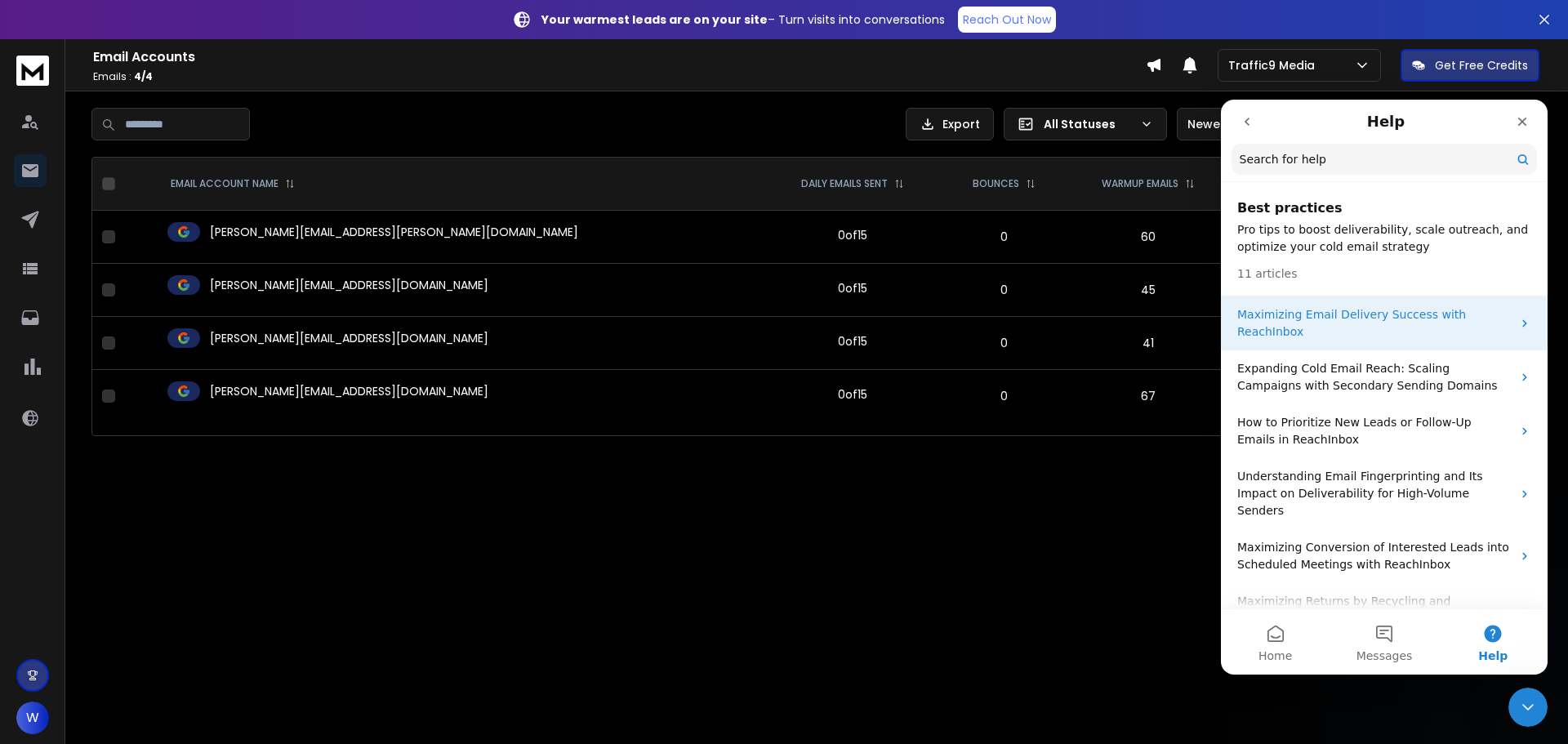
click at [1377, 314] on p "Maximizing Email Delivery Success with ReachInbox" at bounding box center [1373, 324] width 274 height 35
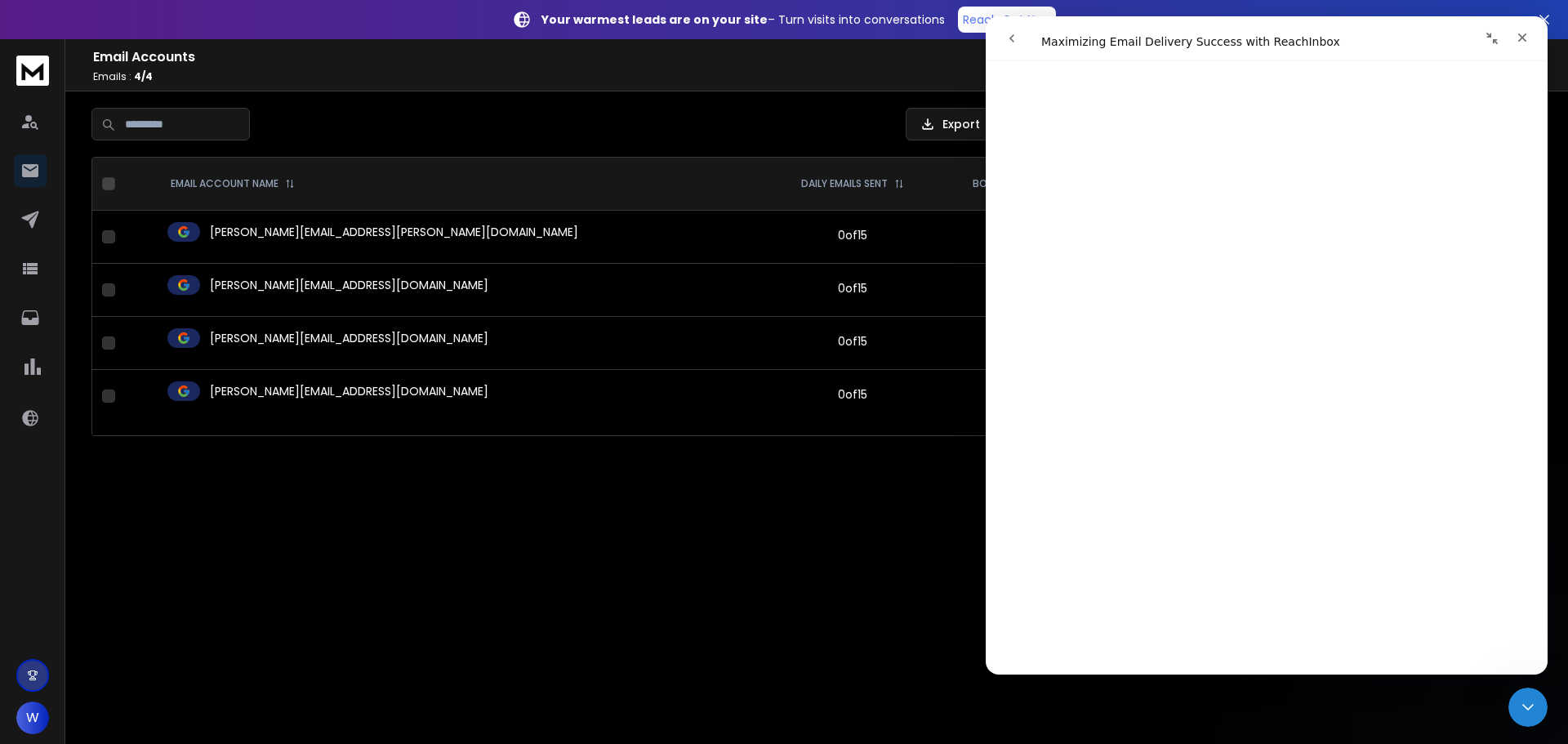
scroll to position [980, 0]
click at [912, 479] on div "Your warmest leads are on your site – Turn visits into conversations Reach Out …" at bounding box center [784, 372] width 1568 height 744
click at [1012, 40] on icon "go back" at bounding box center [1012, 39] width 13 height 13
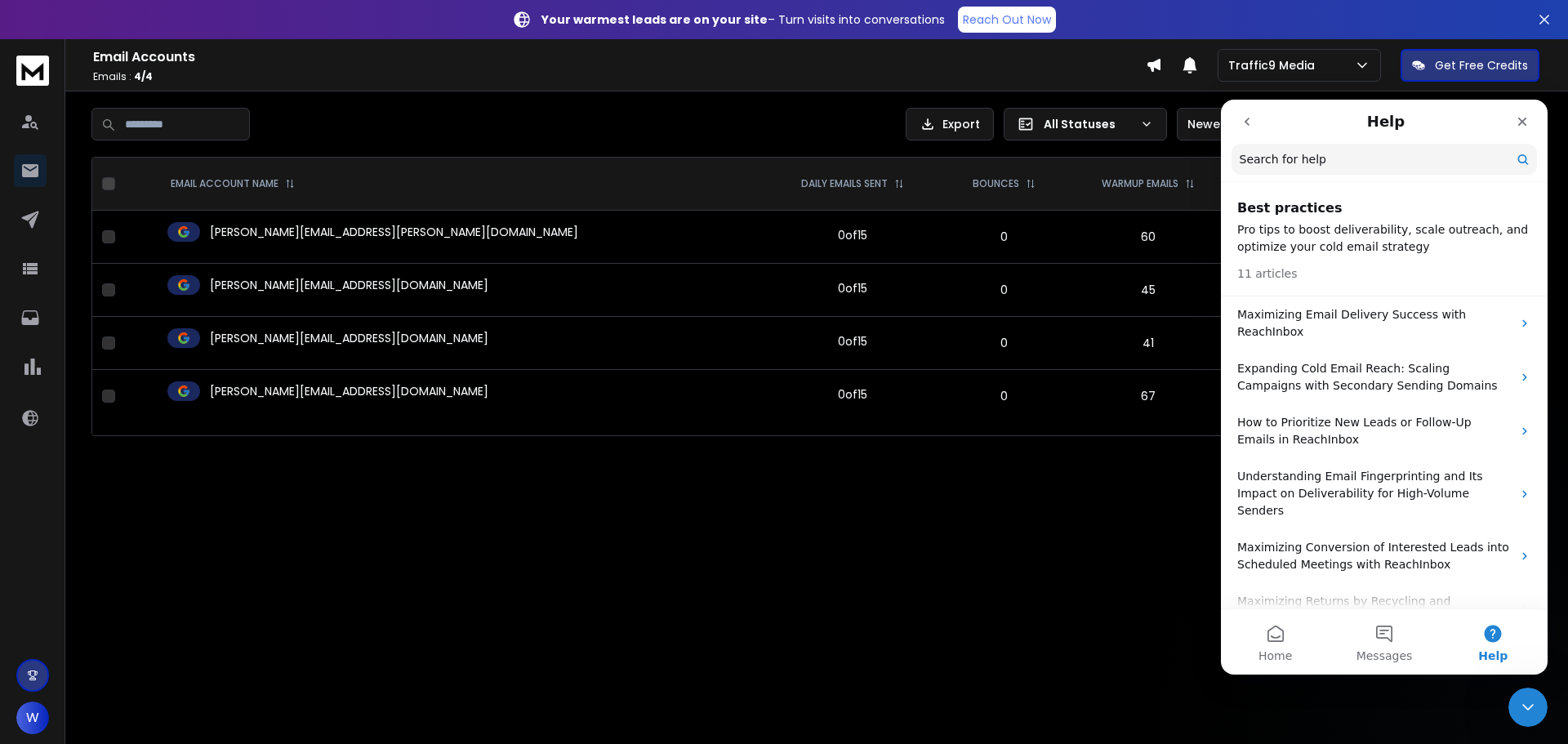
click at [1243, 130] on button "go back" at bounding box center [1247, 121] width 31 height 31
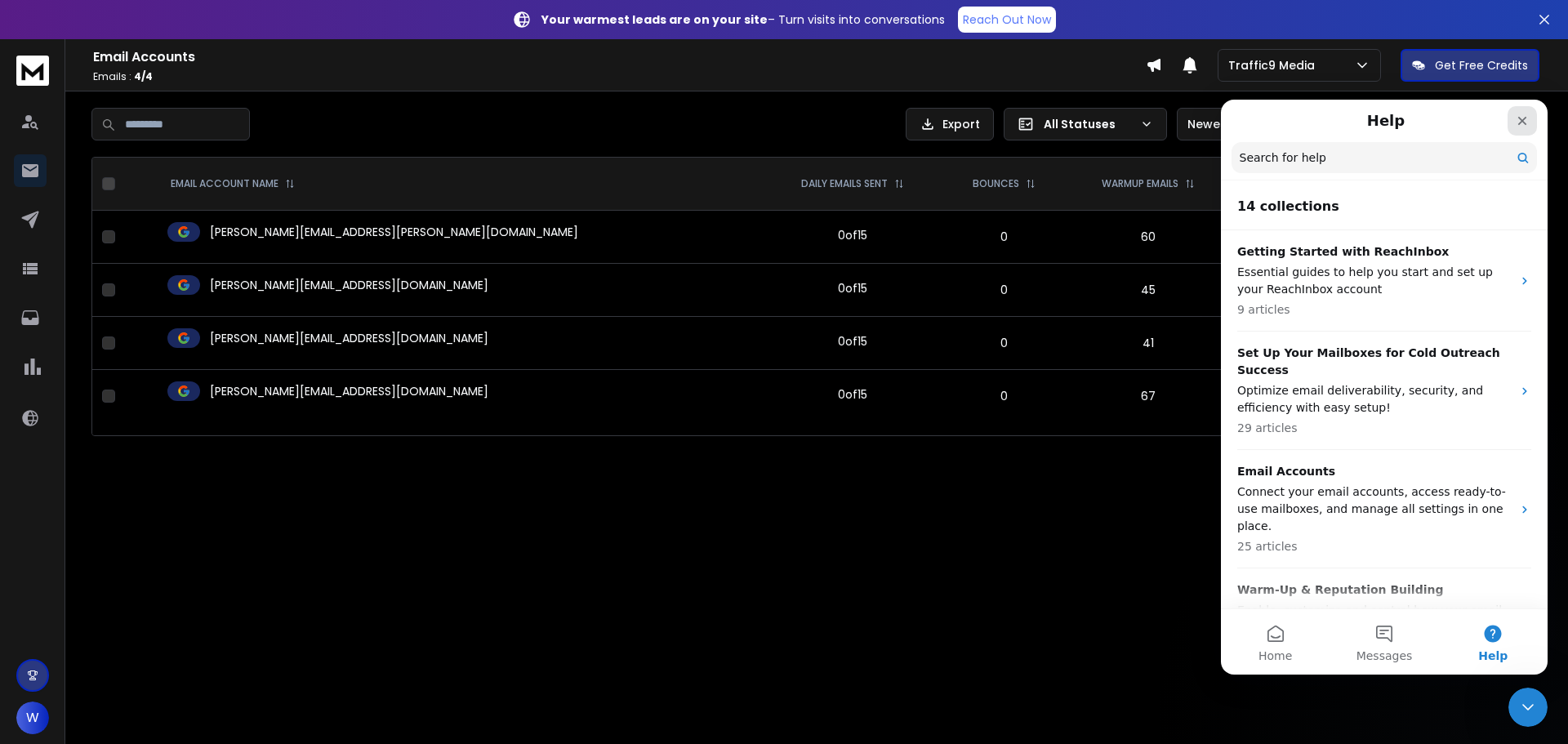
click at [1519, 130] on div "Close" at bounding box center [1522, 120] width 30 height 30
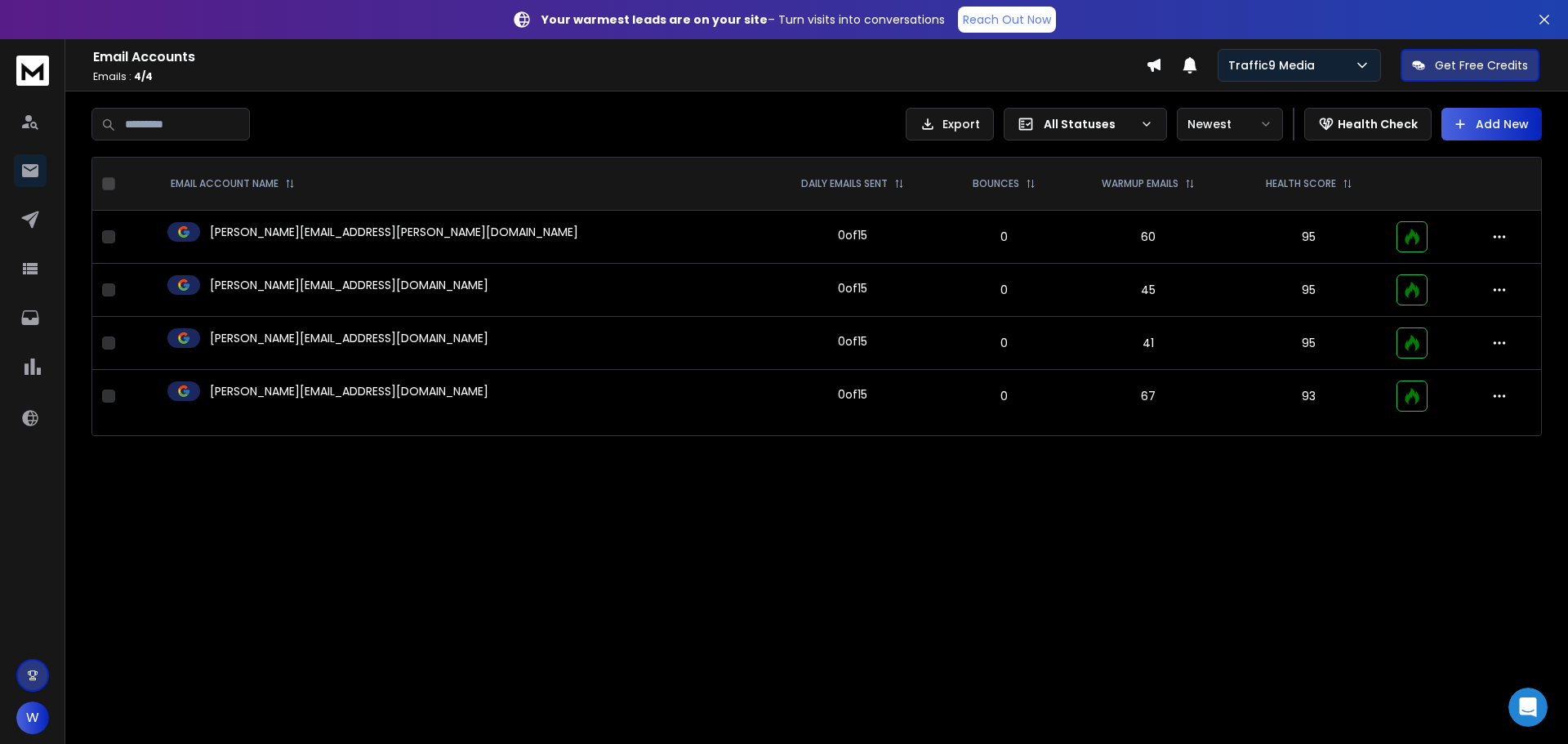
click at [1333, 68] on div "Traffic9 Media" at bounding box center [1299, 65] width 143 height 16
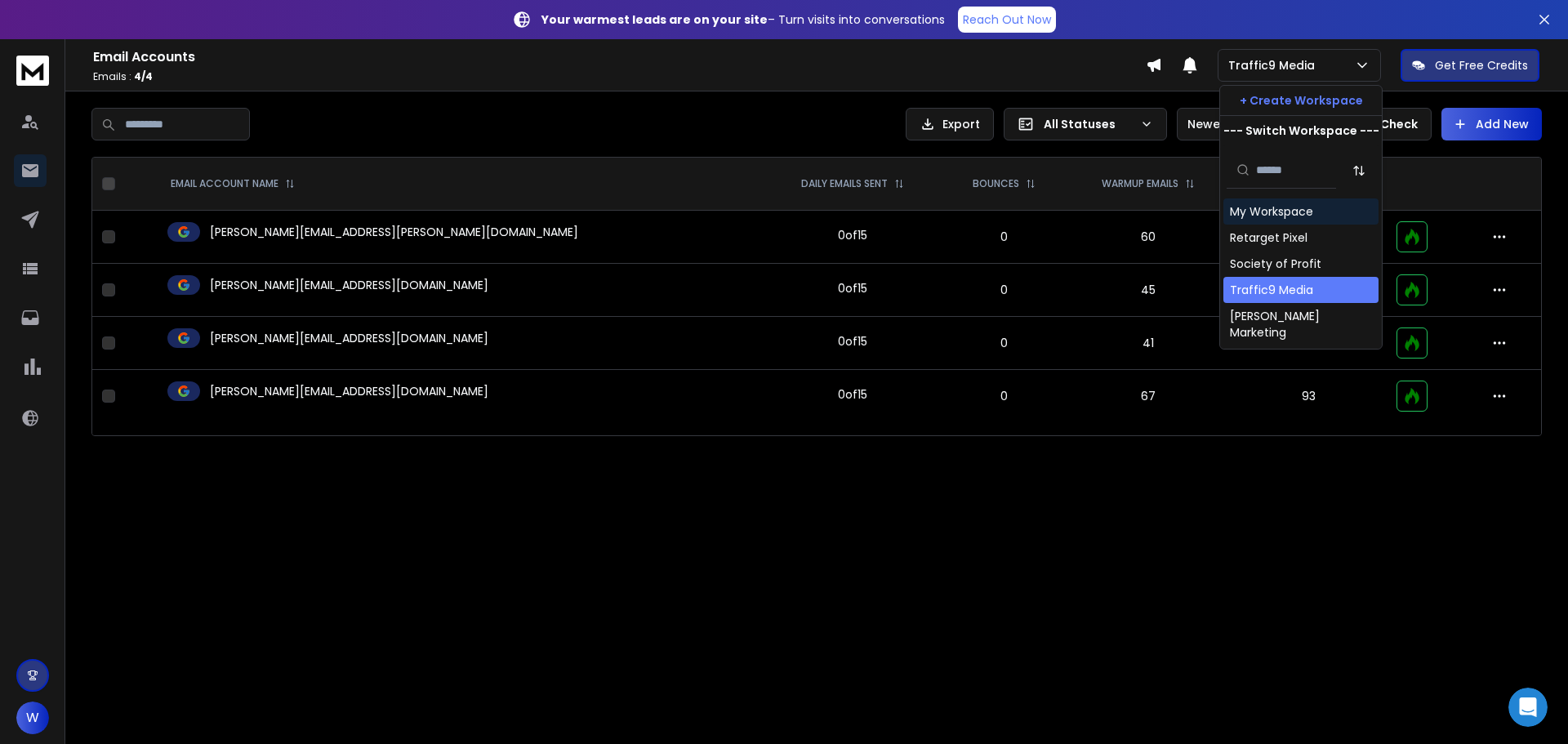
click at [801, 116] on div at bounding box center [493, 124] width 804 height 33
